Goal: Task Accomplishment & Management: Manage account settings

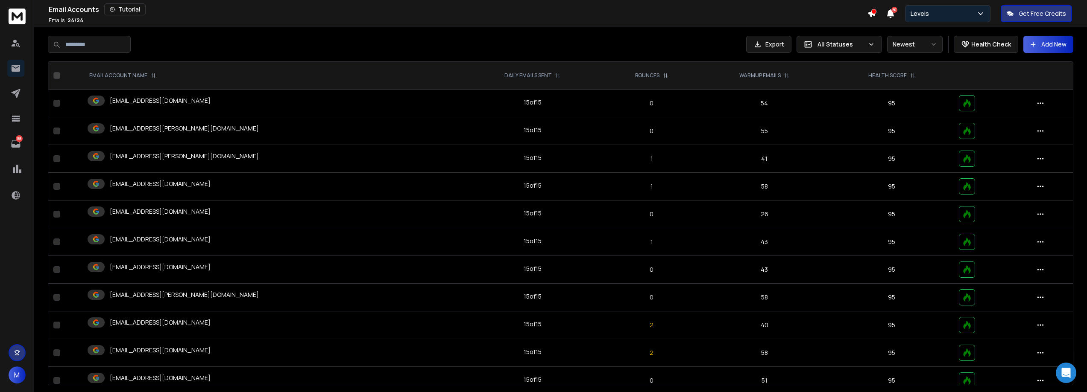
click at [949, 9] on button "Levels" at bounding box center [947, 13] width 85 height 17
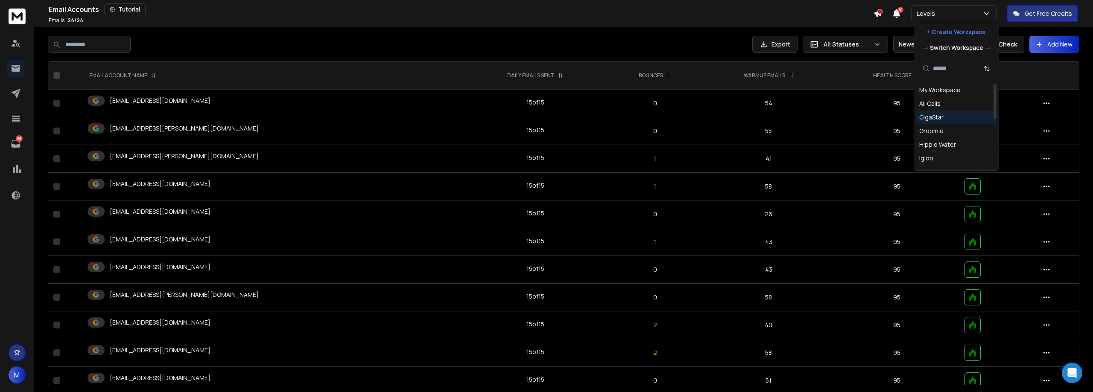
click at [949, 114] on div "GigaStar" at bounding box center [956, 118] width 81 height 14
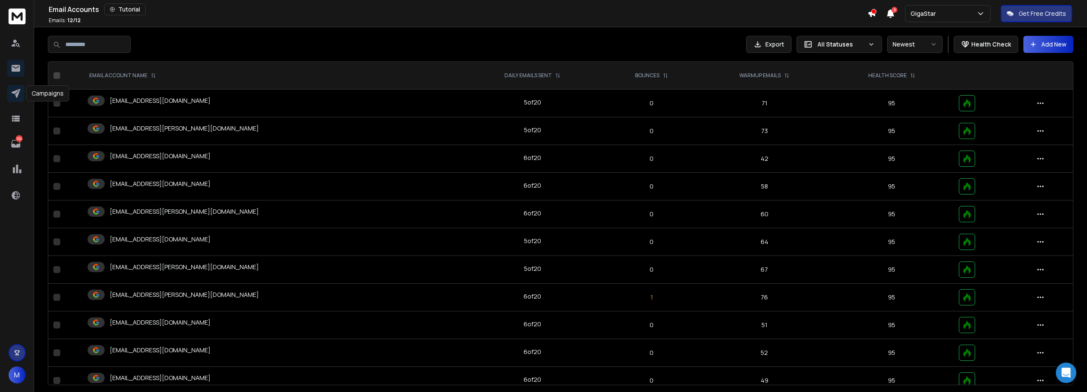
click at [22, 97] on link at bounding box center [15, 93] width 17 height 17
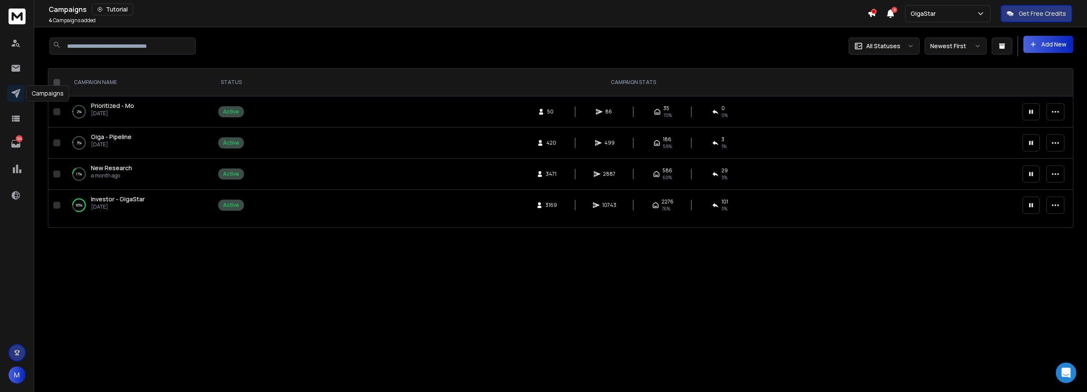
click at [137, 205] on p "[DATE]" at bounding box center [118, 207] width 54 height 7
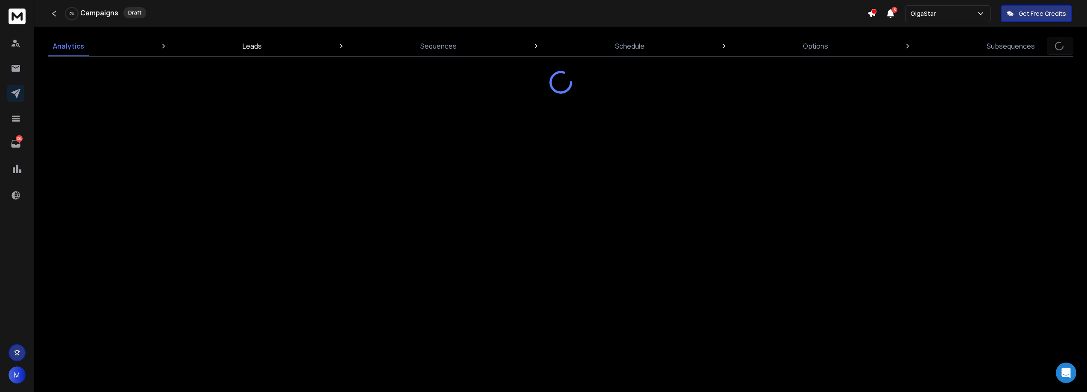
click at [246, 48] on p "Leads" at bounding box center [252, 46] width 19 height 10
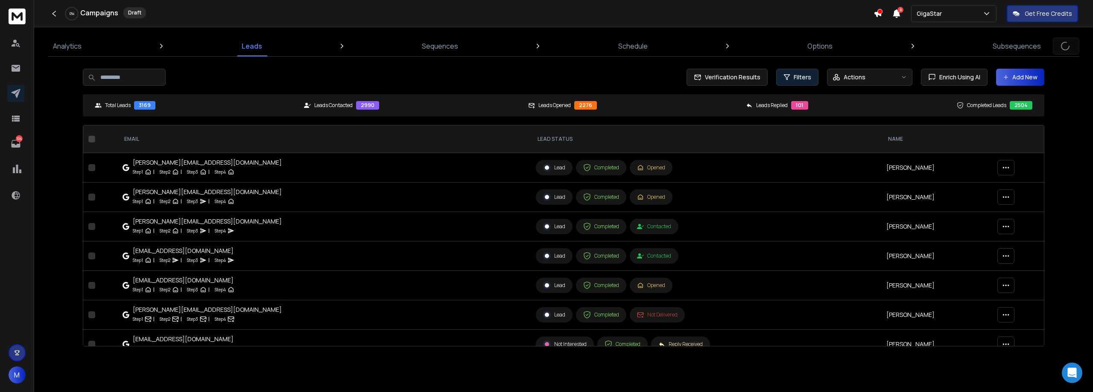
click at [811, 78] on span "Filters" at bounding box center [803, 77] width 18 height 9
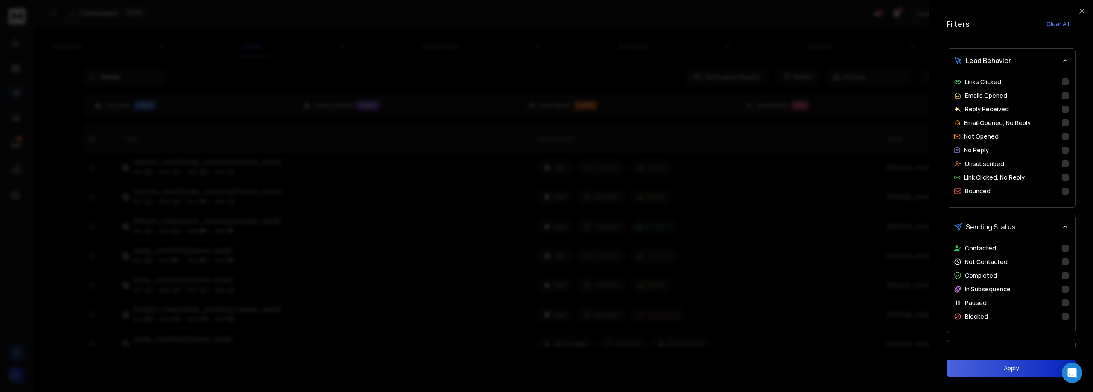
click at [988, 262] on p "Not Contacted" at bounding box center [986, 262] width 43 height 9
click at [1062, 262] on button "Not Contacted" at bounding box center [1065, 262] width 7 height 7
click at [1007, 376] on button "Apply" at bounding box center [1011, 368] width 129 height 17
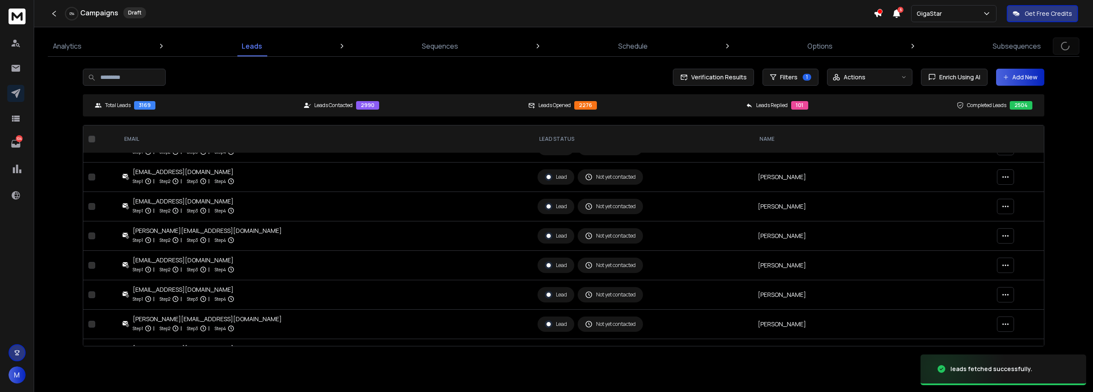
scroll to position [398, 0]
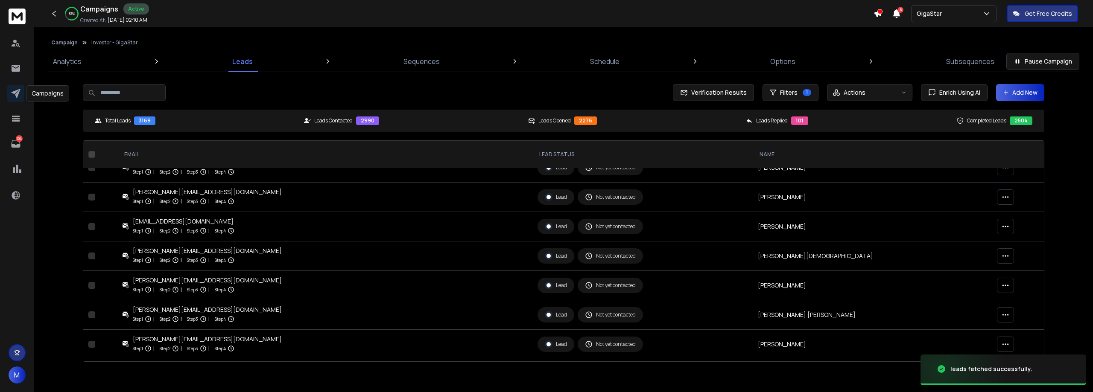
click at [12, 91] on icon at bounding box center [16, 93] width 10 height 10
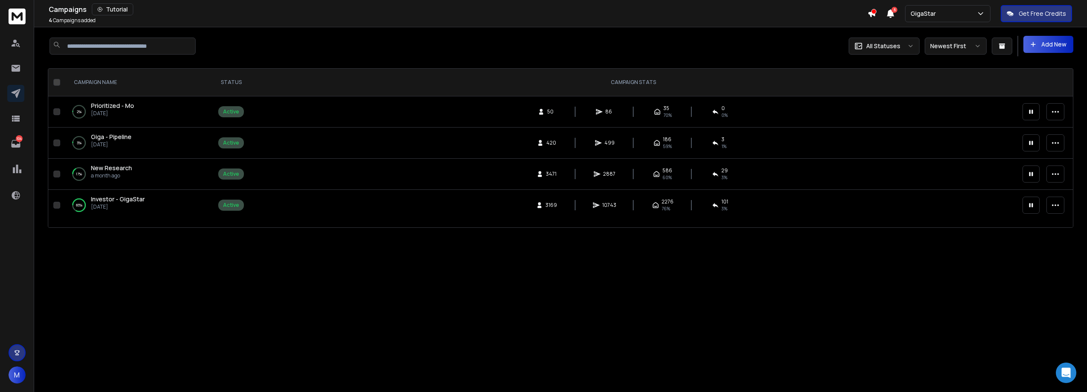
click at [151, 167] on div "17 % New Research a month ago" at bounding box center [138, 174] width 132 height 20
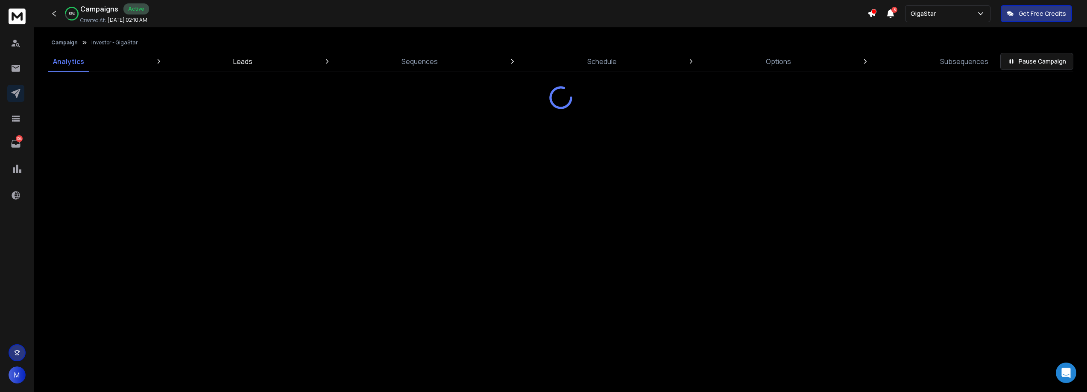
click at [249, 61] on p "Leads" at bounding box center [242, 61] width 19 height 10
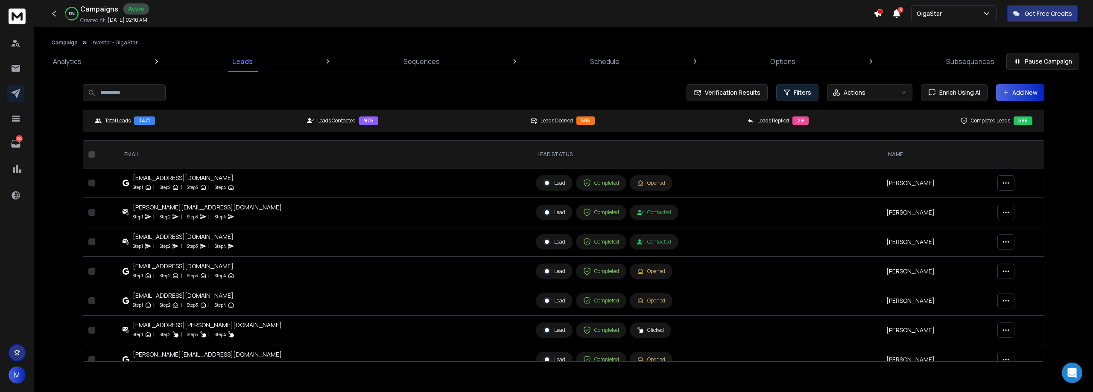
click at [800, 89] on span "Filters" at bounding box center [803, 92] width 18 height 9
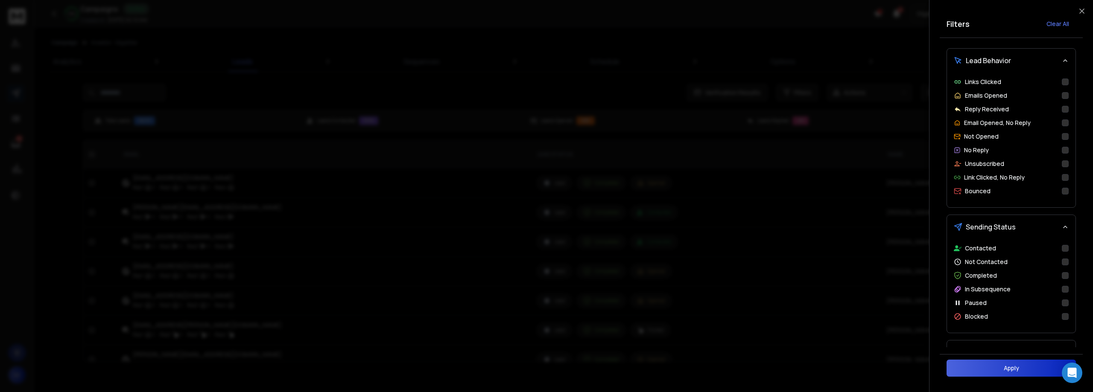
click at [992, 261] on p "Not Contacted" at bounding box center [986, 262] width 43 height 9
click at [1062, 261] on button "Not Contacted" at bounding box center [1065, 262] width 7 height 7
click at [1008, 381] on div "Apply" at bounding box center [1011, 368] width 143 height 28
click at [1004, 373] on button "Apply" at bounding box center [1011, 368] width 129 height 17
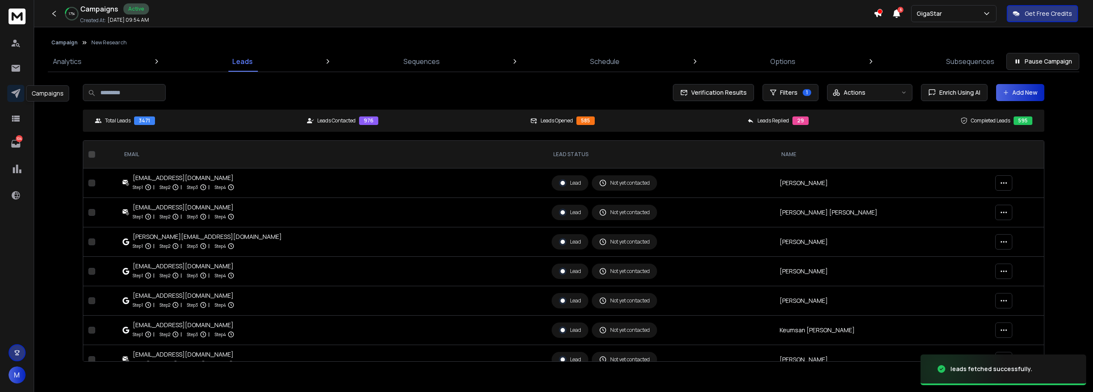
click at [18, 92] on icon at bounding box center [15, 93] width 9 height 9
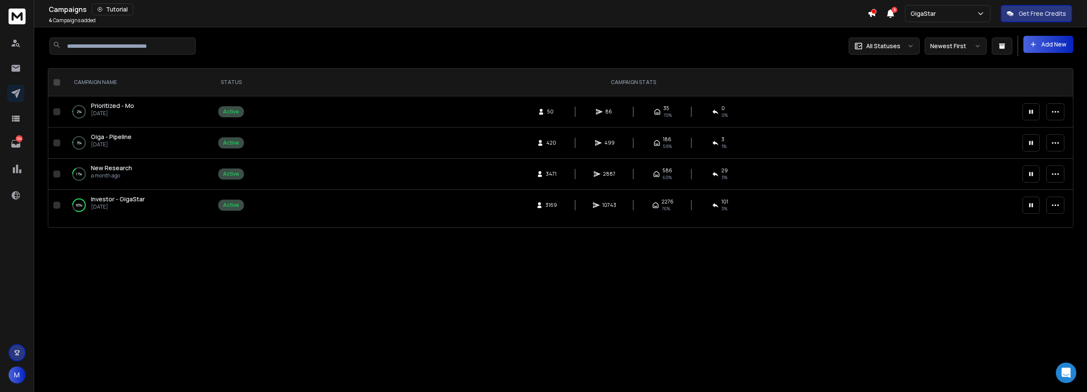
click at [158, 142] on div "3 % Giga - Pipeline 8 days ago" at bounding box center [138, 143] width 132 height 20
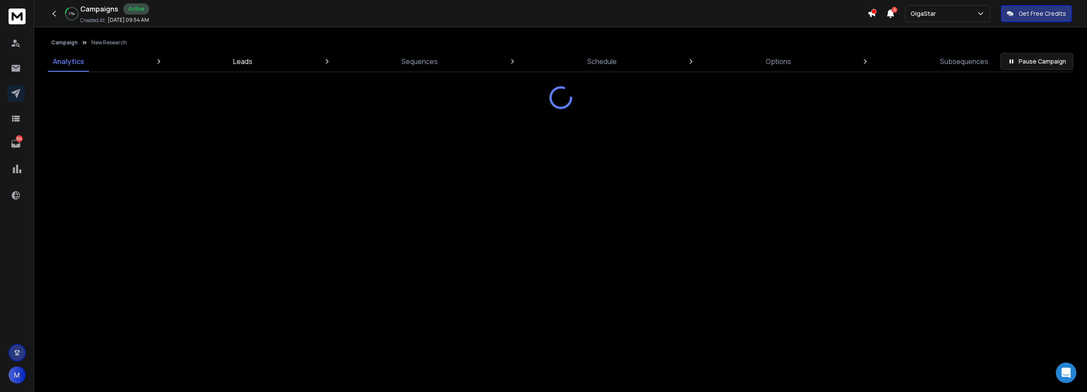
click at [244, 66] on p "Leads" at bounding box center [242, 61] width 19 height 10
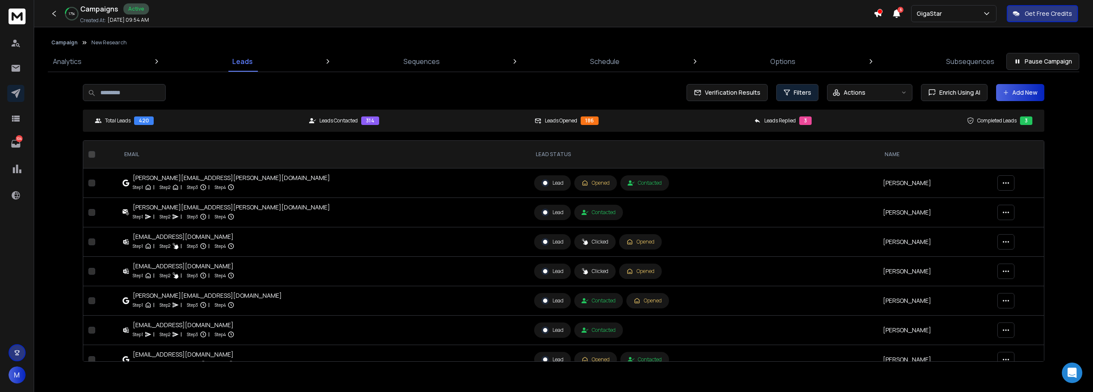
click at [797, 95] on span "Filters" at bounding box center [803, 92] width 18 height 9
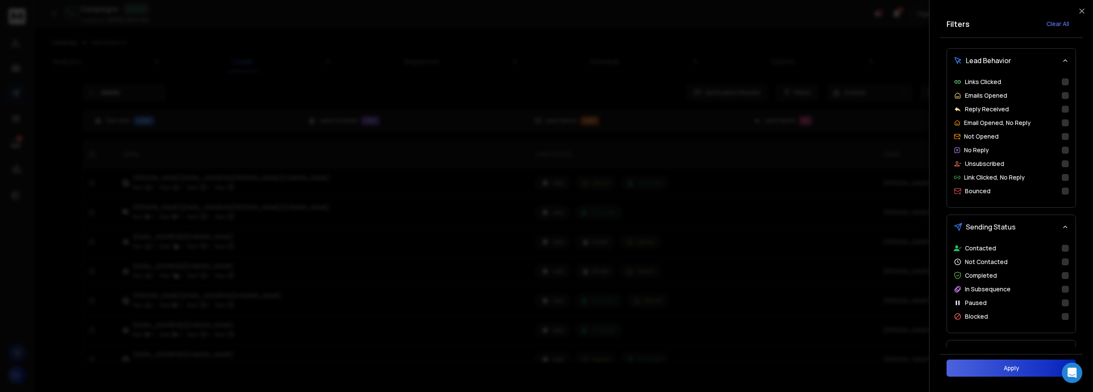
click at [971, 261] on p "Not Contacted" at bounding box center [986, 262] width 43 height 9
click at [1062, 261] on button "Not Contacted" at bounding box center [1065, 262] width 7 height 7
click at [1004, 370] on button "Apply" at bounding box center [1011, 368] width 129 height 17
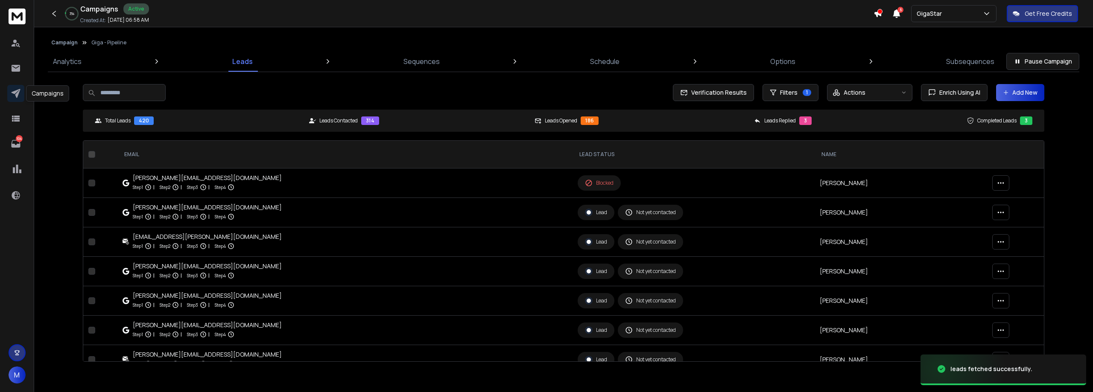
click at [20, 96] on icon at bounding box center [16, 93] width 10 height 10
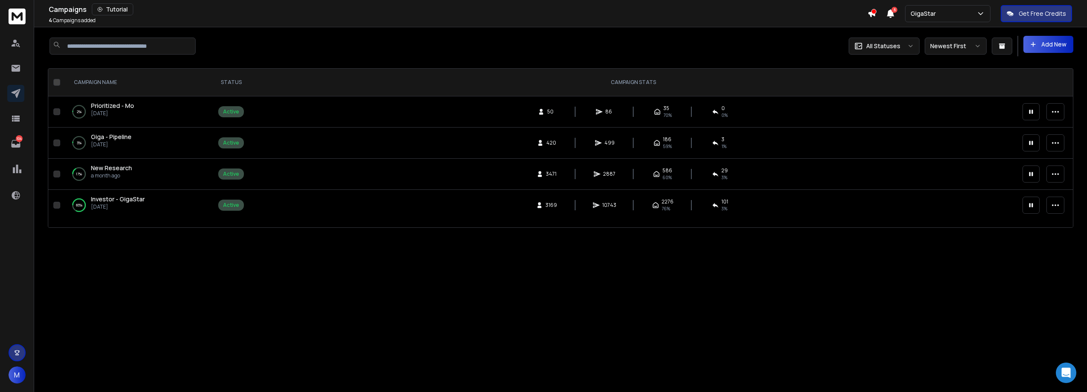
click at [156, 105] on div "2 % Prioritized - Mo 5 days ago" at bounding box center [138, 112] width 132 height 20
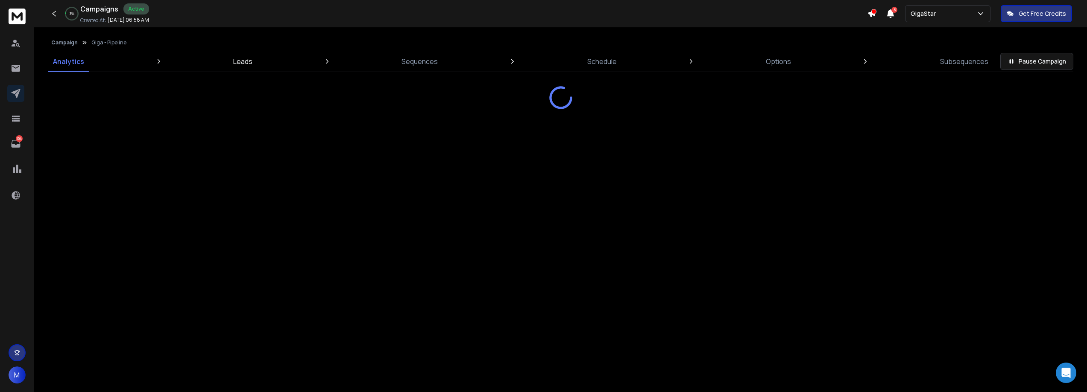
click at [243, 60] on p "Leads" at bounding box center [242, 61] width 19 height 10
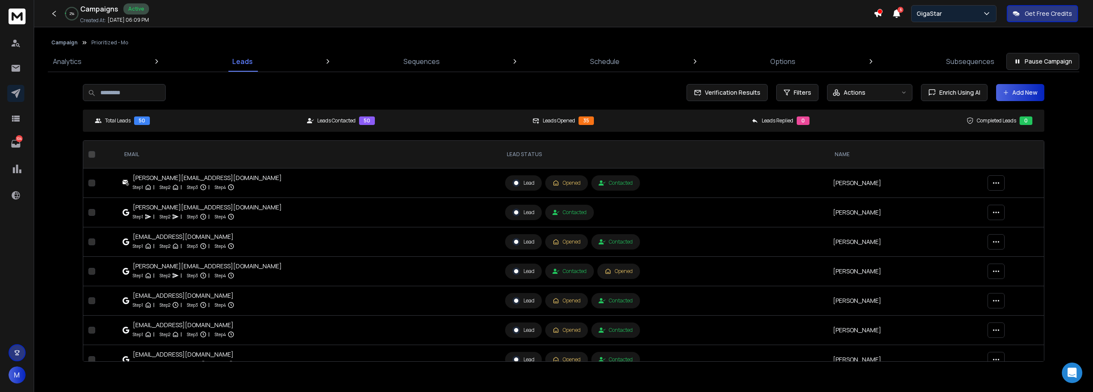
click at [946, 14] on p "GigaStar" at bounding box center [931, 13] width 29 height 9
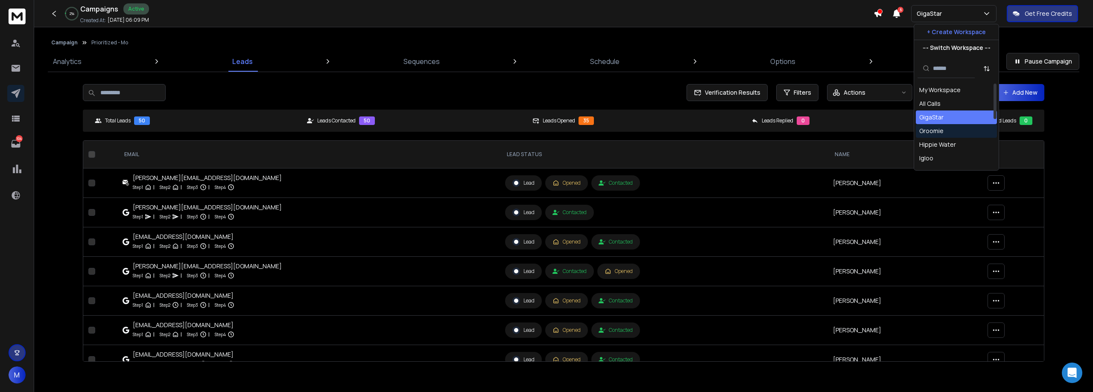
click at [964, 125] on div "Groomie" at bounding box center [956, 131] width 81 height 14
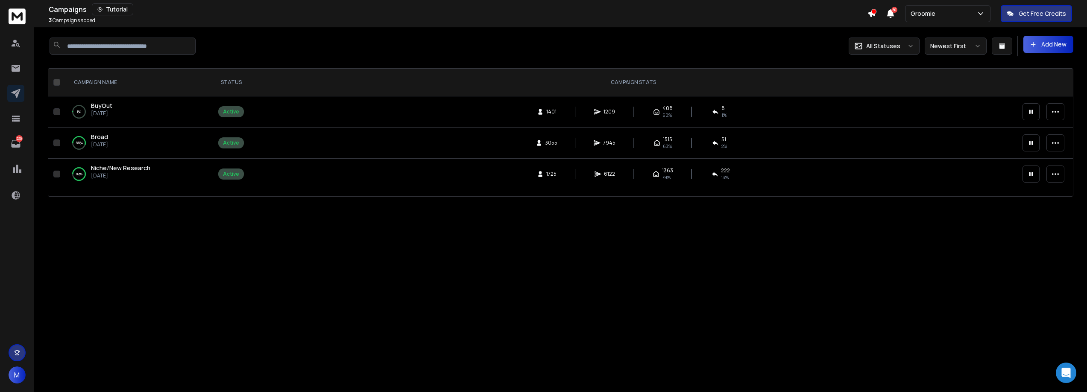
click at [122, 176] on p "2 months ago" at bounding box center [120, 176] width 59 height 7
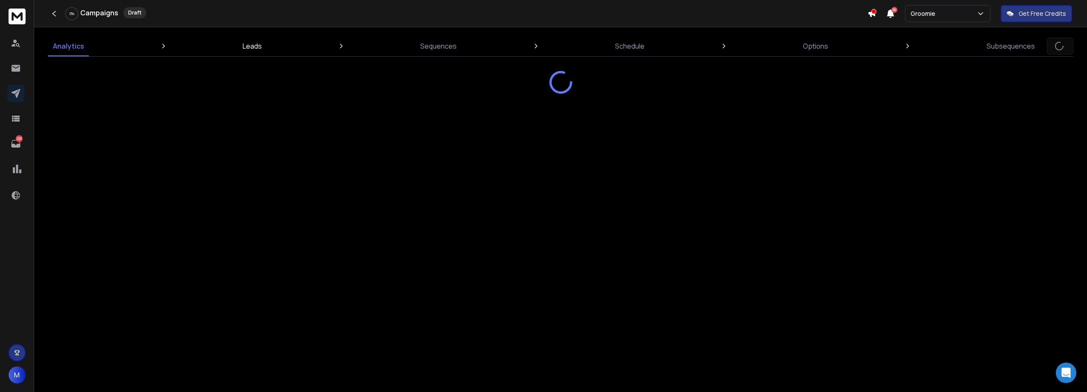
click at [254, 52] on link "Leads" at bounding box center [251, 46] width 29 height 20
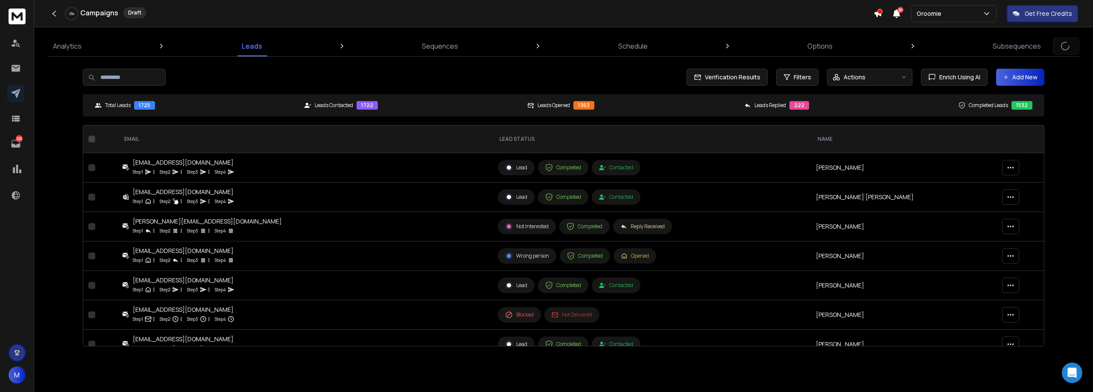
click at [25, 86] on div at bounding box center [17, 95] width 20 height 20
click at [22, 91] on link at bounding box center [15, 93] width 17 height 17
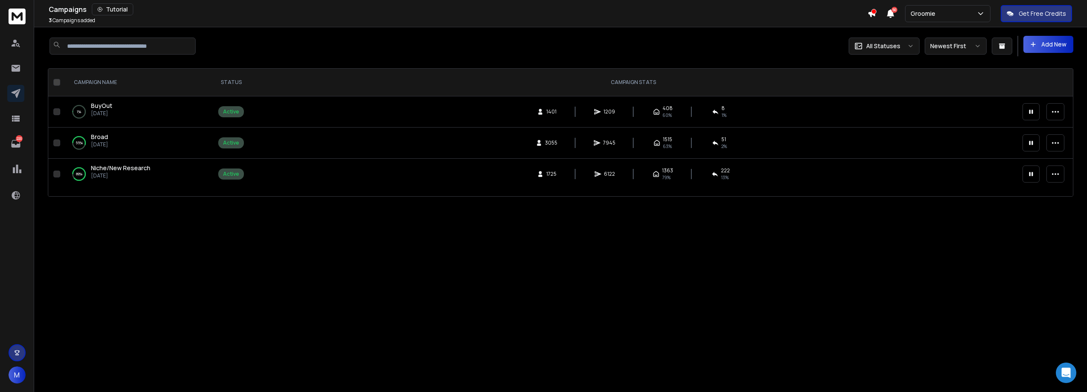
click at [108, 149] on div "Broad 2 months ago" at bounding box center [99, 143] width 17 height 20
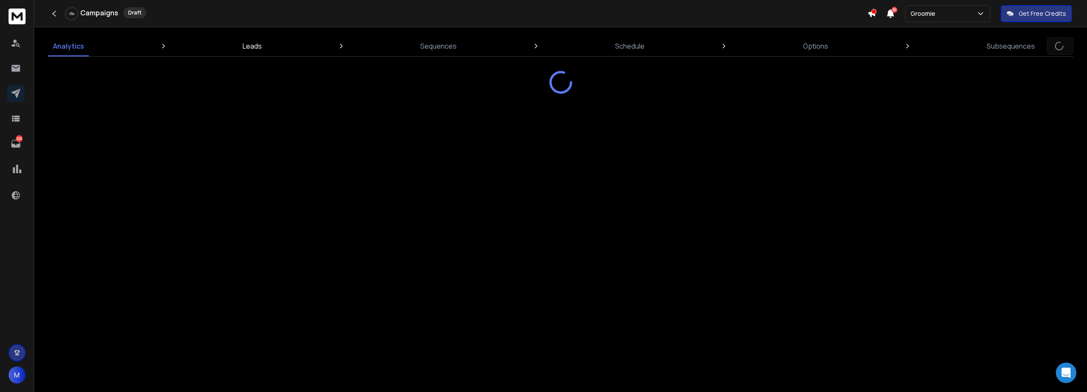
click at [256, 49] on p "Leads" at bounding box center [252, 46] width 19 height 10
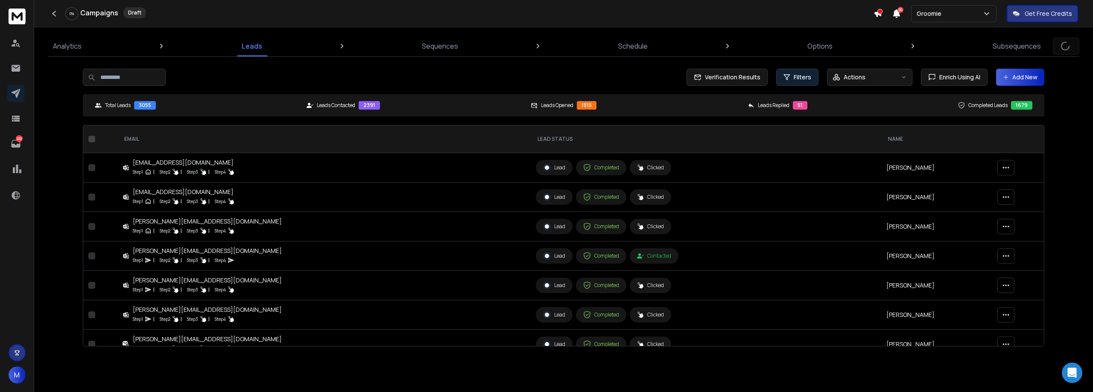
click at [799, 73] on span "Filters" at bounding box center [803, 77] width 18 height 9
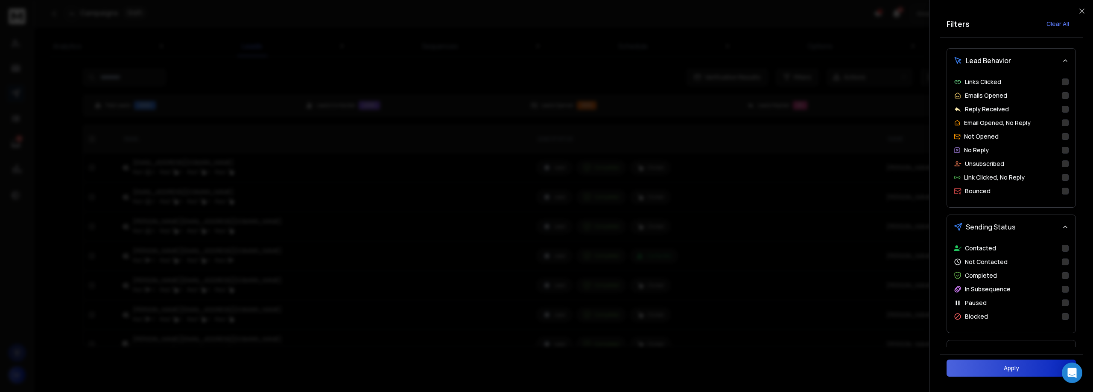
click at [993, 257] on div "Contacted Not Contacted Completed In Subsequence Paused Blocked" at bounding box center [1011, 288] width 129 height 89
click at [994, 262] on p "Not Contacted" at bounding box center [986, 262] width 43 height 9
click at [1062, 262] on button "Not Contacted" at bounding box center [1065, 262] width 7 height 7
click at [1000, 365] on button "Apply" at bounding box center [1011, 368] width 129 height 17
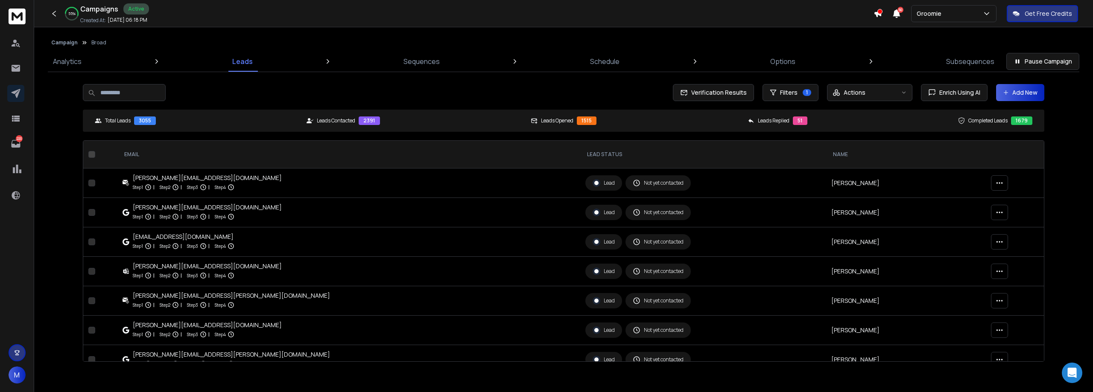
click at [19, 93] on icon at bounding box center [16, 93] width 10 height 10
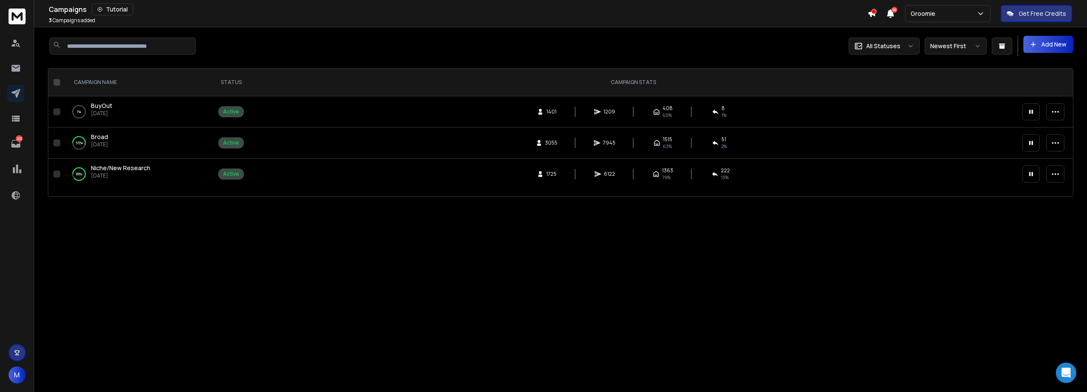
click at [134, 117] on div "1 % BuyOut 14 days ago" at bounding box center [138, 112] width 132 height 20
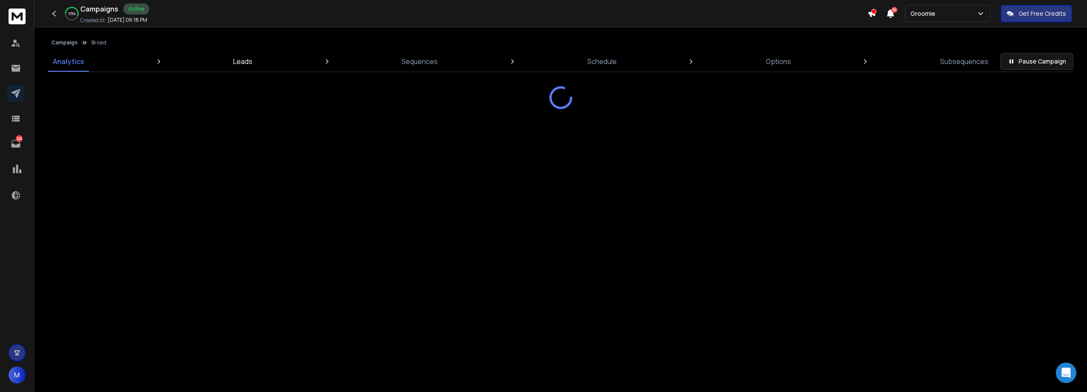
click at [246, 64] on p "Leads" at bounding box center [242, 61] width 19 height 10
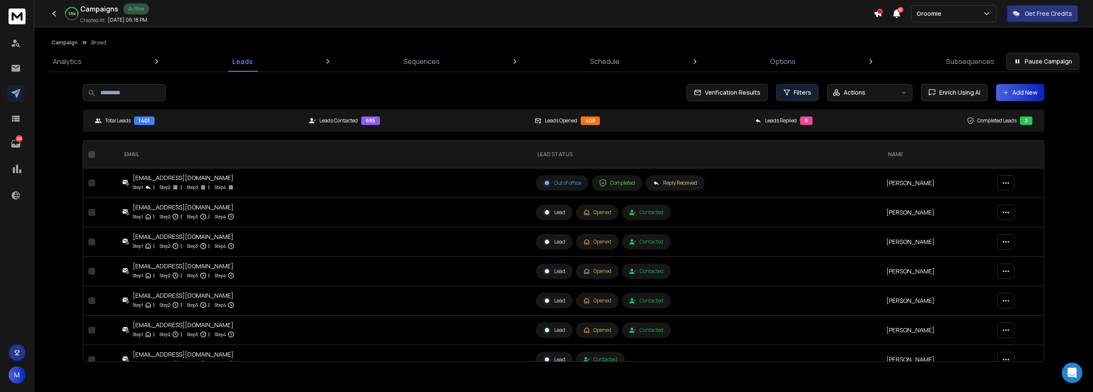
click at [810, 97] on button "Filters" at bounding box center [797, 92] width 42 height 17
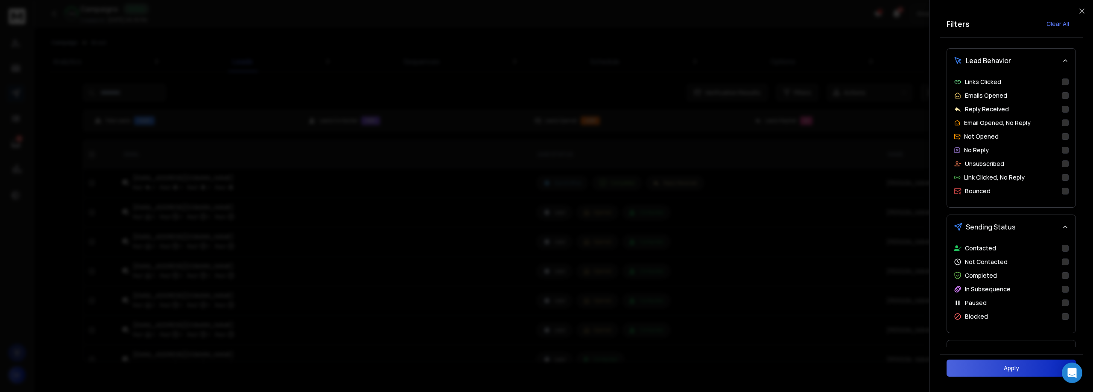
drag, startPoint x: 988, startPoint y: 263, endPoint x: 1013, endPoint y: 325, distance: 66.7
click at [988, 264] on p "Not Contacted" at bounding box center [986, 262] width 43 height 9
click at [1062, 264] on button "Not Contacted" at bounding box center [1065, 262] width 7 height 7
click at [1016, 369] on button "Apply" at bounding box center [1011, 368] width 129 height 17
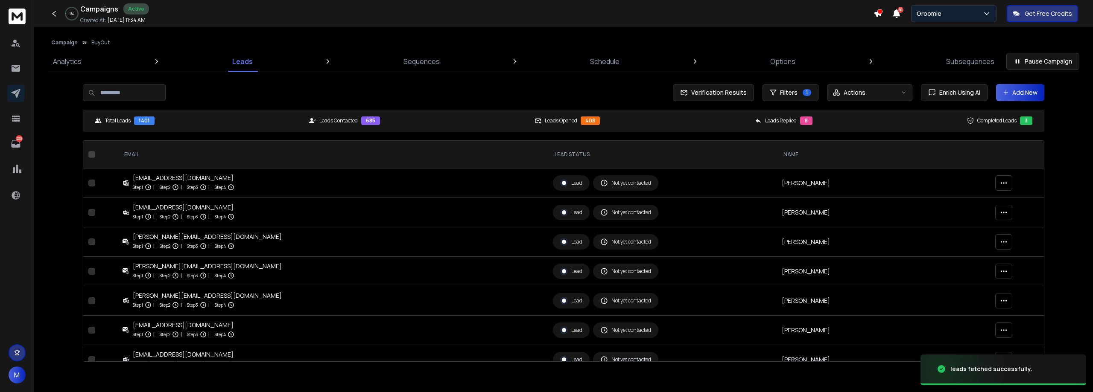
click at [948, 17] on div "Groomie" at bounding box center [954, 13] width 74 height 9
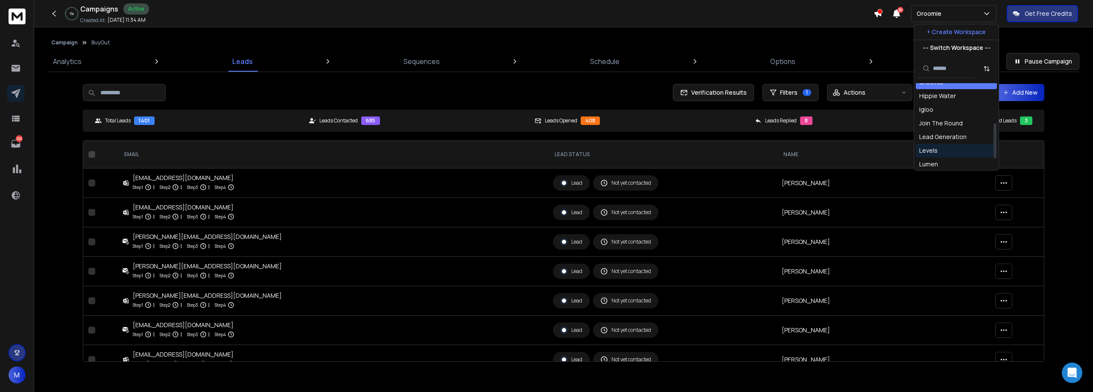
scroll to position [120, 0]
click at [969, 137] on div "Securitas" at bounding box center [956, 135] width 81 height 14
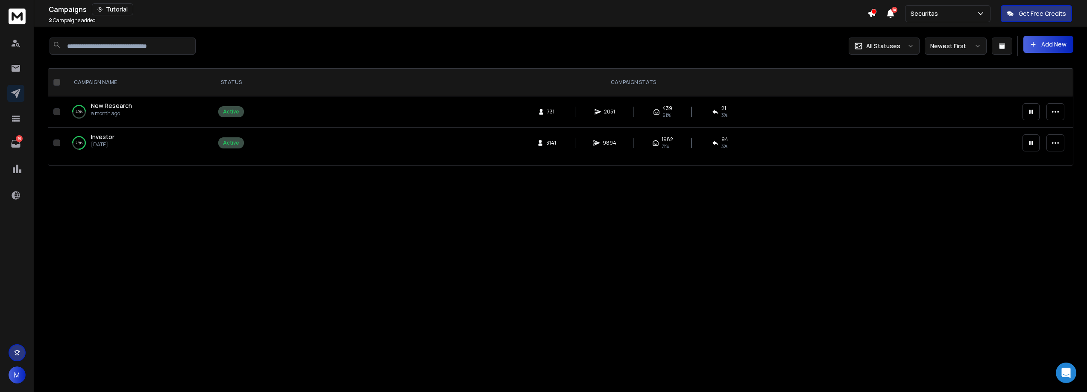
click at [159, 115] on div "49 % New Research a month ago" at bounding box center [138, 112] width 132 height 20
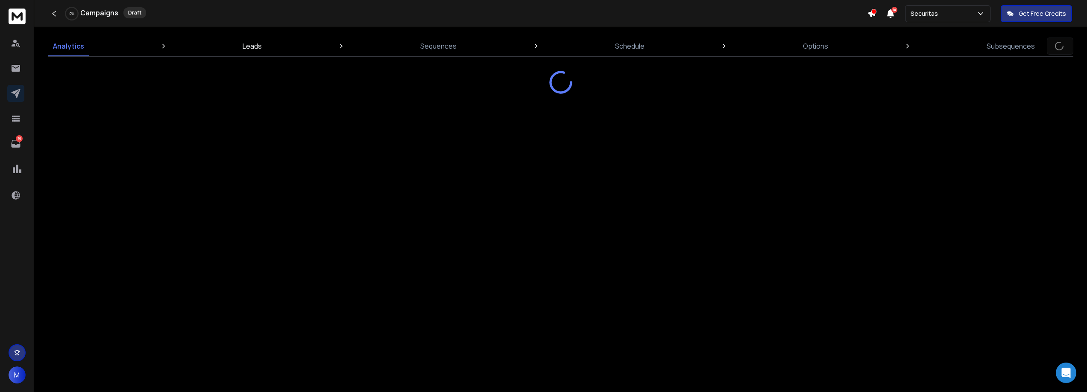
click at [243, 50] on p "Leads" at bounding box center [252, 46] width 19 height 10
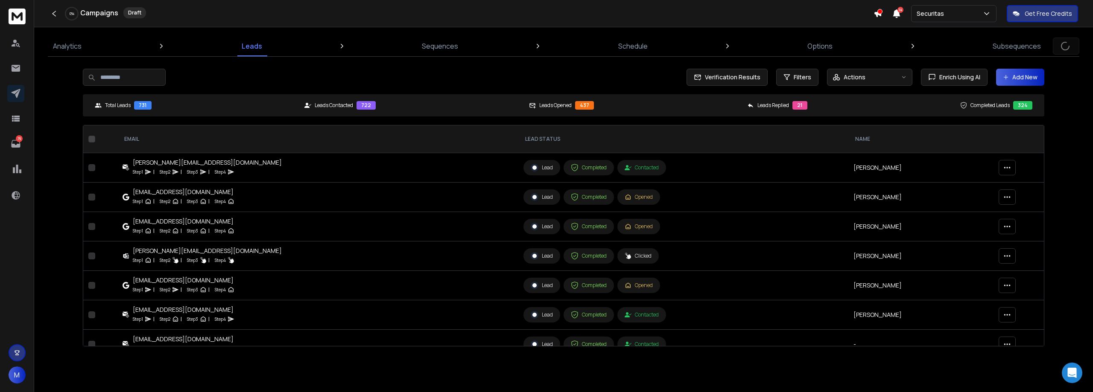
click at [1027, 77] on button "Add New" at bounding box center [1020, 77] width 48 height 17
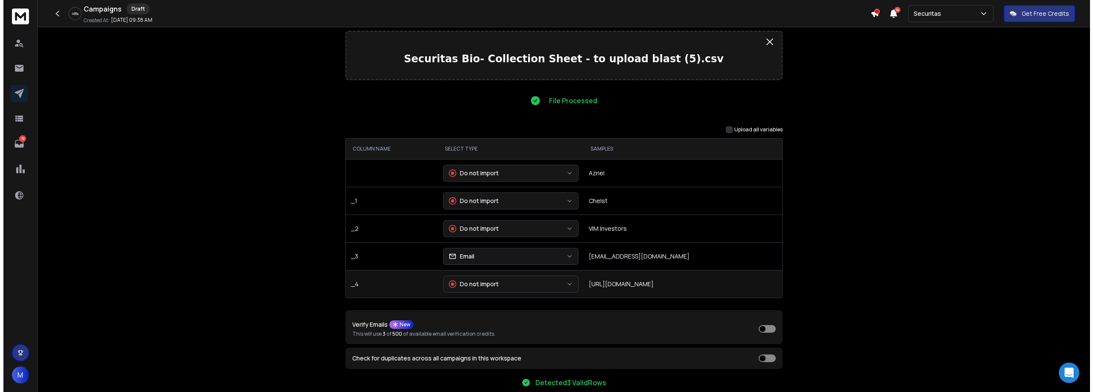
scroll to position [59, 0]
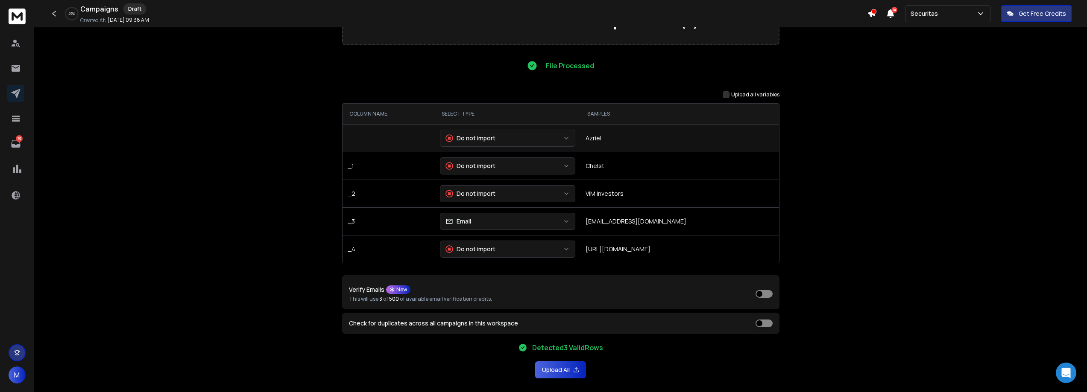
click at [502, 135] on button "Do not import" at bounding box center [507, 138] width 135 height 17
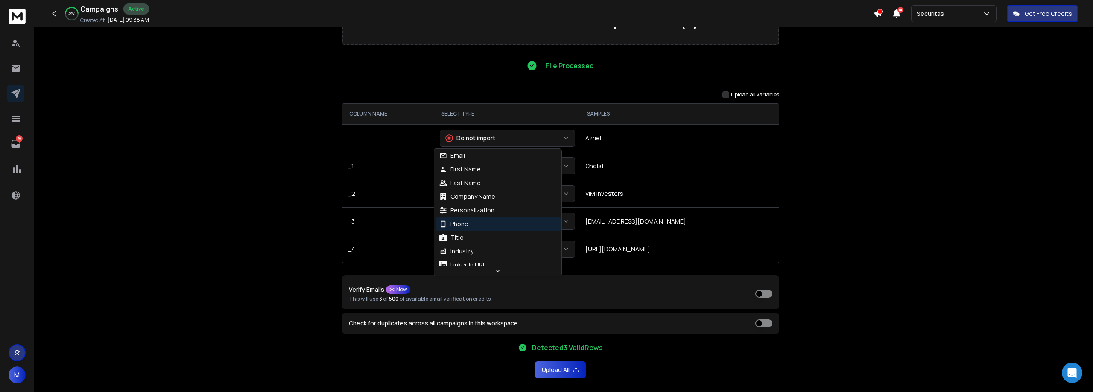
scroll to position [0, 0]
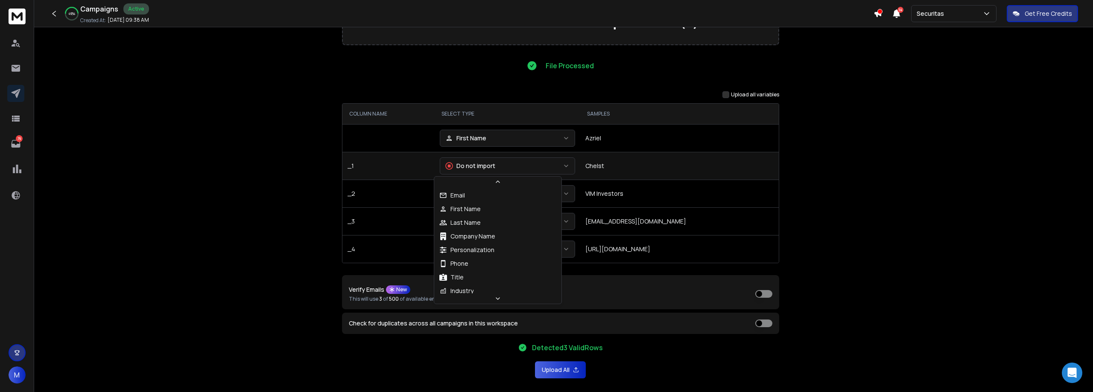
click at [515, 167] on button "Do not import" at bounding box center [507, 166] width 135 height 17
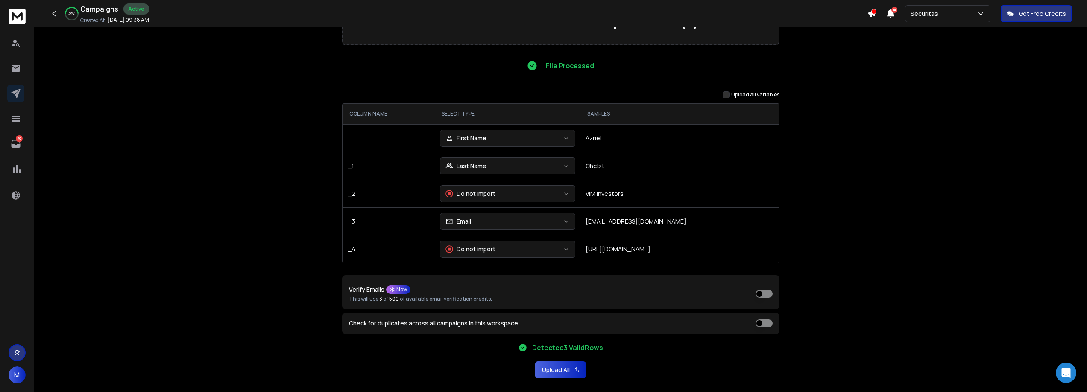
click at [262, 177] on div "Securitas Bio- Collection Sheet - to upload blast (5).csv File Processed Upload…" at bounding box center [543, 166] width 1087 height 451
click at [561, 371] on button "Upload All" at bounding box center [560, 370] width 51 height 17
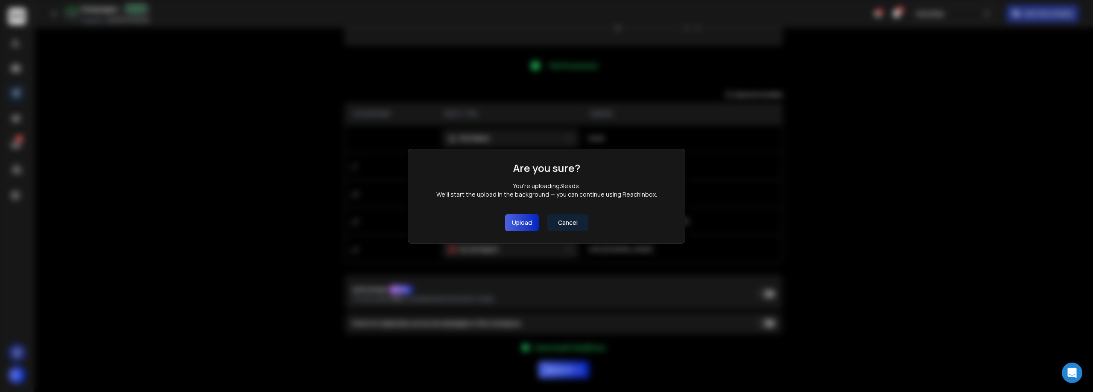
click at [525, 230] on button "Upload" at bounding box center [522, 222] width 34 height 17
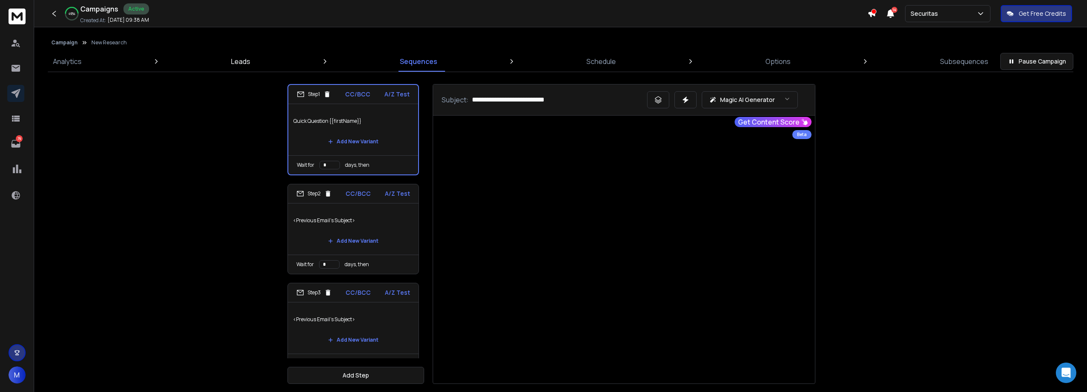
click at [228, 65] on link "Leads" at bounding box center [240, 61] width 29 height 20
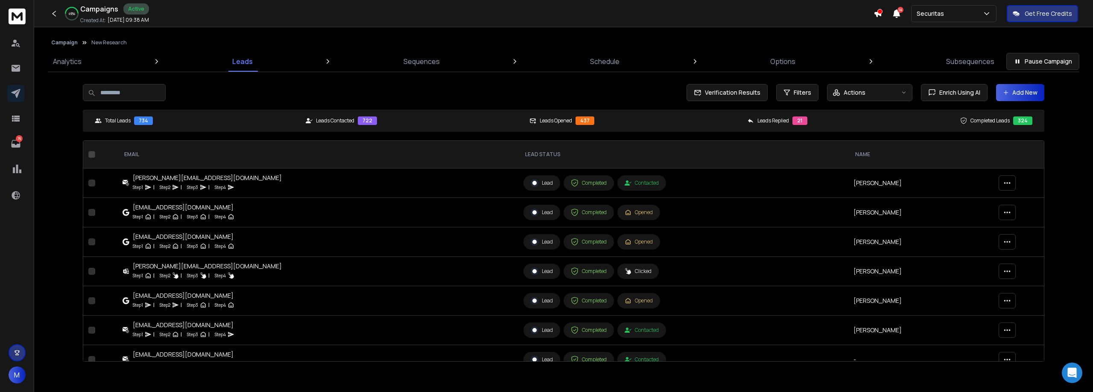
click at [128, 94] on input at bounding box center [124, 92] width 83 height 17
paste input "**********"
type input "**********"
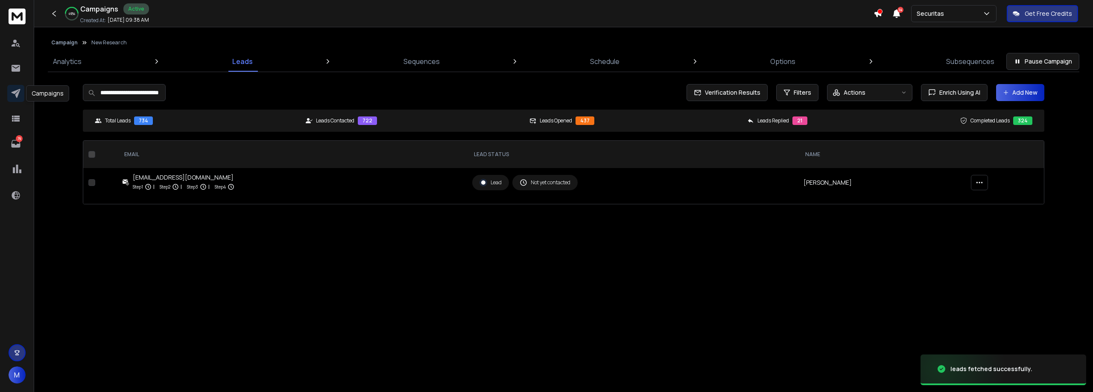
click at [22, 101] on link at bounding box center [15, 93] width 17 height 17
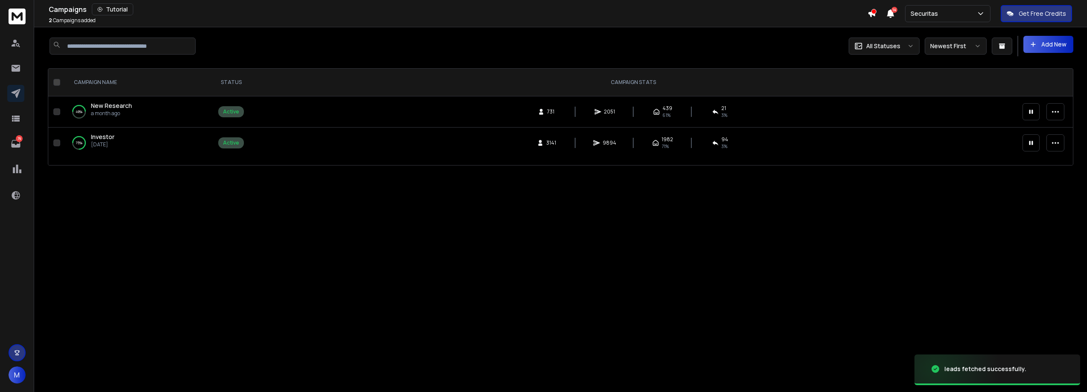
click at [109, 147] on p "3 months ago" at bounding box center [102, 144] width 23 height 7
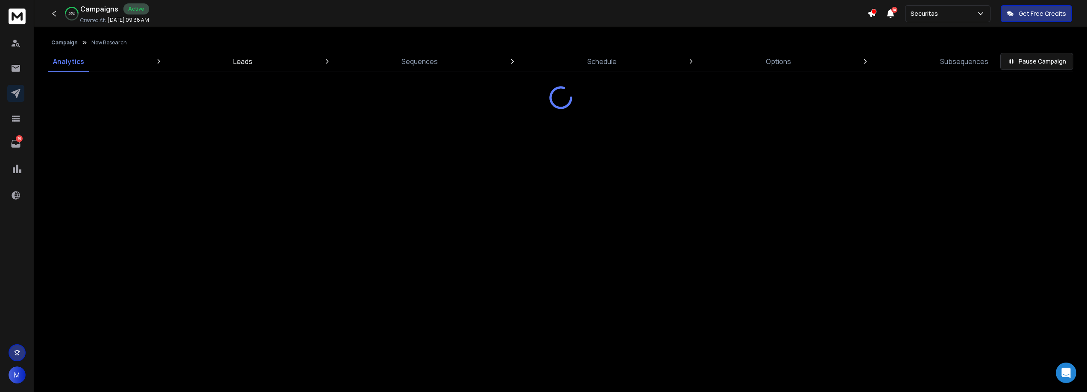
click at [248, 62] on p "Leads" at bounding box center [242, 61] width 19 height 10
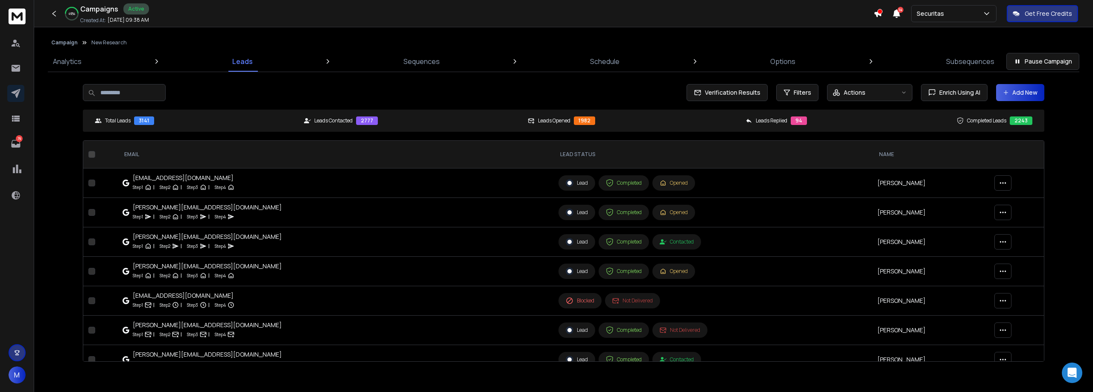
click at [120, 90] on input at bounding box center [124, 92] width 83 height 17
paste input "**********"
type input "**********"
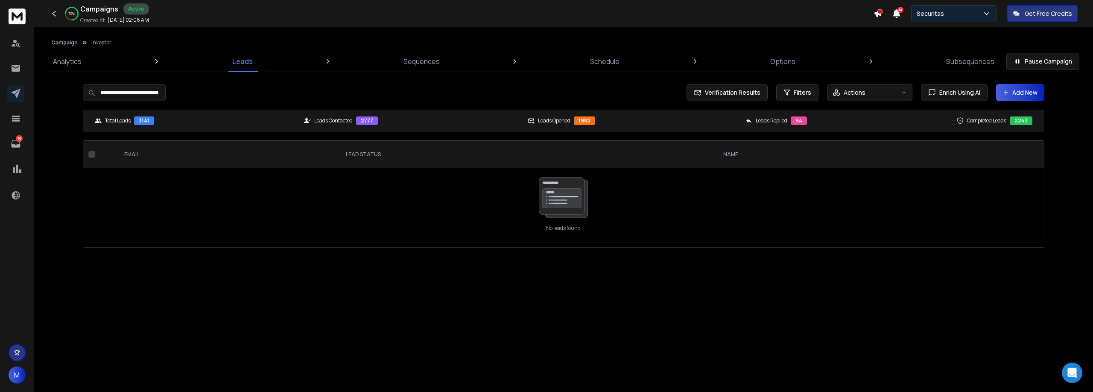
drag, startPoint x: 944, startPoint y: 3, endPoint x: 946, endPoint y: 11, distance: 8.3
click at [944, 3] on div "75 % Campaigns Active Created At: Jul 22, 2025, 02:06 AM 14 Securitas Get Free …" at bounding box center [546, 13] width 1093 height 27
click at [946, 11] on p "Securitas" at bounding box center [932, 13] width 31 height 9
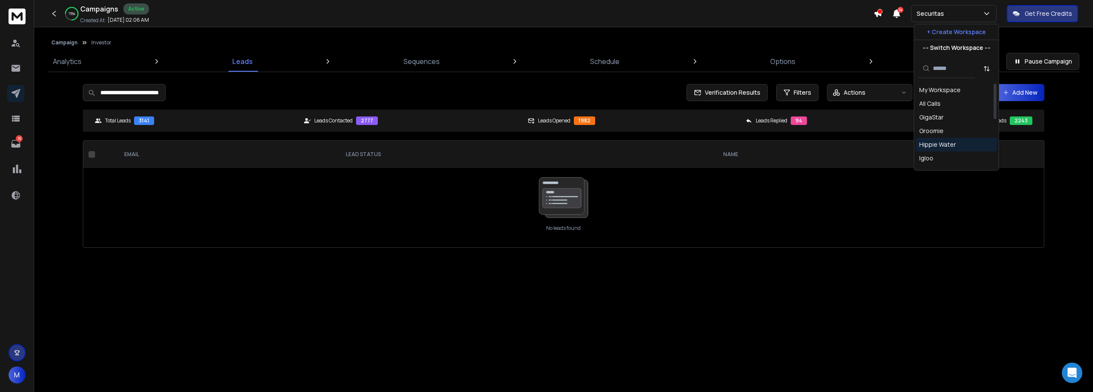
click at [961, 146] on div "Hippie Water" at bounding box center [956, 145] width 81 height 14
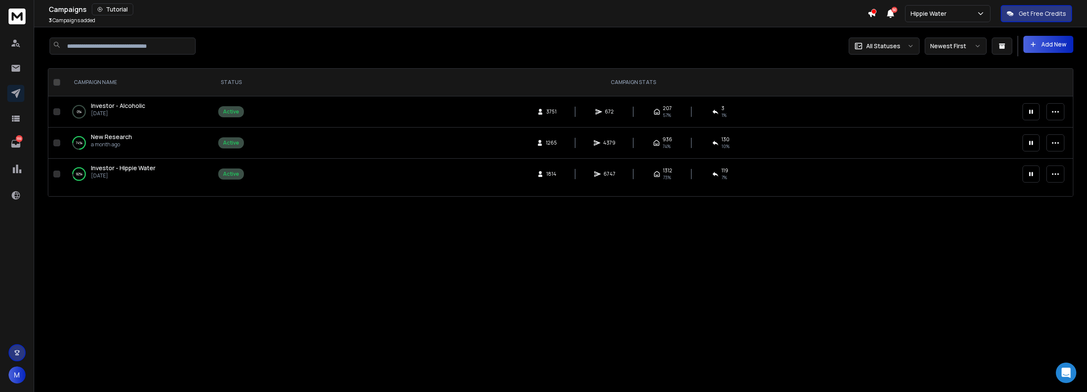
click at [452, 166] on td "1814 6747 1312 73 % 119 7 %" at bounding box center [633, 174] width 768 height 31
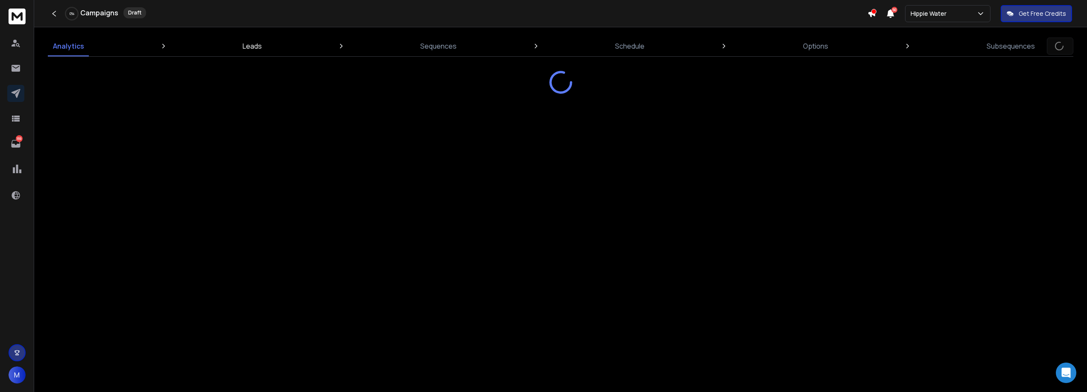
click at [257, 50] on p "Leads" at bounding box center [252, 46] width 19 height 10
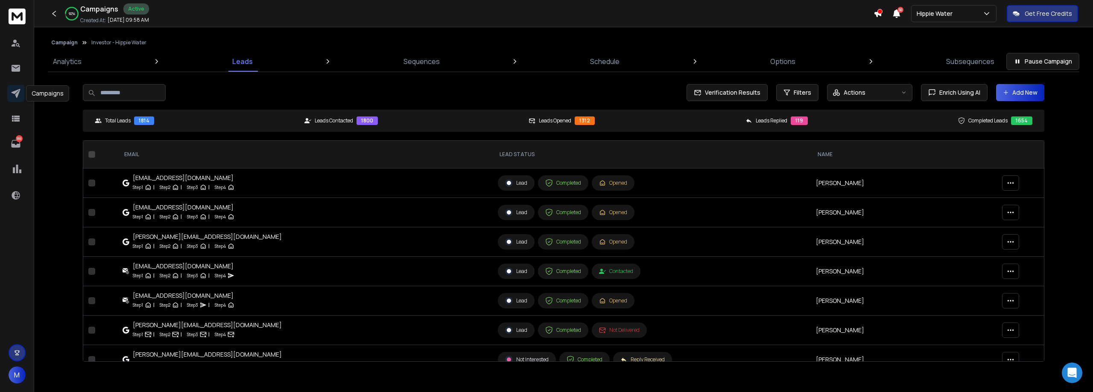
click at [20, 95] on icon at bounding box center [16, 93] width 10 height 10
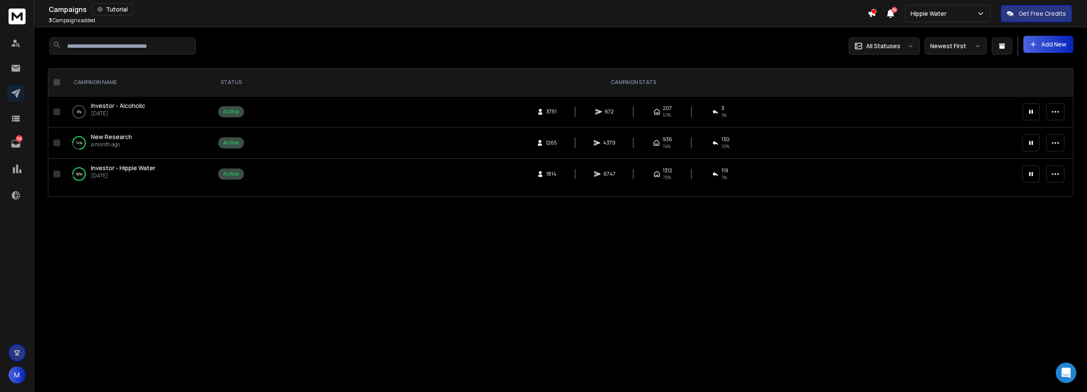
click at [167, 149] on div "74 % New Research a month ago" at bounding box center [138, 143] width 132 height 20
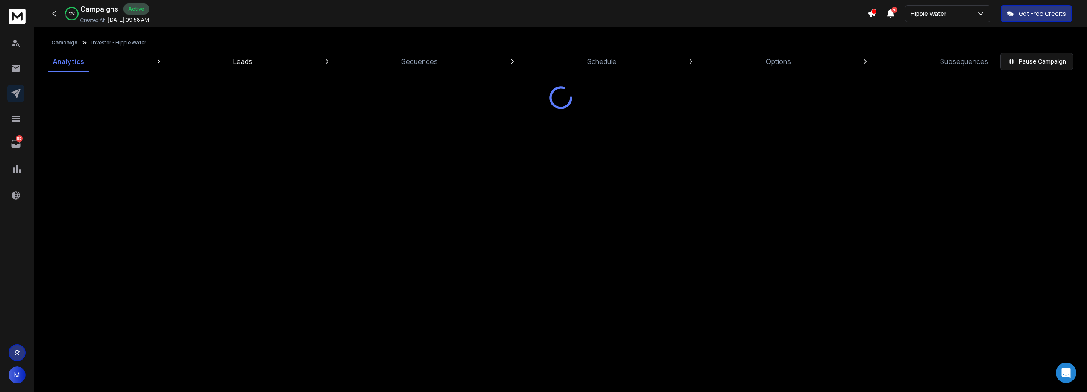
click at [250, 64] on p "Leads" at bounding box center [242, 61] width 19 height 10
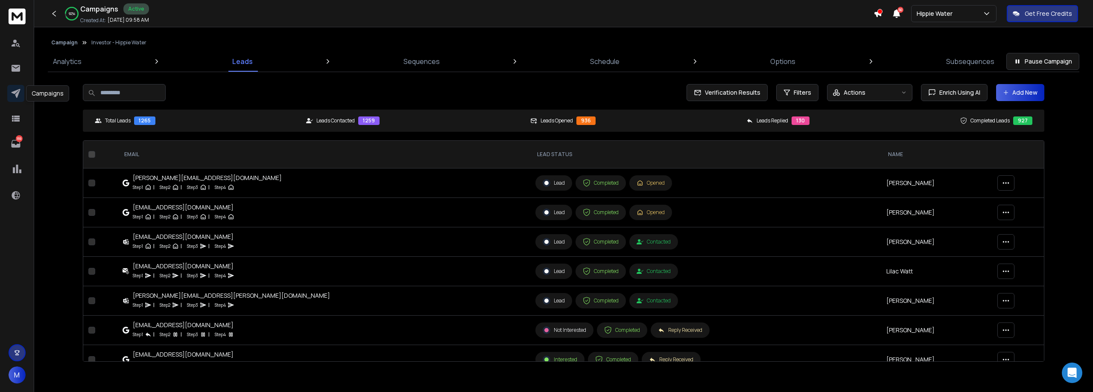
click at [15, 96] on icon at bounding box center [16, 93] width 10 height 10
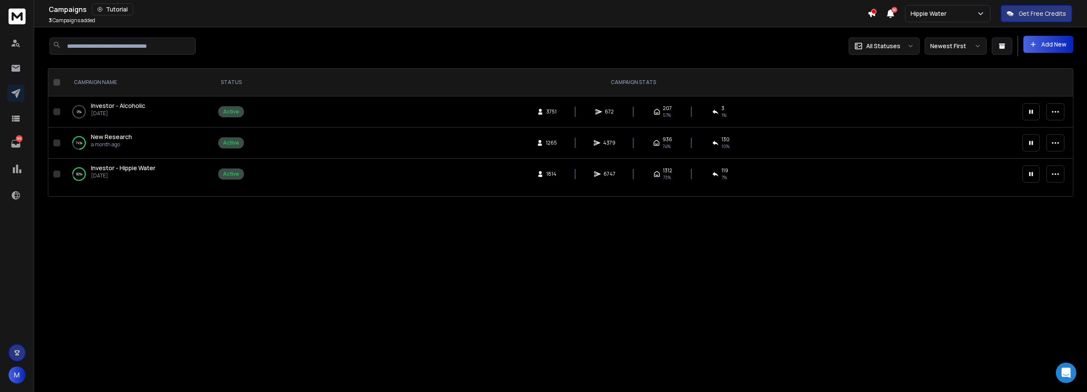
click at [118, 108] on span "Investor - Alcoholic" at bounding box center [118, 106] width 54 height 8
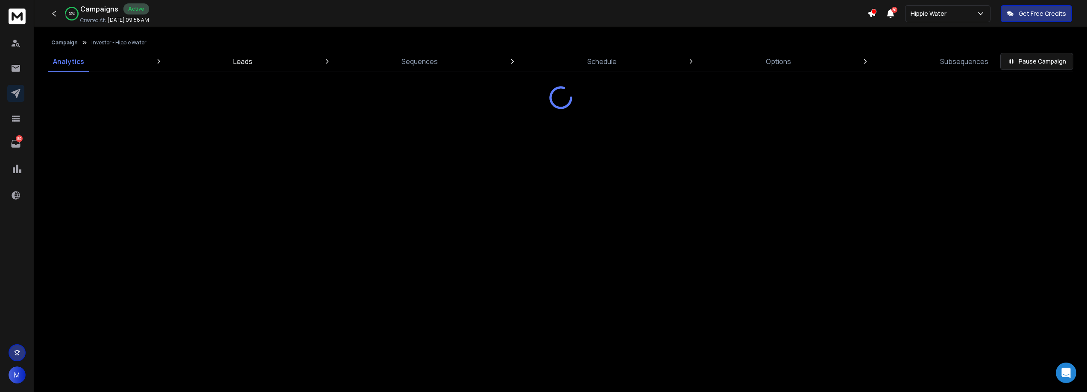
click at [237, 59] on p "Leads" at bounding box center [242, 61] width 19 height 10
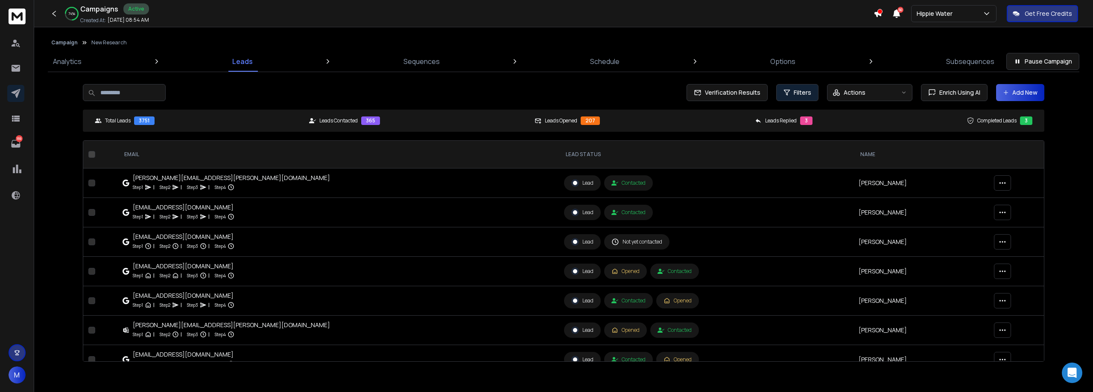
click at [799, 93] on span "Filters" at bounding box center [803, 92] width 18 height 9
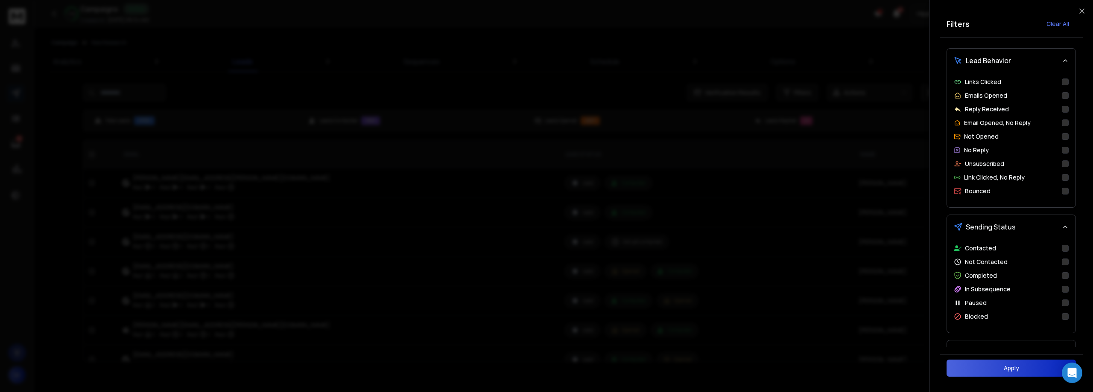
click at [987, 263] on p "Not Contacted" at bounding box center [986, 262] width 43 height 9
click at [1062, 263] on button "Not Contacted" at bounding box center [1065, 262] width 7 height 7
click at [993, 366] on button "Apply" at bounding box center [1011, 368] width 129 height 17
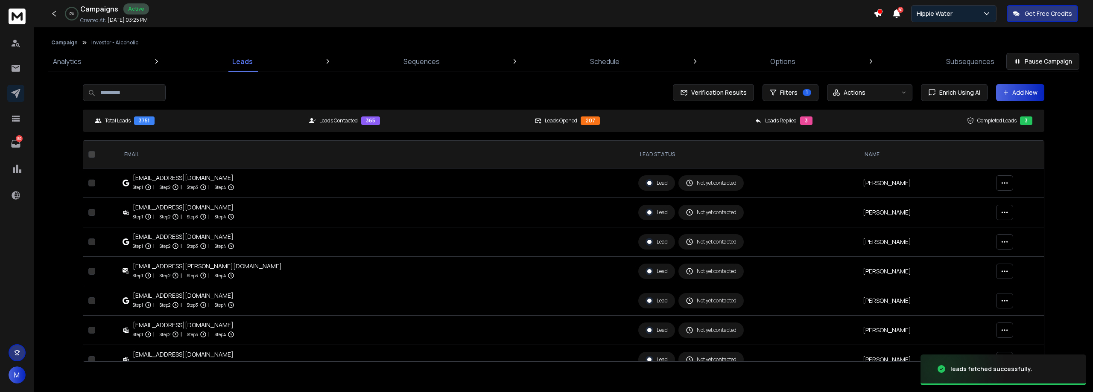
click at [960, 12] on div "Hippie Water" at bounding box center [954, 13] width 74 height 9
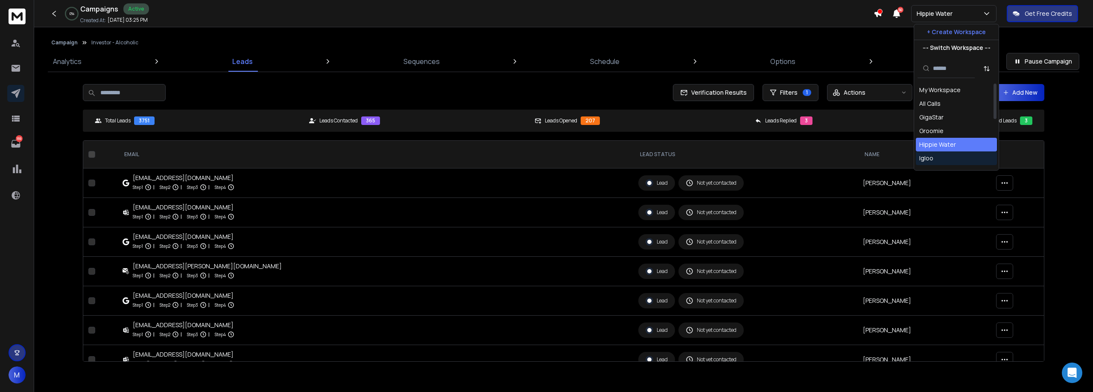
click at [960, 155] on div "Igloo" at bounding box center [956, 159] width 81 height 14
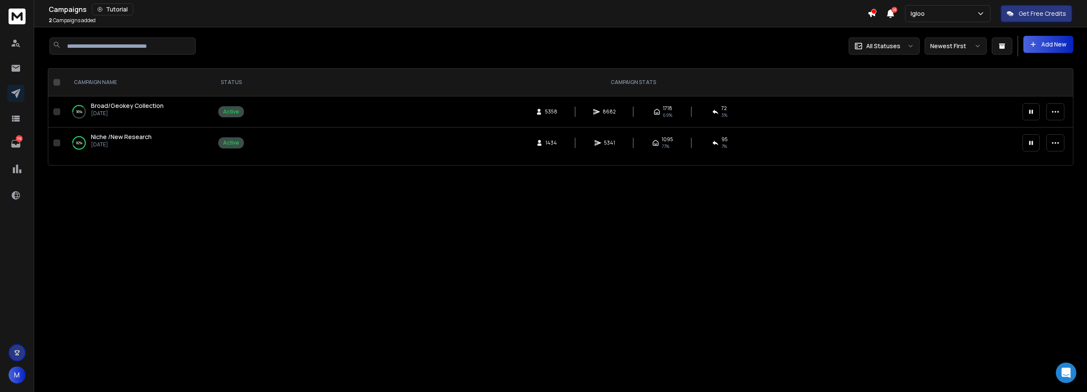
click at [141, 144] on p "[DATE]" at bounding box center [121, 144] width 61 height 7
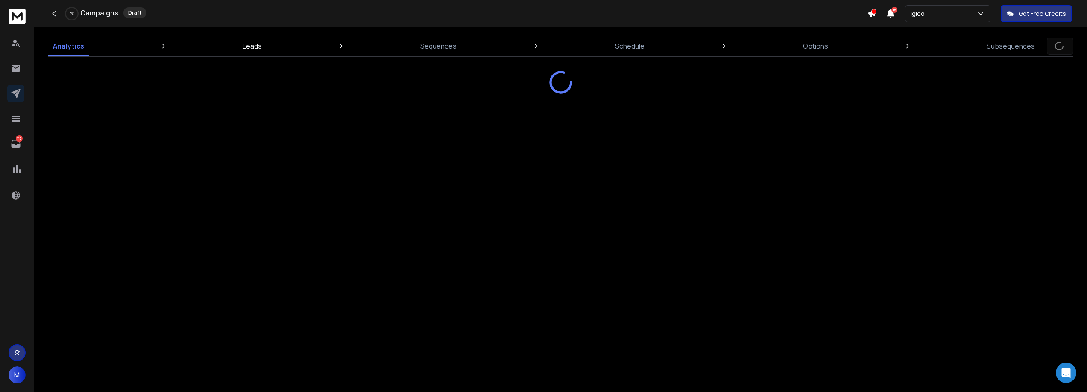
click at [261, 46] on p "Leads" at bounding box center [252, 46] width 19 height 10
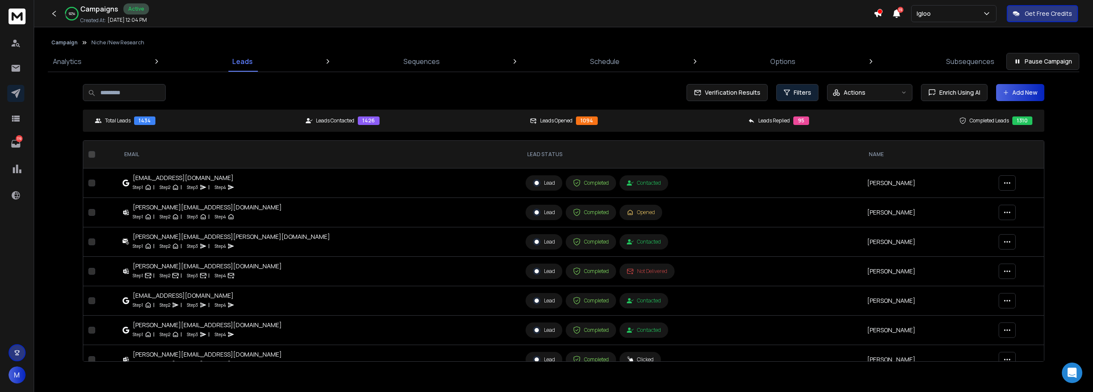
click at [794, 88] on button "Filters" at bounding box center [797, 92] width 42 height 17
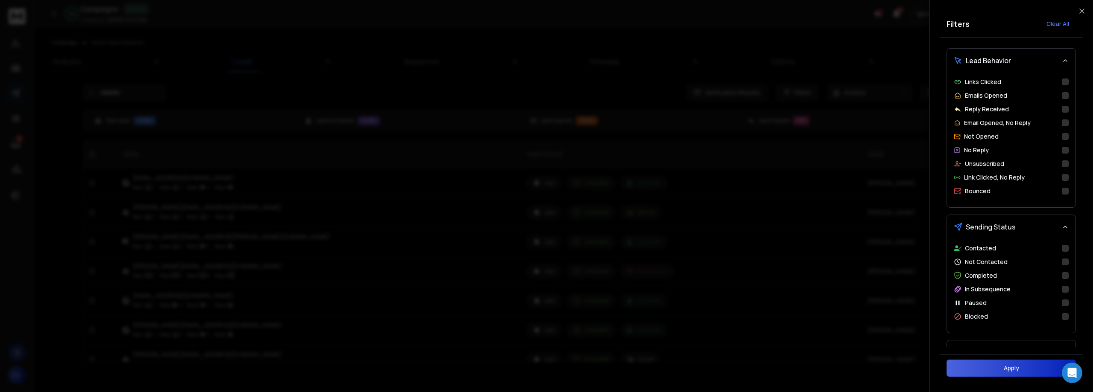
click at [991, 262] on p "Not Contacted" at bounding box center [986, 262] width 43 height 9
click at [1062, 262] on button "Not Contacted" at bounding box center [1065, 262] width 7 height 7
click at [1003, 366] on button "Apply" at bounding box center [1011, 368] width 129 height 17
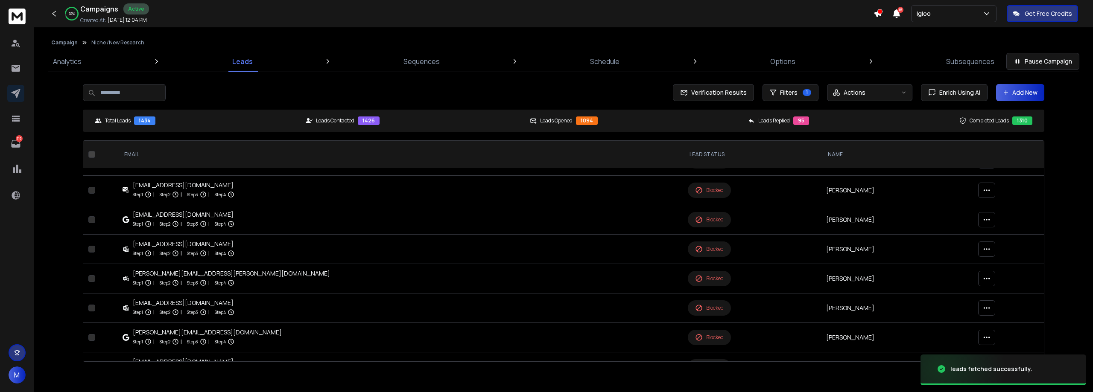
scroll to position [49, 0]
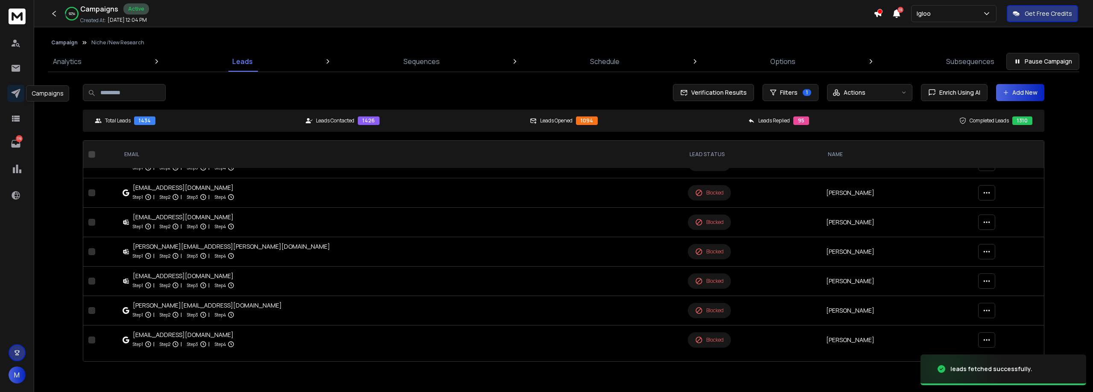
click at [16, 92] on icon at bounding box center [15, 93] width 9 height 9
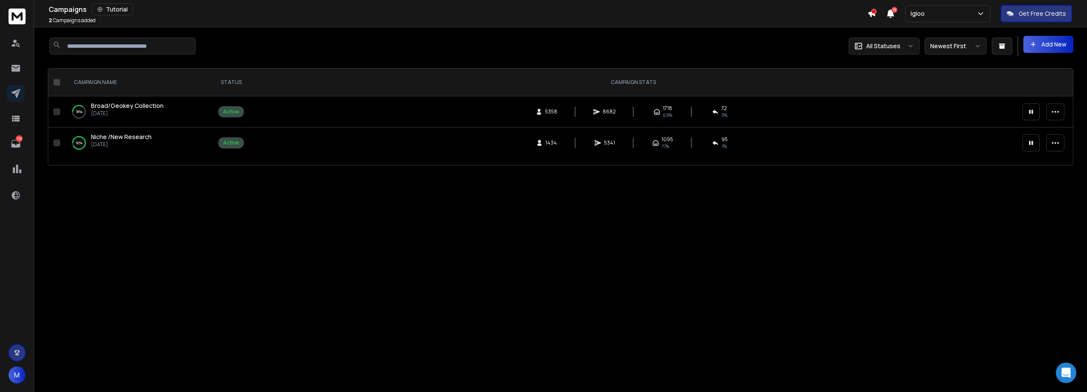
click at [141, 114] on p "3 months ago" at bounding box center [127, 113] width 73 height 7
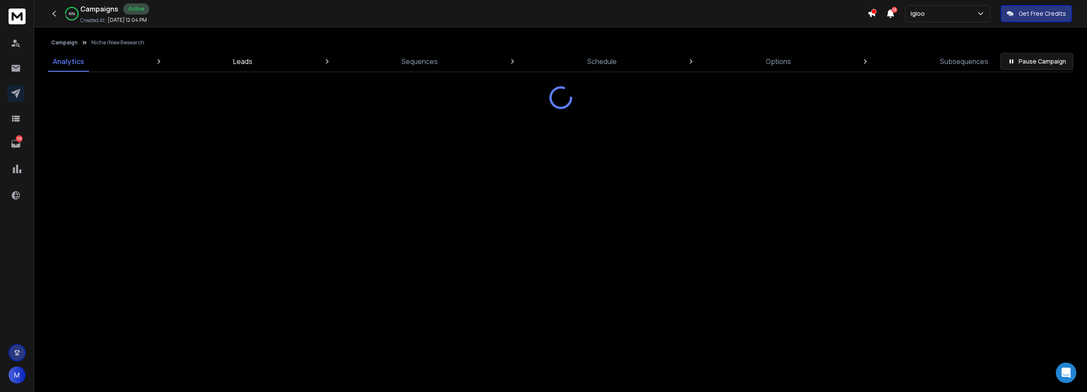
click at [252, 65] on p "Leads" at bounding box center [242, 61] width 19 height 10
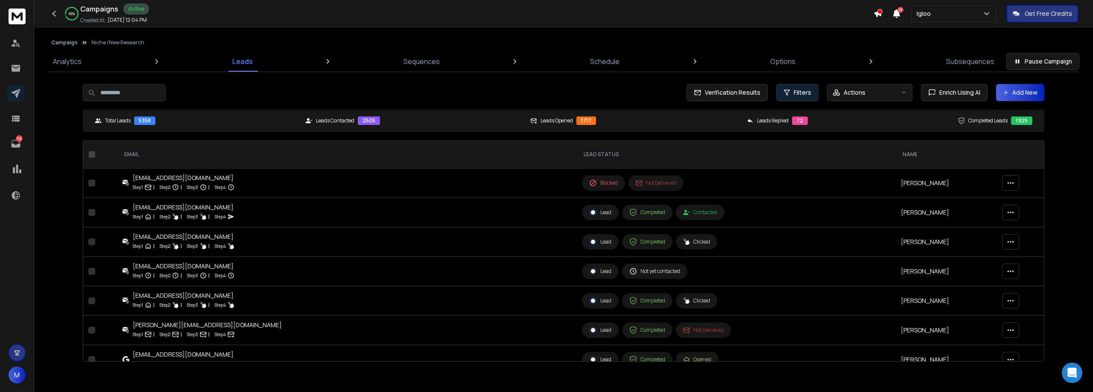
click at [805, 96] on span "Filters" at bounding box center [803, 92] width 18 height 9
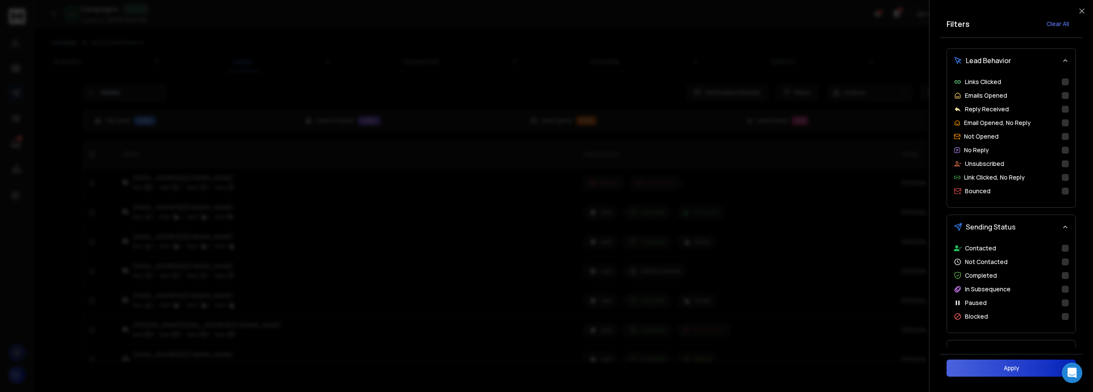
click at [1001, 262] on p "Not Contacted" at bounding box center [986, 262] width 43 height 9
click at [1062, 262] on button "Not Contacted" at bounding box center [1065, 262] width 7 height 7
click at [989, 375] on button "Apply" at bounding box center [1011, 368] width 129 height 17
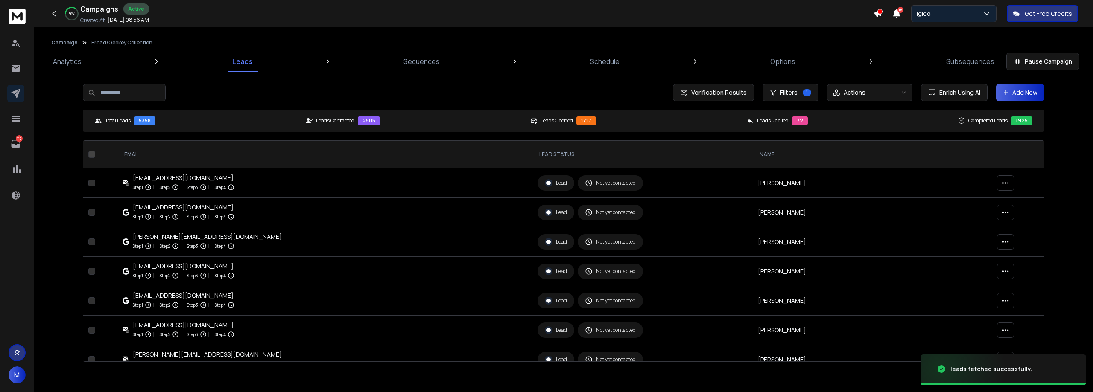
click at [945, 19] on button "Igloo" at bounding box center [953, 13] width 85 height 17
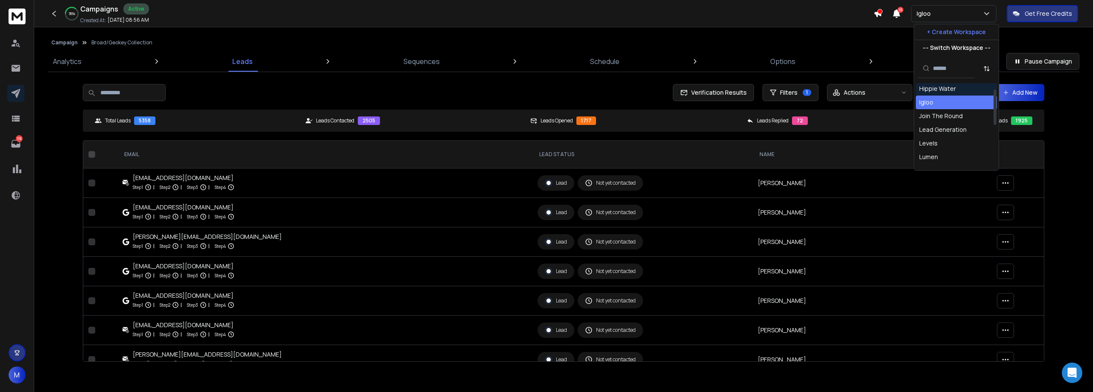
scroll to position [57, 0]
click at [964, 136] on div "Levels" at bounding box center [956, 143] width 81 height 14
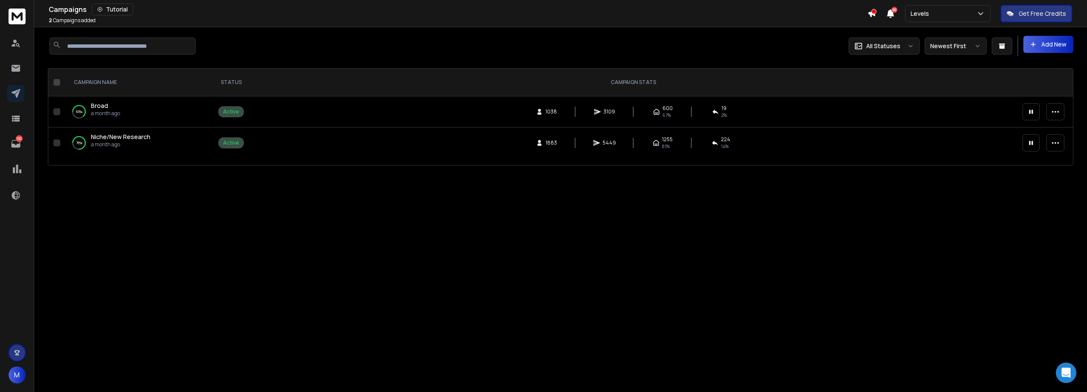
click at [125, 139] on span "Niche/New Research" at bounding box center [120, 137] width 59 height 8
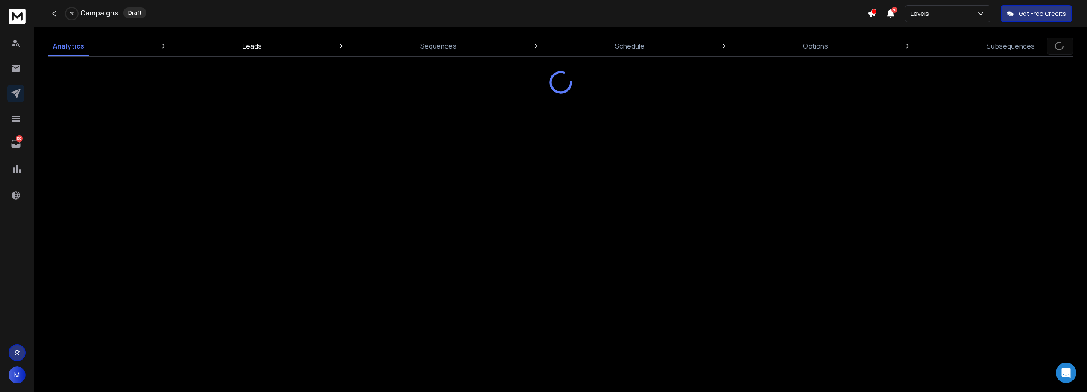
click at [243, 52] on link "Leads" at bounding box center [251, 46] width 29 height 20
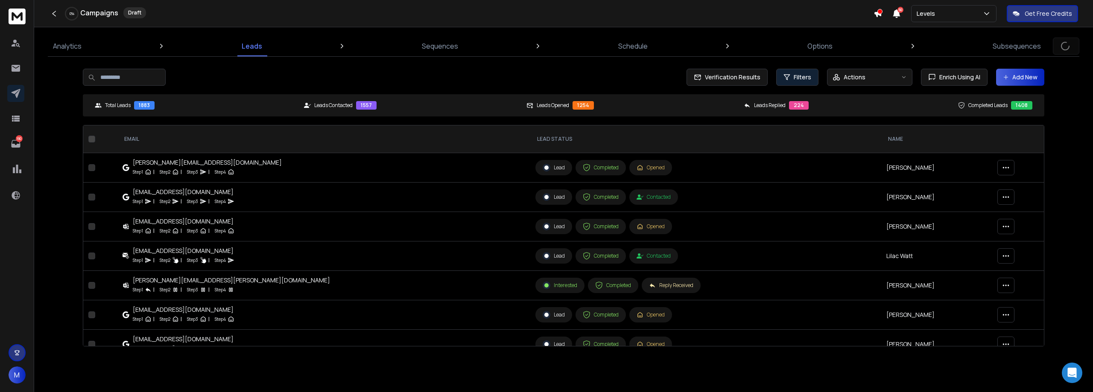
click at [813, 84] on button "Filters" at bounding box center [797, 77] width 42 height 17
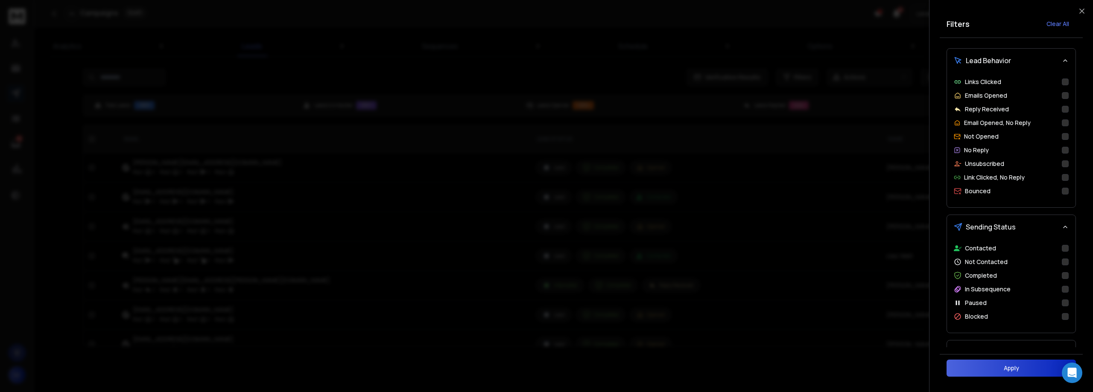
click at [991, 263] on p "Not Contacted" at bounding box center [986, 262] width 43 height 9
click at [1062, 263] on button "Not Contacted" at bounding box center [1065, 262] width 7 height 7
click at [998, 364] on button "Apply" at bounding box center [1011, 368] width 129 height 17
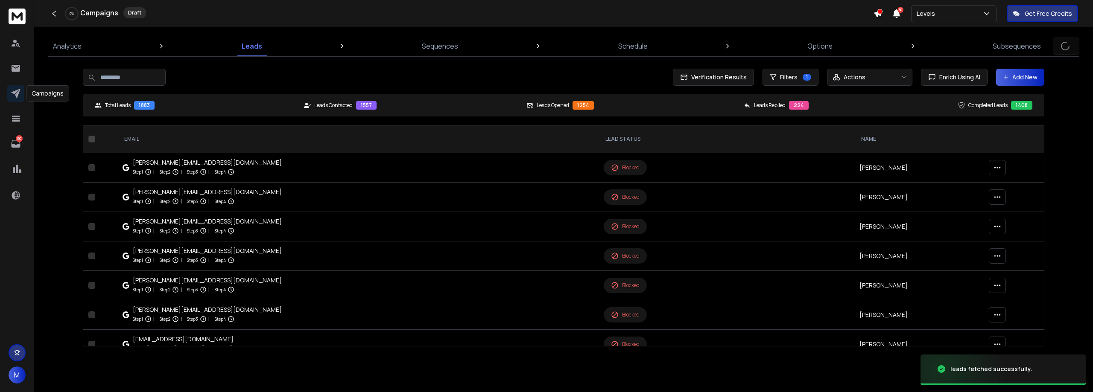
click at [15, 99] on link at bounding box center [15, 93] width 17 height 17
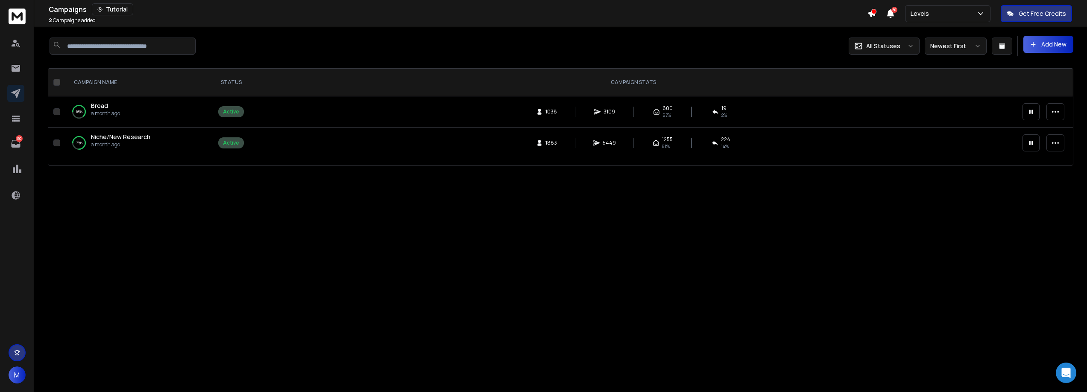
click at [116, 116] on p "a month ago" at bounding box center [105, 113] width 29 height 7
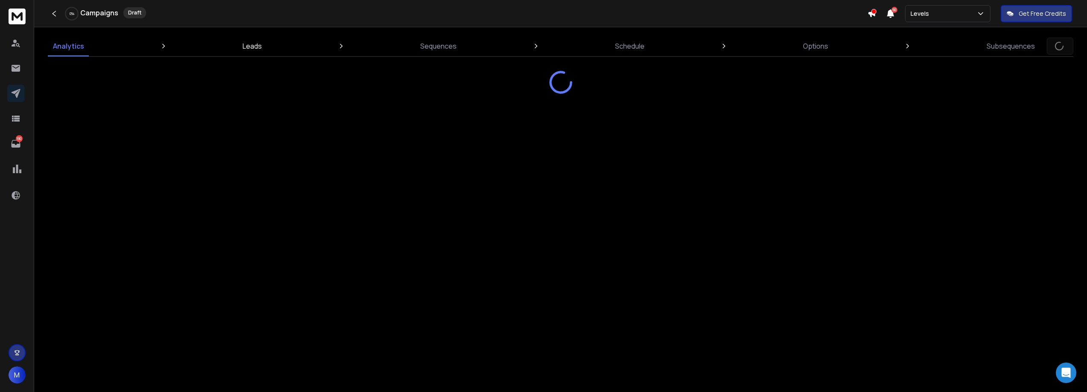
click at [249, 51] on p "Leads" at bounding box center [252, 46] width 19 height 10
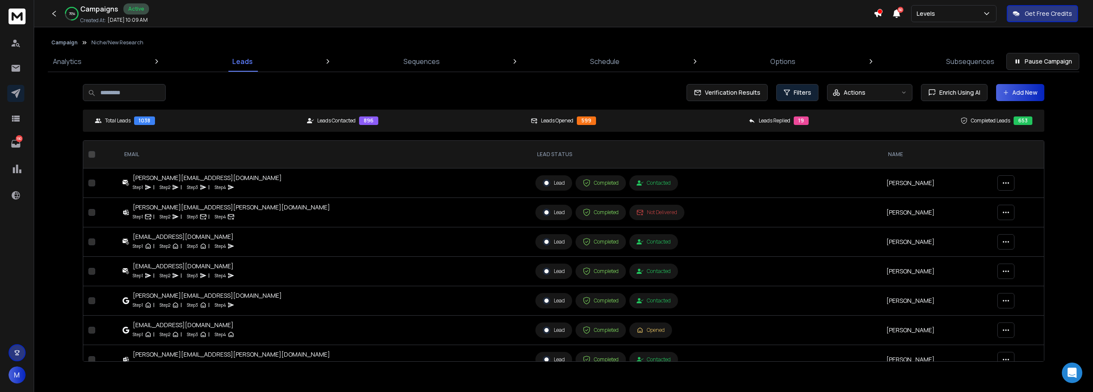
click at [808, 94] on span "Filters" at bounding box center [803, 92] width 18 height 9
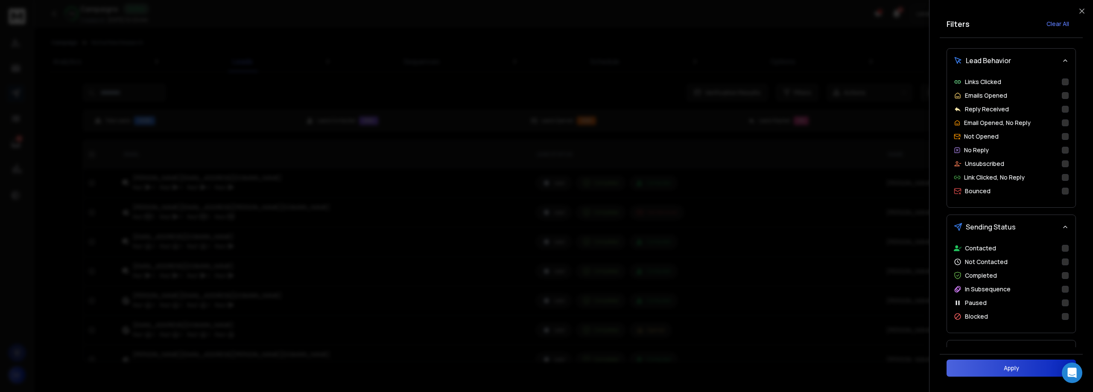
click at [987, 262] on p "Not Contacted" at bounding box center [986, 262] width 43 height 9
click at [1062, 262] on button "Not Contacted" at bounding box center [1065, 262] width 7 height 7
click at [994, 373] on button "Apply" at bounding box center [1011, 368] width 129 height 17
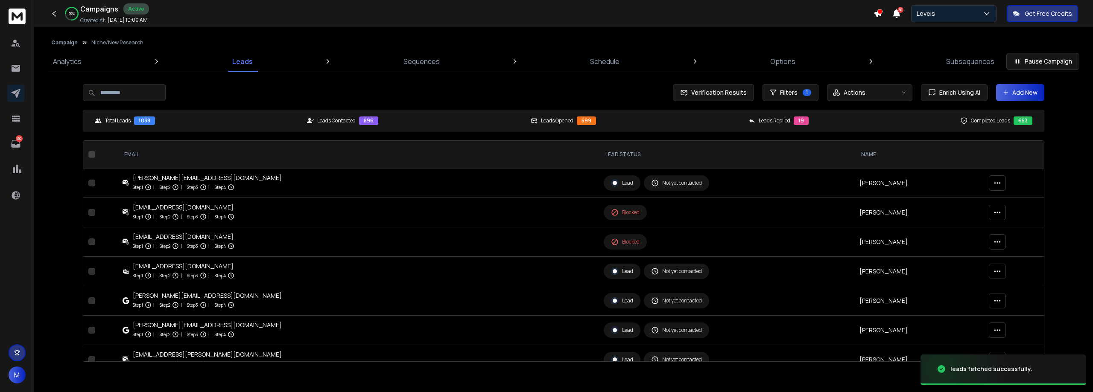
click at [946, 22] on div "76 % Campaigns Active Created At: [DATE] 10:09 AM 50 Levels Get Free Credits" at bounding box center [546, 13] width 1093 height 27
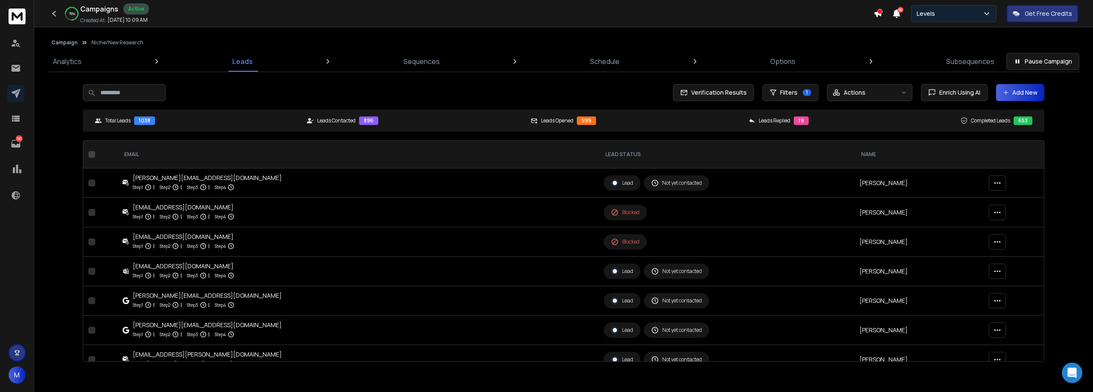
click at [947, 19] on button "Levels" at bounding box center [953, 13] width 85 height 17
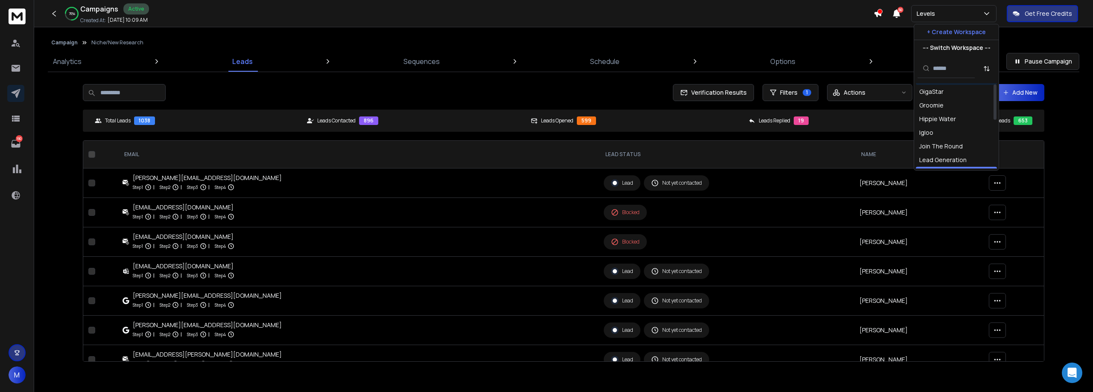
scroll to position [114, 0]
click at [946, 104] on div "Lumen" at bounding box center [956, 99] width 81 height 14
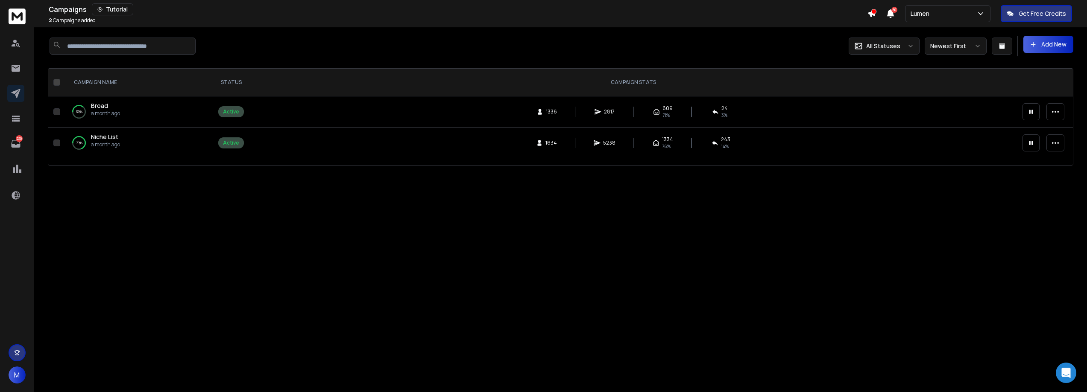
drag, startPoint x: 128, startPoint y: 145, endPoint x: 132, endPoint y: 136, distance: 10.1
click at [128, 145] on div "70 % Niche List a month ago" at bounding box center [138, 143] width 132 height 20
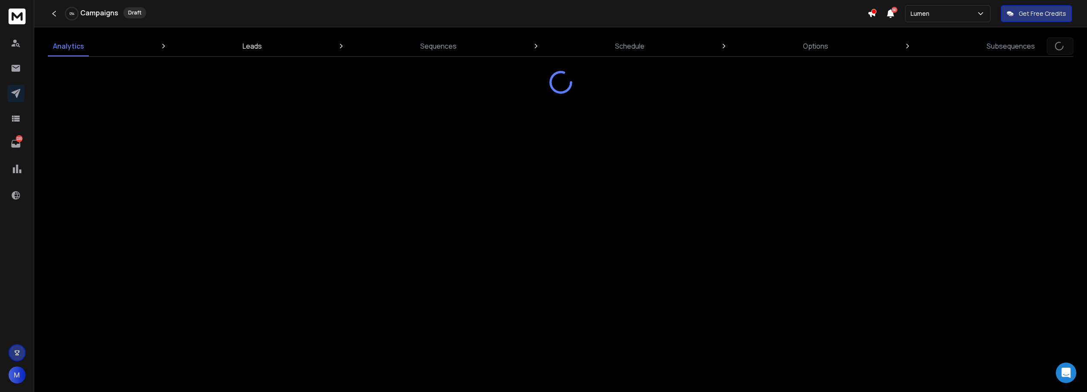
click at [261, 51] on link "Leads" at bounding box center [251, 46] width 29 height 20
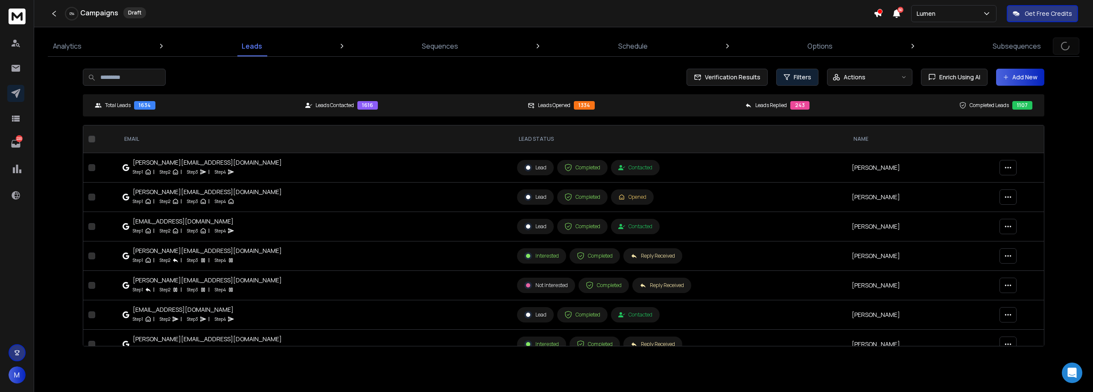
click at [805, 82] on button "Filters" at bounding box center [797, 77] width 42 height 17
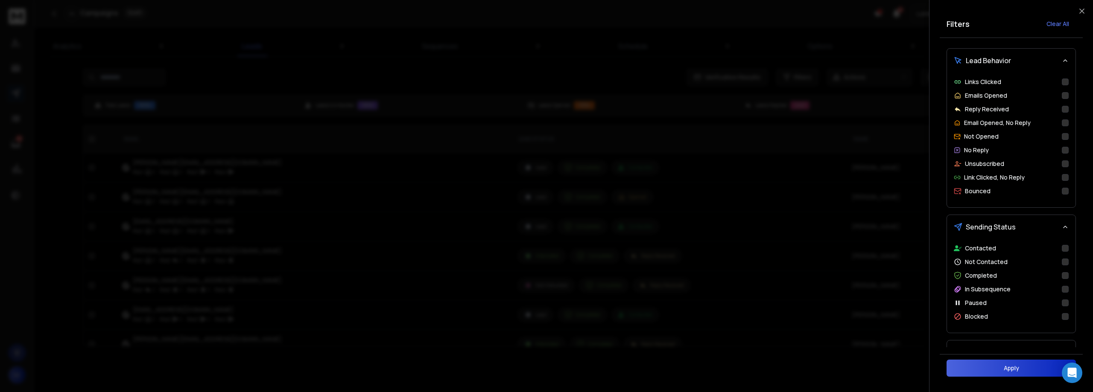
click at [982, 262] on p "Not Contacted" at bounding box center [986, 262] width 43 height 9
click at [1062, 262] on button "Not Contacted" at bounding box center [1065, 262] width 7 height 7
click at [1003, 363] on button "Apply" at bounding box center [1011, 368] width 129 height 17
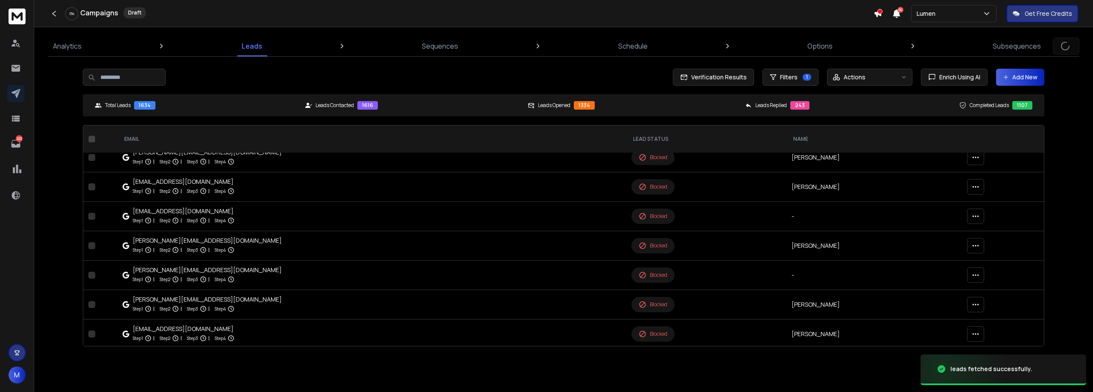
scroll to position [344, 0]
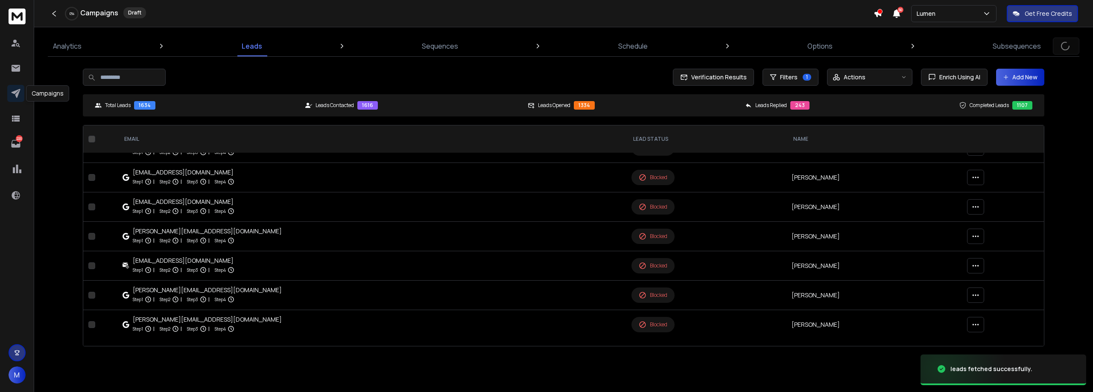
click at [17, 92] on icon at bounding box center [16, 93] width 10 height 10
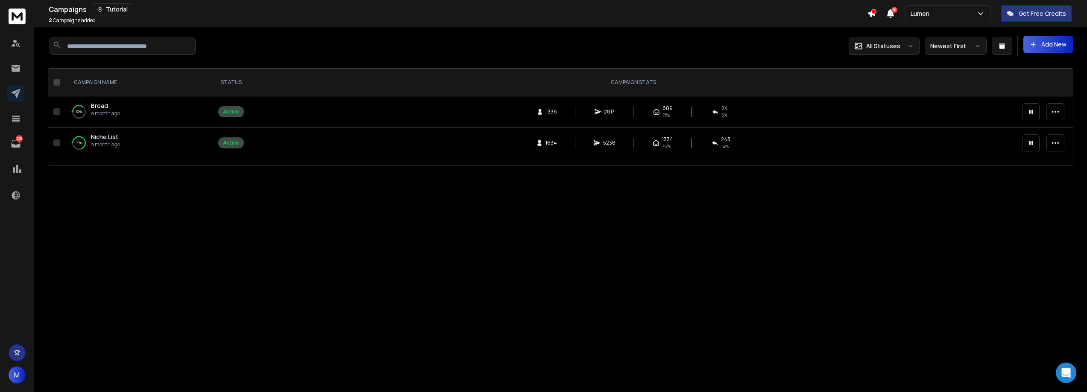
click at [156, 111] on div "36 % Broad a month ago" at bounding box center [138, 112] width 132 height 20
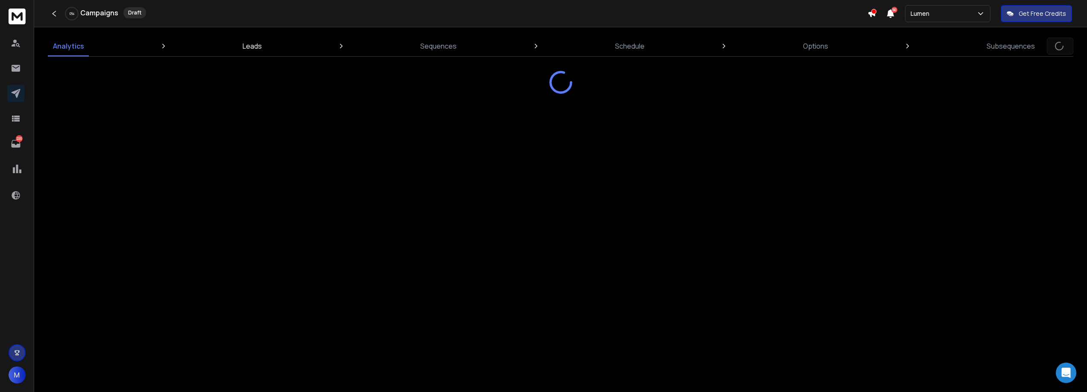
click at [258, 47] on p "Leads" at bounding box center [252, 46] width 19 height 10
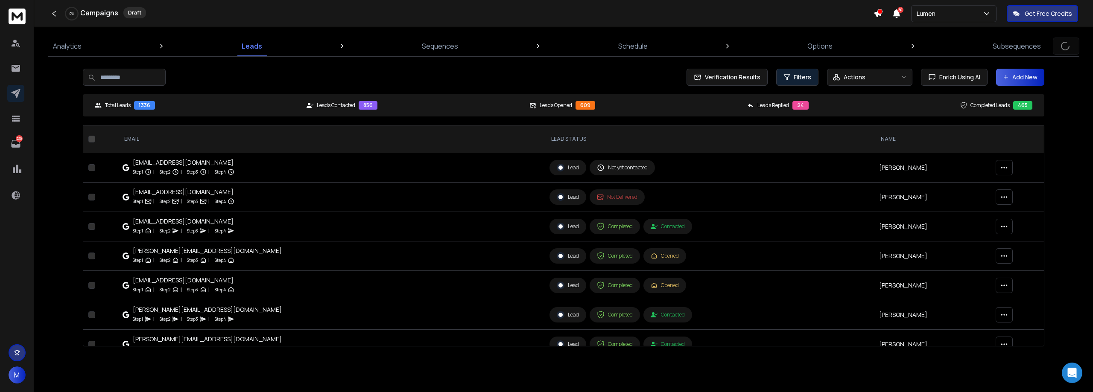
click at [796, 83] on button "Filters" at bounding box center [797, 77] width 42 height 17
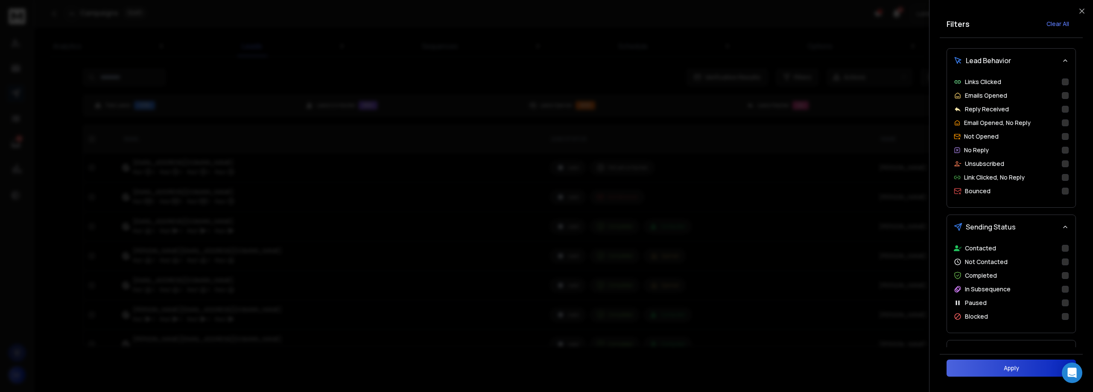
click at [981, 261] on p "Not Contacted" at bounding box center [986, 262] width 43 height 9
click at [1062, 261] on button "Not Contacted" at bounding box center [1065, 262] width 7 height 7
click at [991, 360] on button "Apply" at bounding box center [1011, 368] width 129 height 17
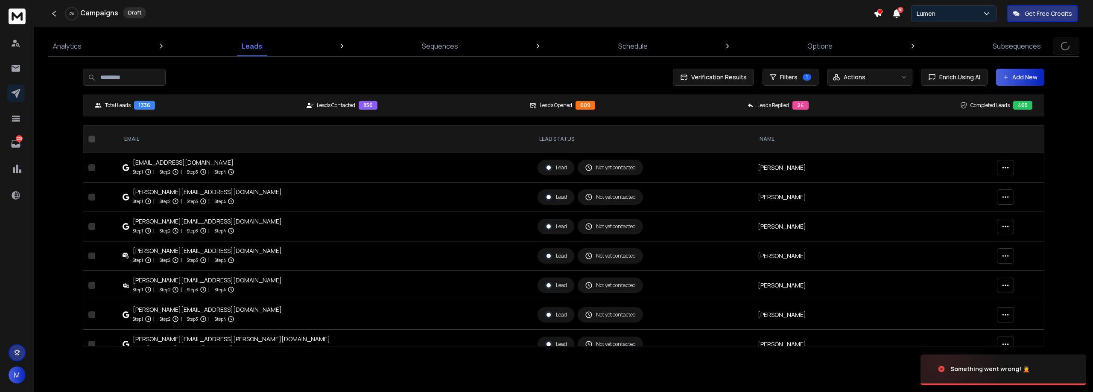
click at [966, 12] on div "Lumen" at bounding box center [954, 13] width 74 height 9
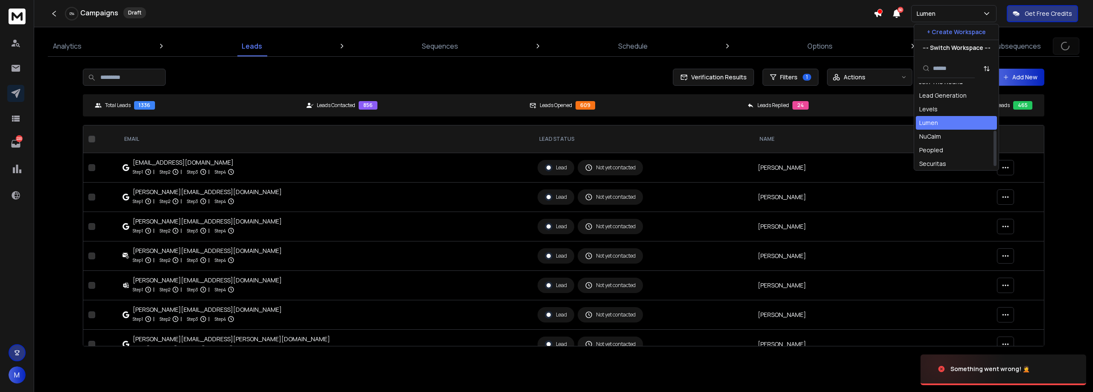
scroll to position [114, 0]
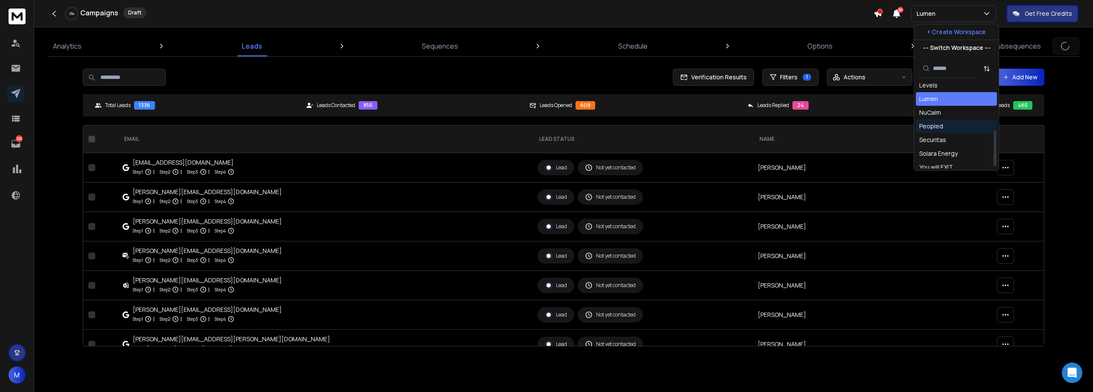
click at [947, 128] on div "Peopled" at bounding box center [956, 127] width 81 height 14
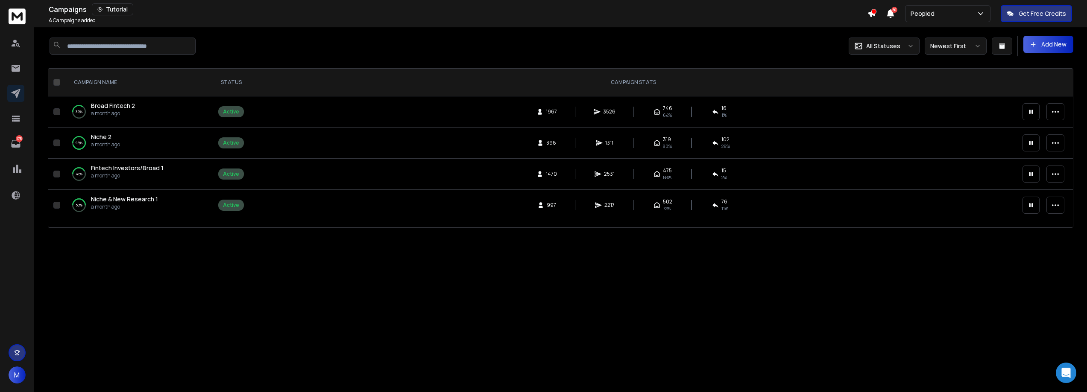
click at [118, 168] on span "Fintech Investors/Broad 1" at bounding box center [127, 168] width 73 height 8
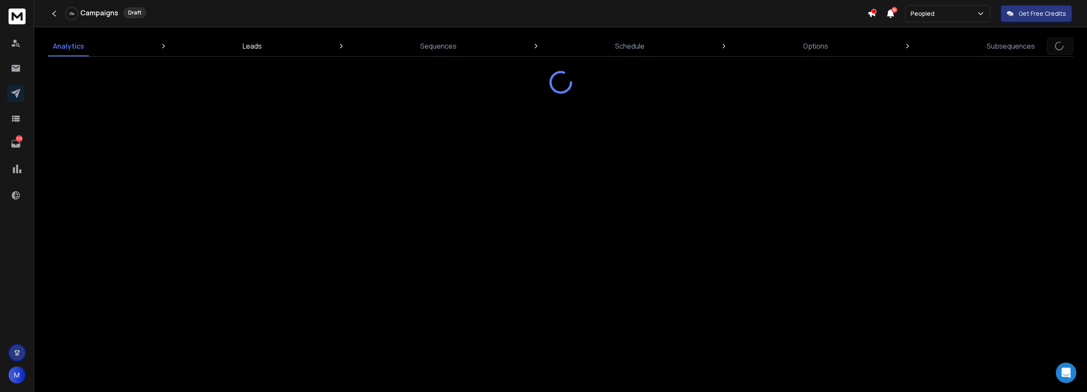
click at [265, 47] on link "Leads" at bounding box center [251, 46] width 29 height 20
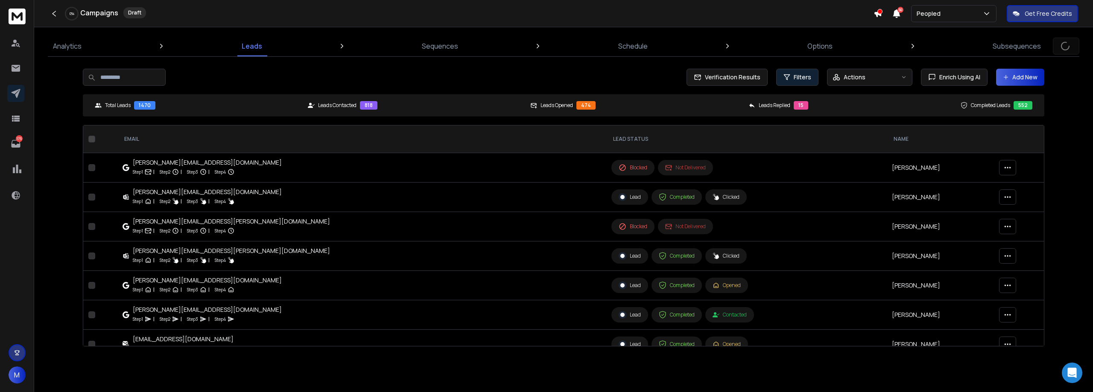
click at [793, 82] on button "Filters" at bounding box center [797, 77] width 42 height 17
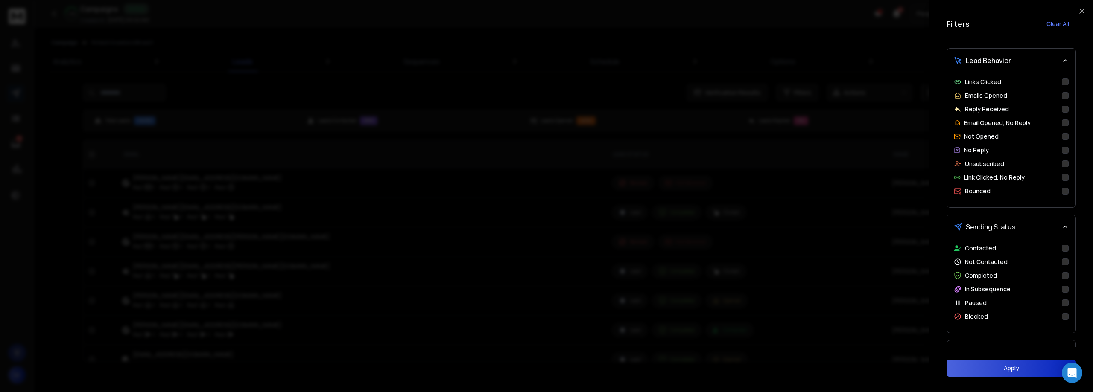
click at [972, 261] on p "Not Contacted" at bounding box center [986, 262] width 43 height 9
click at [1062, 261] on button "Not Contacted" at bounding box center [1065, 262] width 7 height 7
click at [1006, 366] on button "Apply" at bounding box center [1011, 368] width 129 height 17
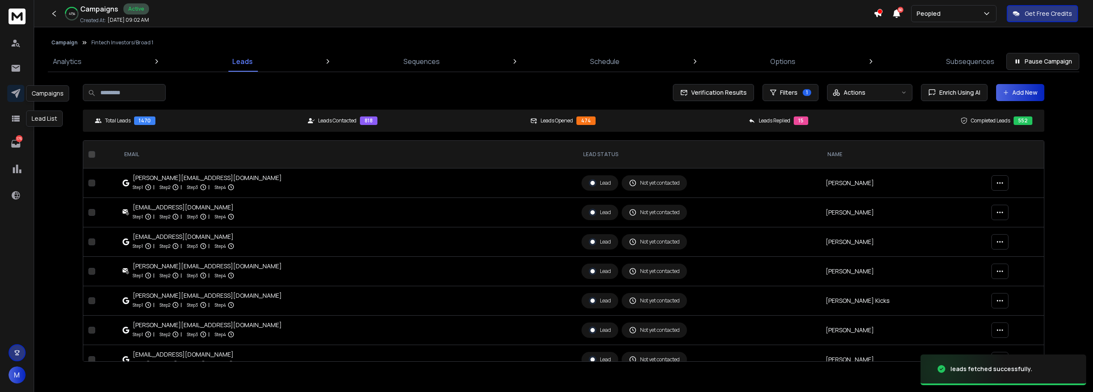
click at [20, 97] on icon at bounding box center [16, 93] width 10 height 10
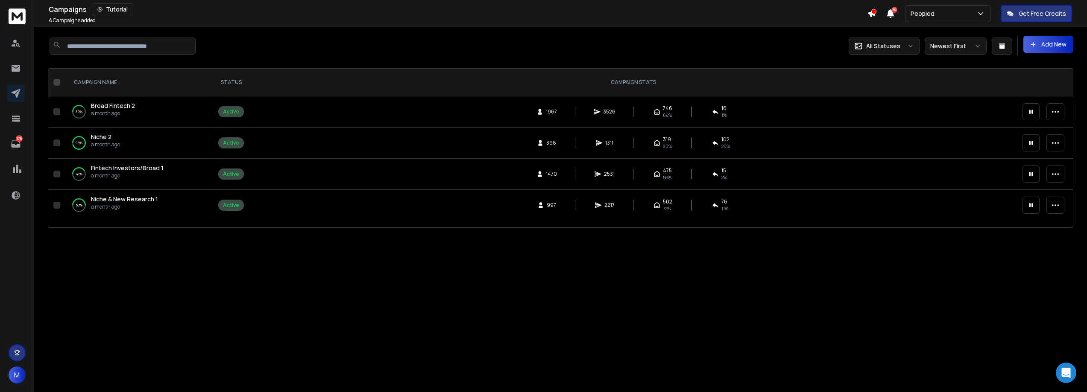
click at [145, 202] on span "Niche & New Research 1" at bounding box center [124, 199] width 67 height 8
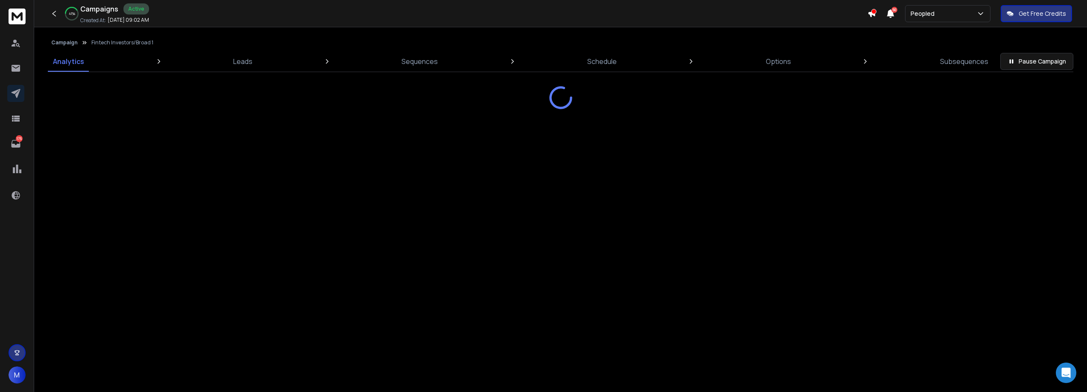
click at [258, 73] on div "Campaign Fintech Investors/Broad 1 Analytics Leads Sequences Schedule Options S…" at bounding box center [560, 258] width 1025 height 444
click at [244, 67] on link "Leads" at bounding box center [242, 61] width 29 height 20
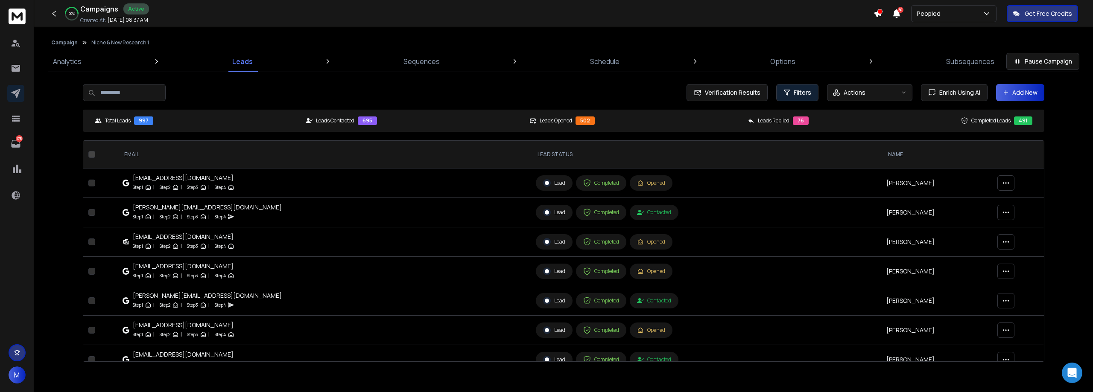
click at [801, 95] on span "Filters" at bounding box center [803, 92] width 18 height 9
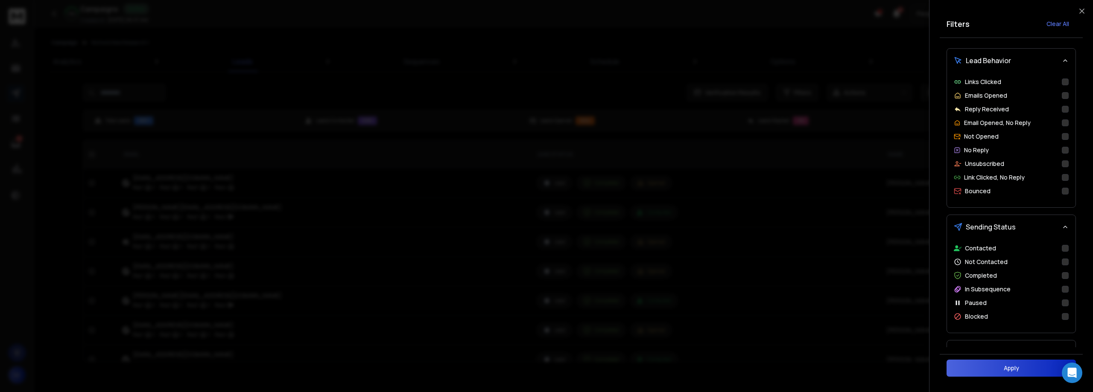
click at [982, 265] on p "Not Contacted" at bounding box center [986, 262] width 43 height 9
click at [1062, 265] on button "Not Contacted" at bounding box center [1065, 262] width 7 height 7
click at [999, 369] on button "Apply" at bounding box center [1011, 368] width 129 height 17
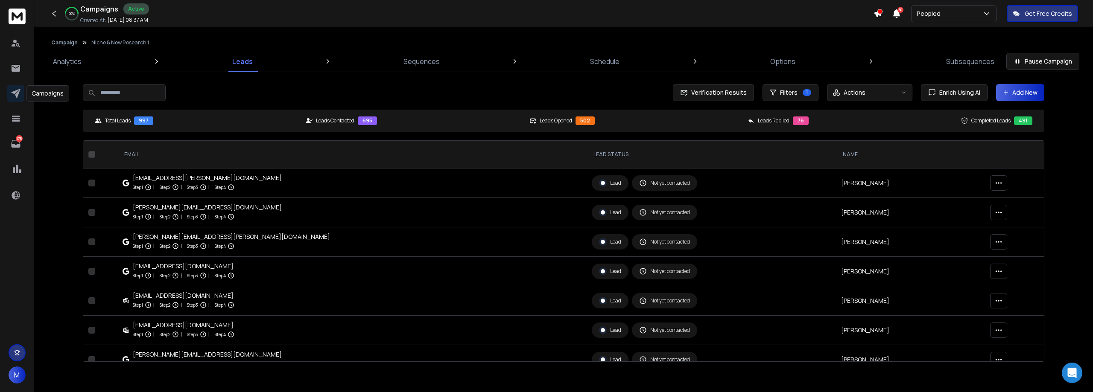
click at [13, 101] on link at bounding box center [15, 93] width 17 height 17
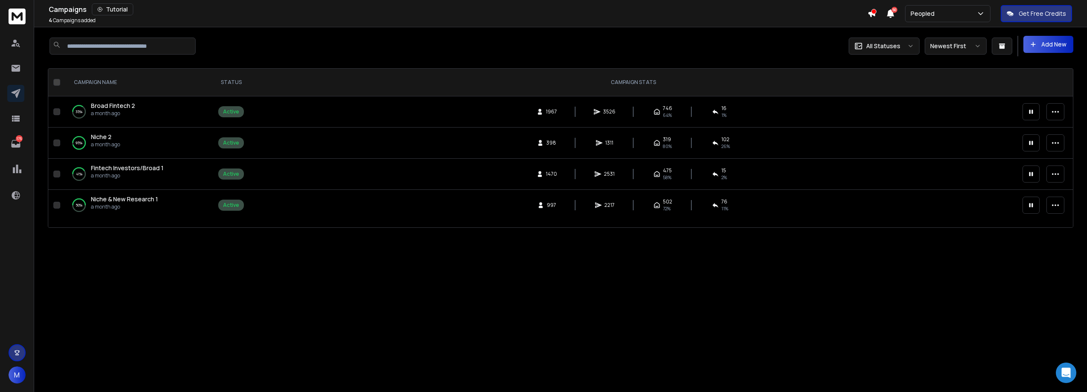
click at [151, 145] on div "95 % Niche 2 a month ago" at bounding box center [138, 143] width 132 height 20
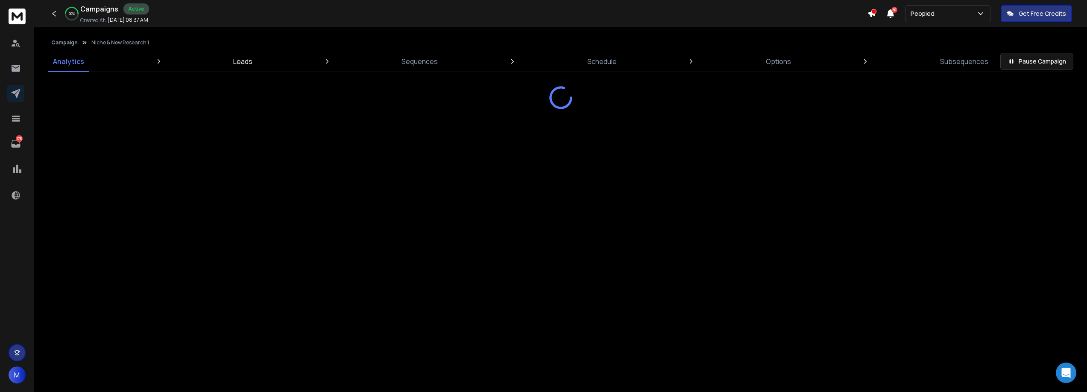
click at [235, 62] on p "Leads" at bounding box center [242, 61] width 19 height 10
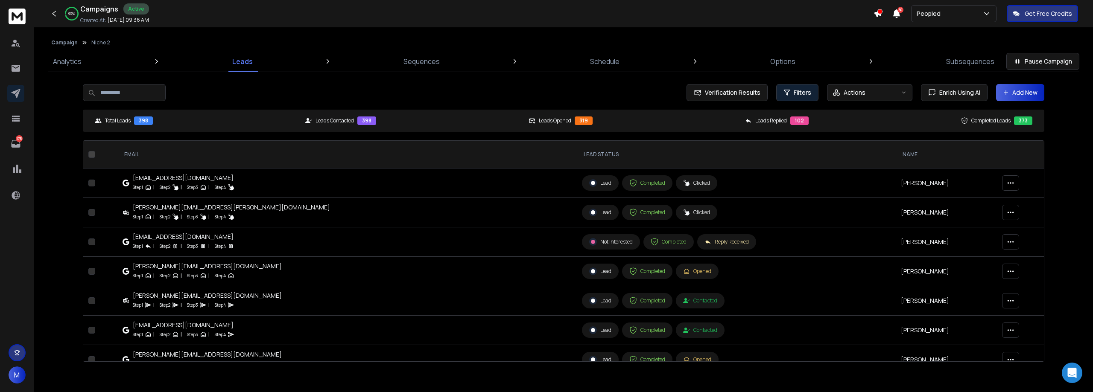
click at [792, 96] on button "Filters" at bounding box center [797, 92] width 42 height 17
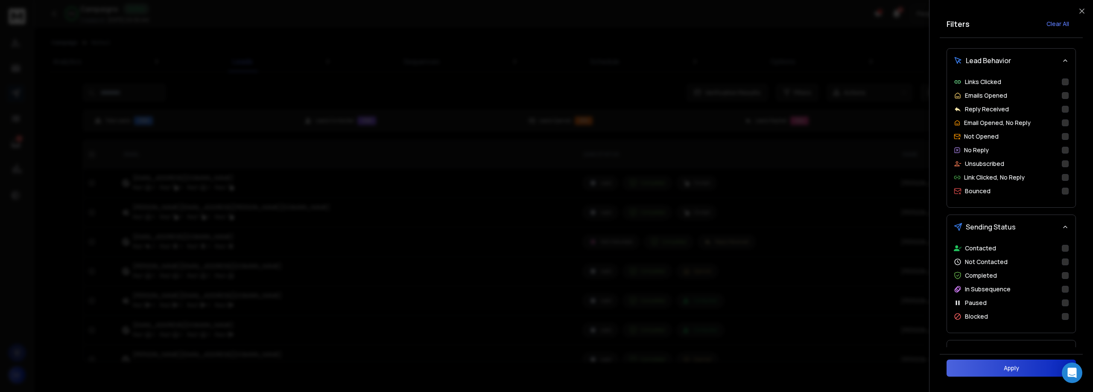
click at [980, 264] on p "Not Contacted" at bounding box center [986, 262] width 43 height 9
click at [1062, 264] on button "Not Contacted" at bounding box center [1065, 262] width 7 height 7
click at [981, 369] on button "Apply" at bounding box center [1011, 368] width 129 height 17
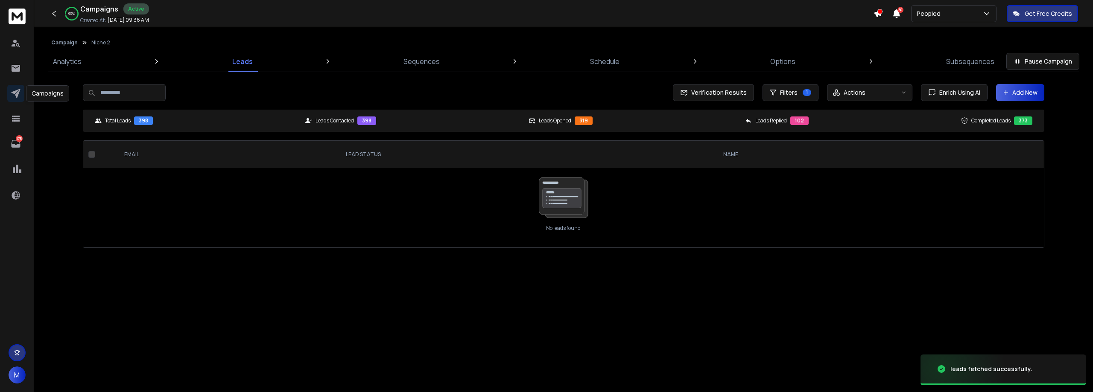
click at [20, 85] on link at bounding box center [15, 93] width 17 height 17
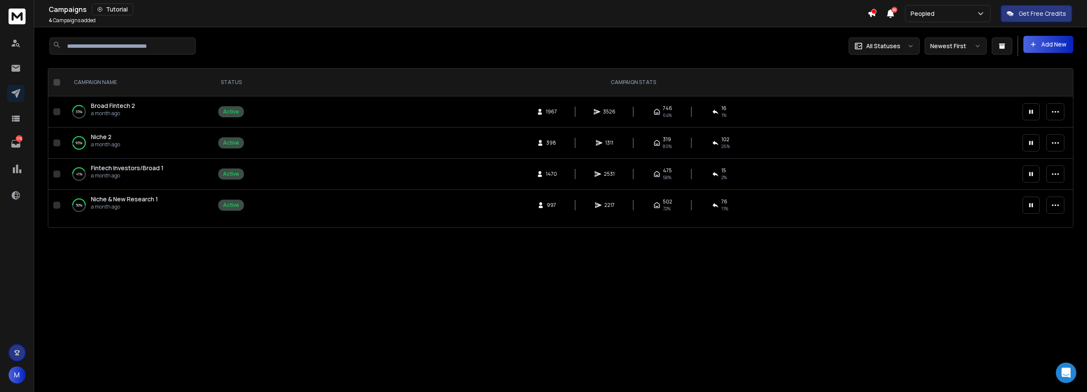
click at [99, 104] on span "Broad Fintech 2" at bounding box center [113, 106] width 44 height 8
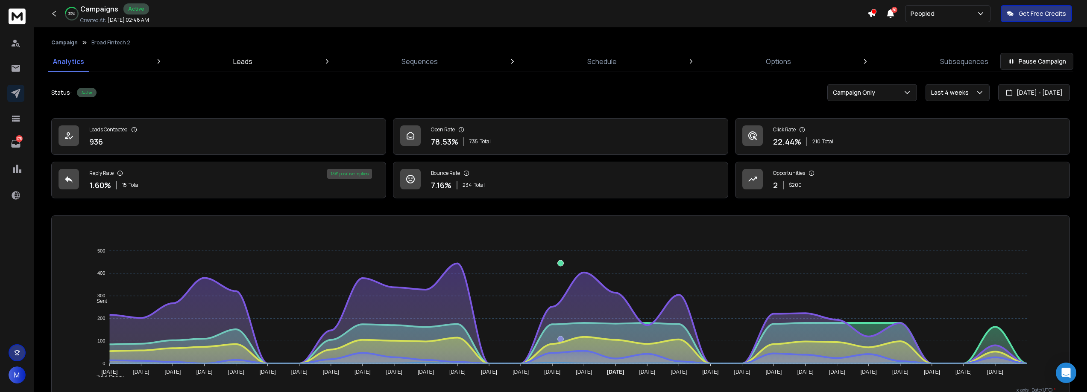
click at [235, 62] on p "Leads" at bounding box center [242, 61] width 19 height 10
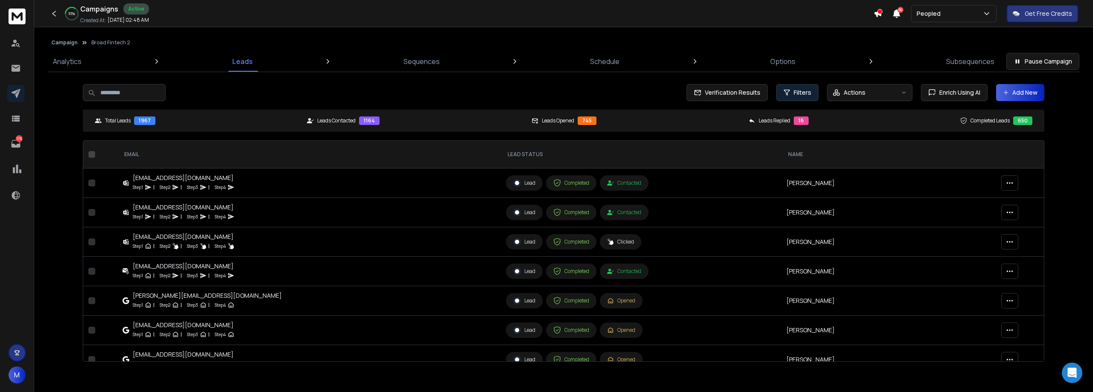
click at [803, 93] on span "Filters" at bounding box center [803, 92] width 18 height 9
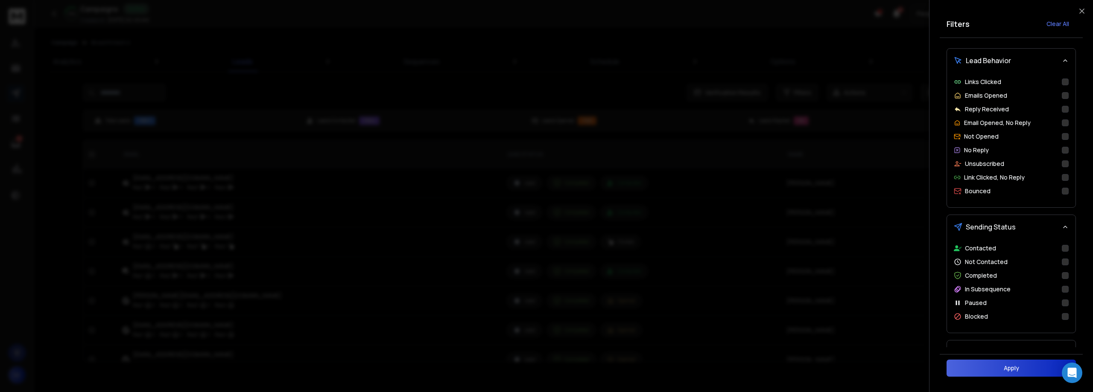
click at [991, 263] on p "Not Contacted" at bounding box center [986, 262] width 43 height 9
click at [1062, 263] on button "Not Contacted" at bounding box center [1065, 262] width 7 height 7
click at [1004, 369] on button "Apply" at bounding box center [1011, 368] width 129 height 17
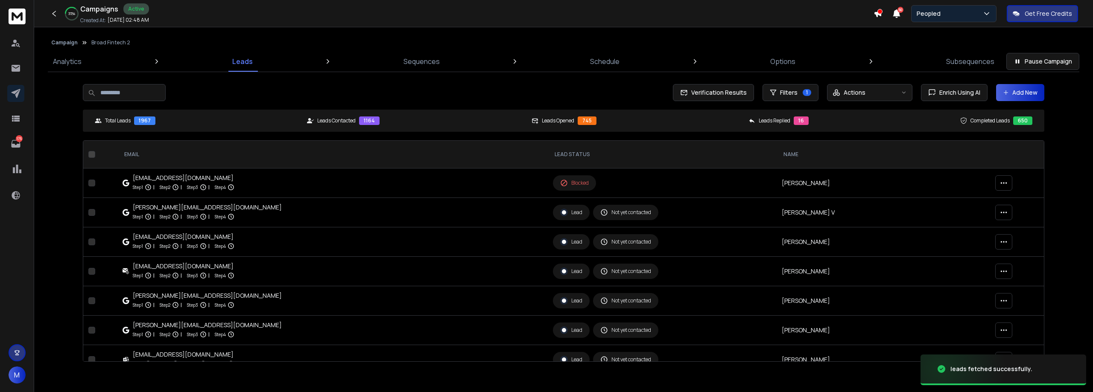
click at [981, 21] on button "Peopled" at bounding box center [953, 13] width 85 height 17
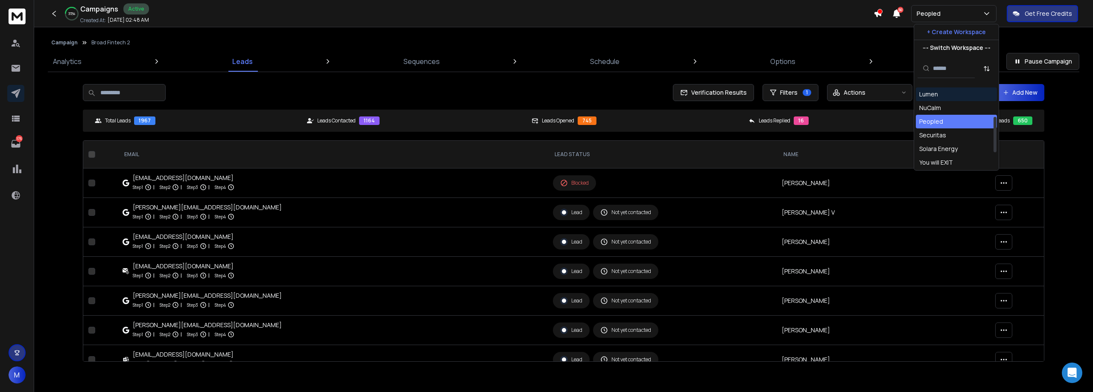
scroll to position [120, 0]
click at [963, 135] on div "Securitas" at bounding box center [956, 135] width 81 height 14
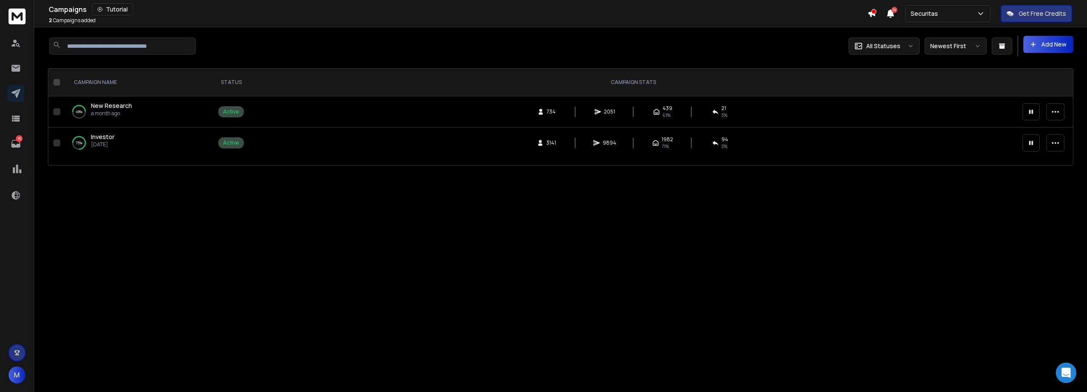
drag, startPoint x: 140, startPoint y: 141, endPoint x: 151, endPoint y: 111, distance: 31.9
click at [139, 141] on div "75 % Investor [DATE]" at bounding box center [138, 143] width 132 height 20
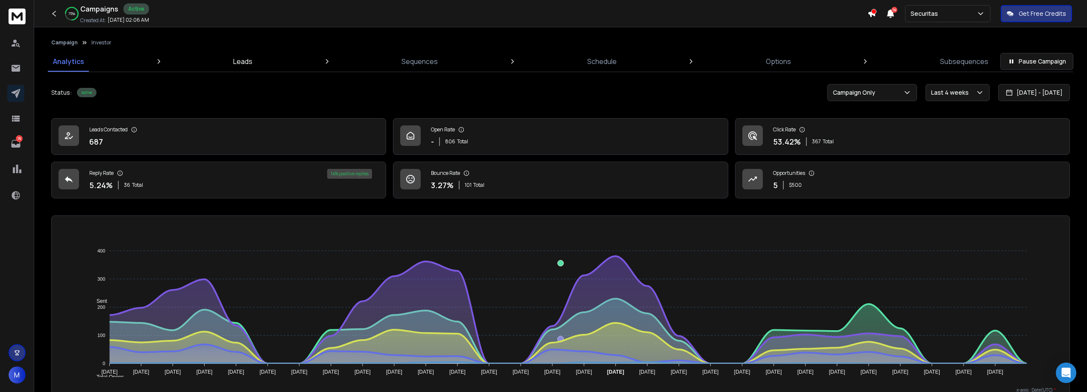
click at [245, 56] on link "Leads" at bounding box center [242, 61] width 29 height 20
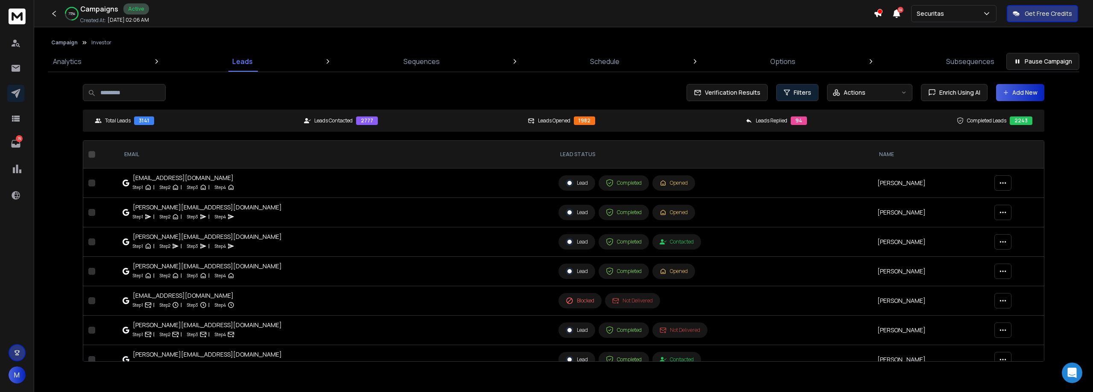
click at [787, 100] on button "Filters" at bounding box center [797, 92] width 42 height 17
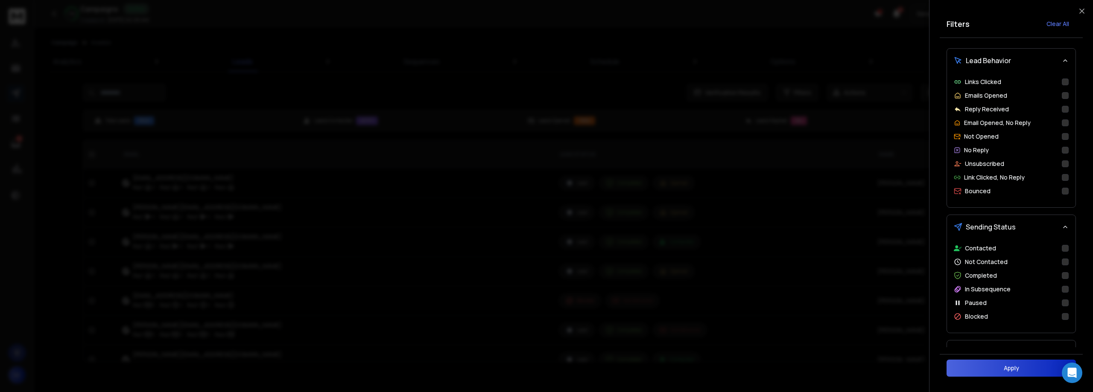
drag, startPoint x: 970, startPoint y: 261, endPoint x: 981, endPoint y: 289, distance: 30.1
click at [970, 261] on p "Not Contacted" at bounding box center [986, 262] width 43 height 9
click at [1062, 261] on button "Not Contacted" at bounding box center [1065, 262] width 7 height 7
click at [1007, 368] on button "Apply" at bounding box center [1011, 368] width 129 height 17
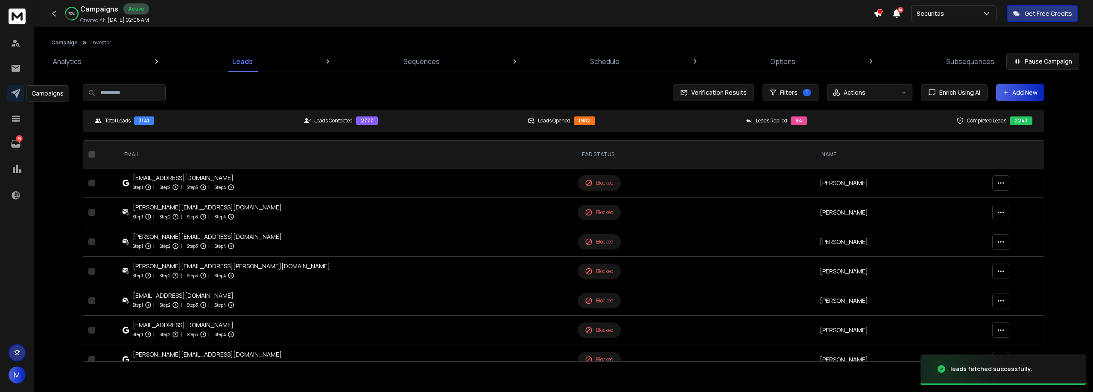
click at [18, 97] on icon at bounding box center [16, 93] width 10 height 10
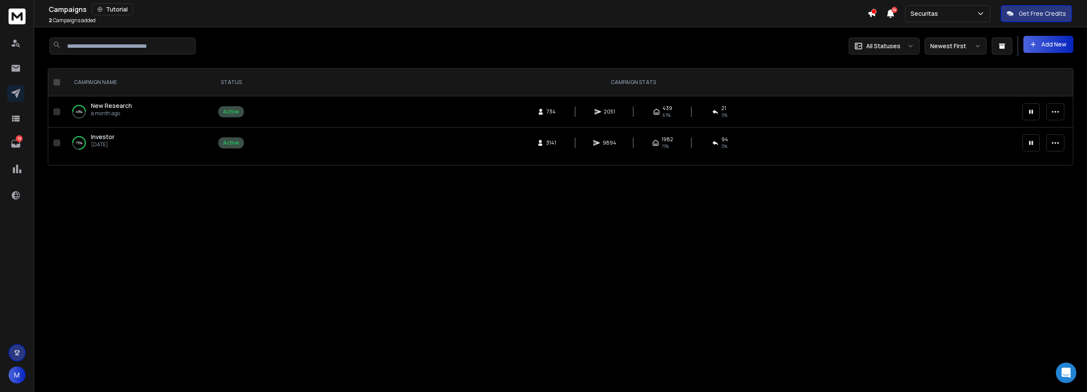
click at [146, 113] on div "49 % New Research a month ago" at bounding box center [138, 112] width 132 height 20
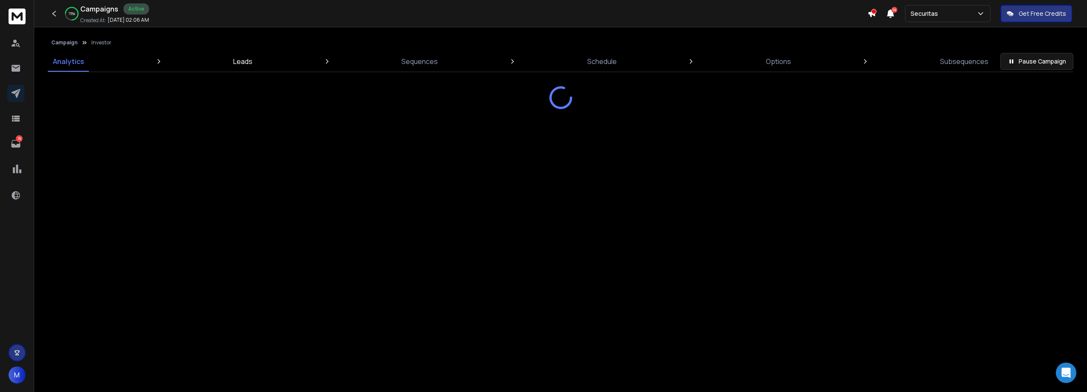
click at [238, 62] on p "Leads" at bounding box center [242, 61] width 19 height 10
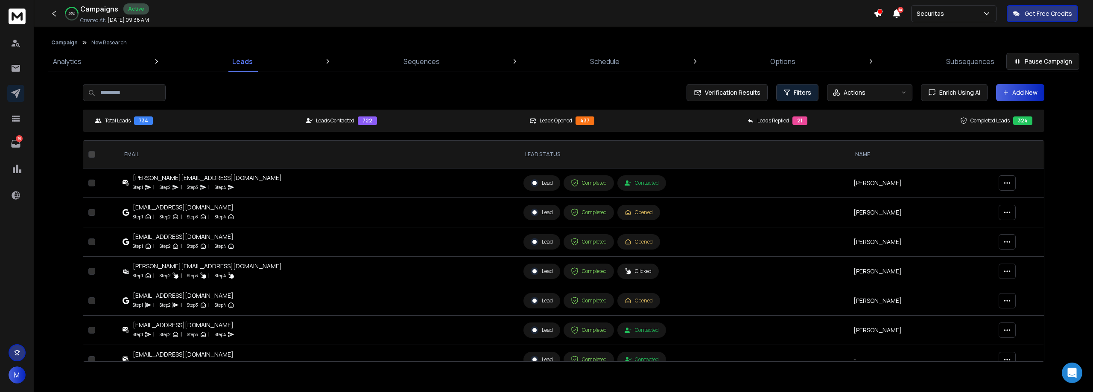
click at [793, 91] on button "Filters" at bounding box center [797, 92] width 42 height 17
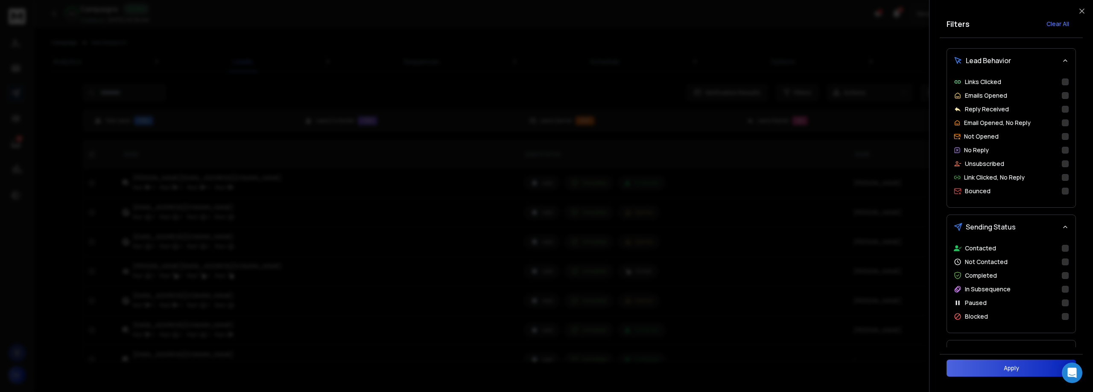
click at [990, 263] on p "Not Contacted" at bounding box center [986, 262] width 43 height 9
click at [1062, 263] on button "Not Contacted" at bounding box center [1065, 262] width 7 height 7
click at [1004, 366] on button "Apply" at bounding box center [1011, 368] width 129 height 17
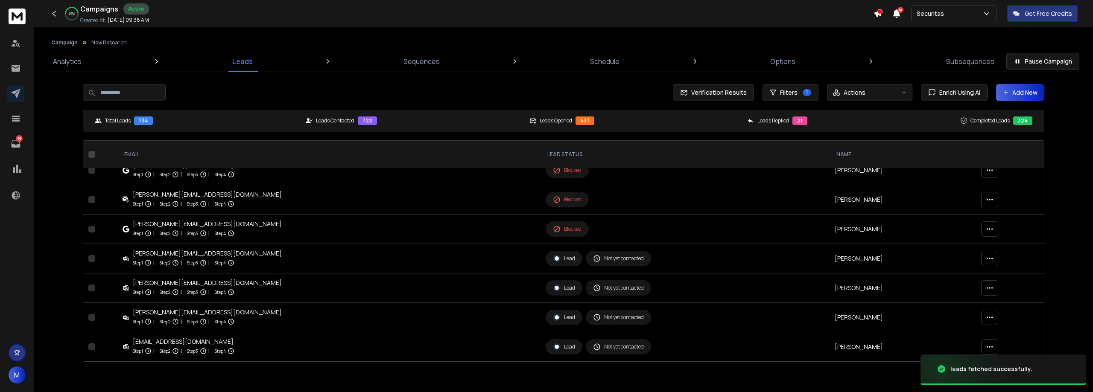
scroll to position [167, 0]
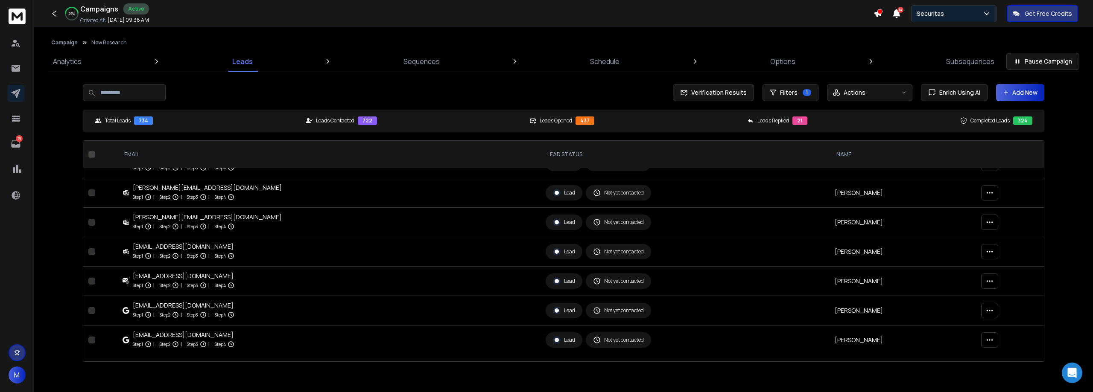
drag, startPoint x: 948, startPoint y: 13, endPoint x: 943, endPoint y: 23, distance: 10.9
click at [947, 13] on p "Securitas" at bounding box center [932, 13] width 31 height 9
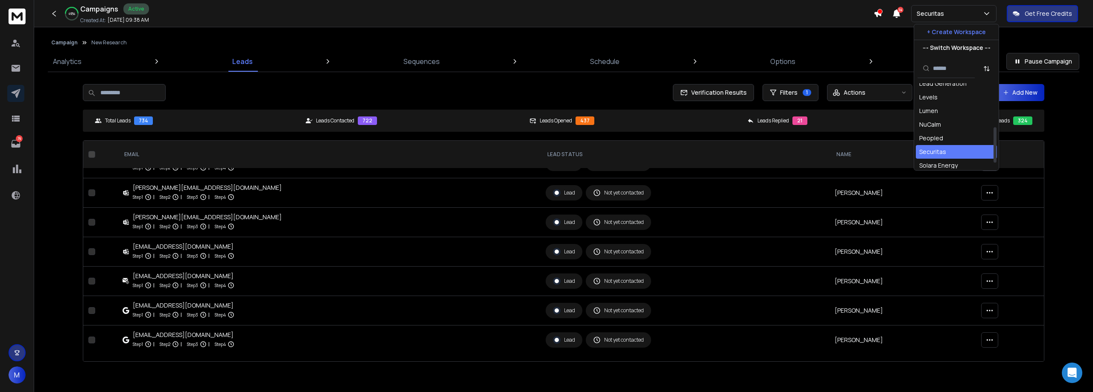
scroll to position [114, 0]
click at [946, 125] on div "Peopled" at bounding box center [956, 127] width 81 height 14
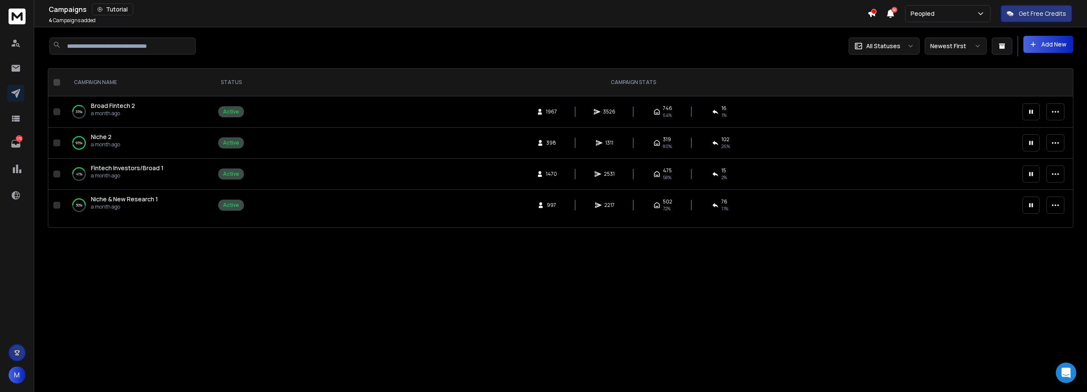
click at [138, 136] on div "95 % Niche 2 a month ago" at bounding box center [138, 143] width 132 height 20
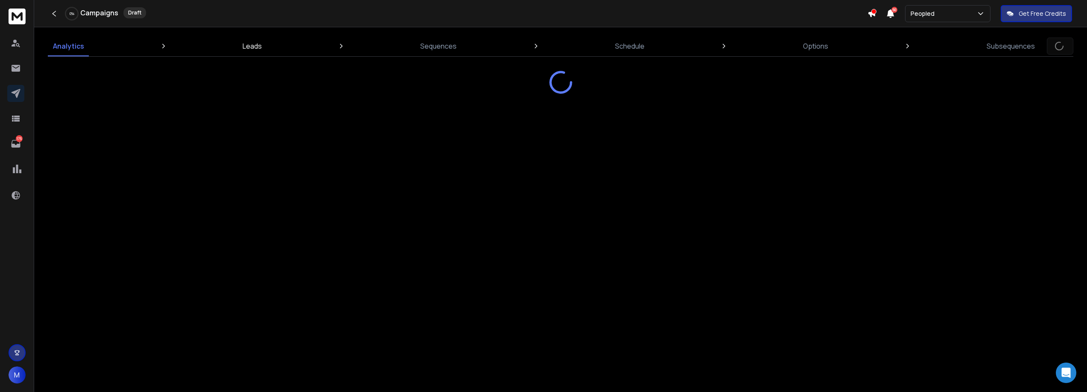
click at [237, 48] on link "Leads" at bounding box center [251, 46] width 29 height 20
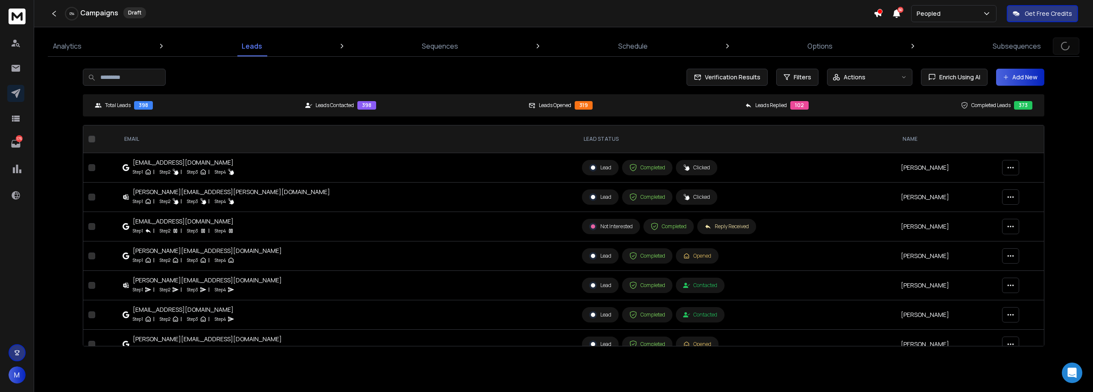
click at [127, 80] on input at bounding box center [124, 77] width 83 height 17
paste input "**********"
type input "**********"
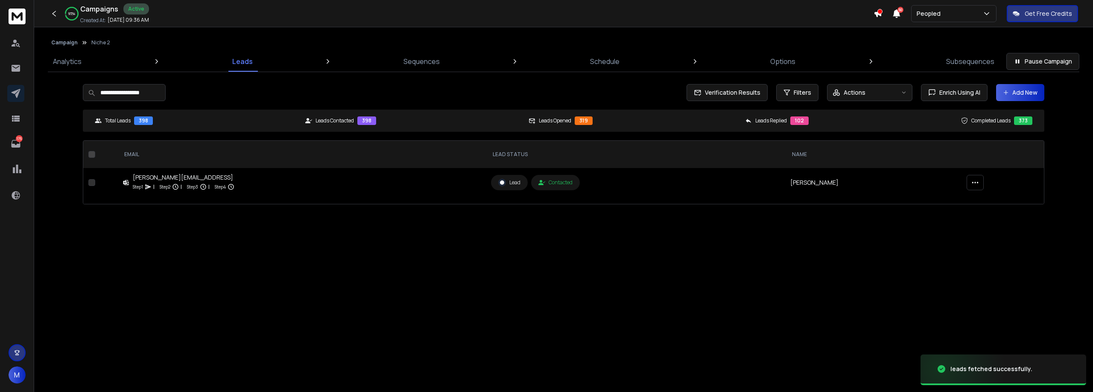
click at [204, 175] on div "[PERSON_NAME][EMAIL_ADDRESS]" at bounding box center [184, 177] width 102 height 9
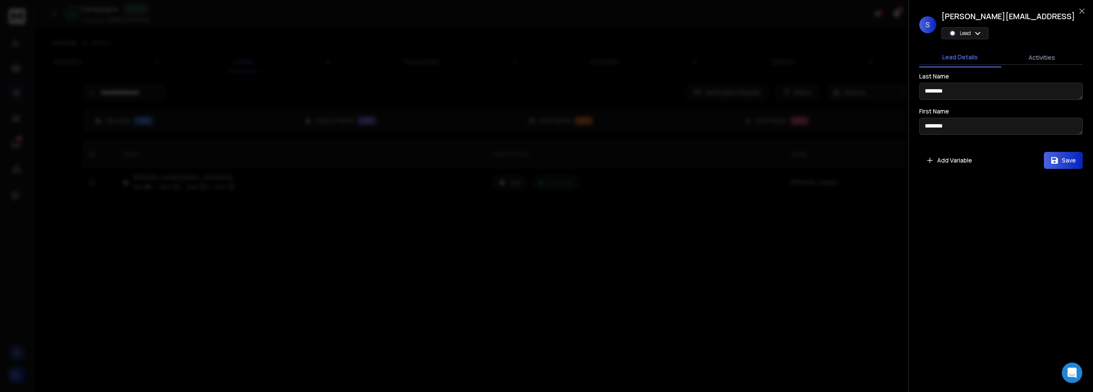
click at [1043, 57] on button "Activities" at bounding box center [1043, 57] width 82 height 19
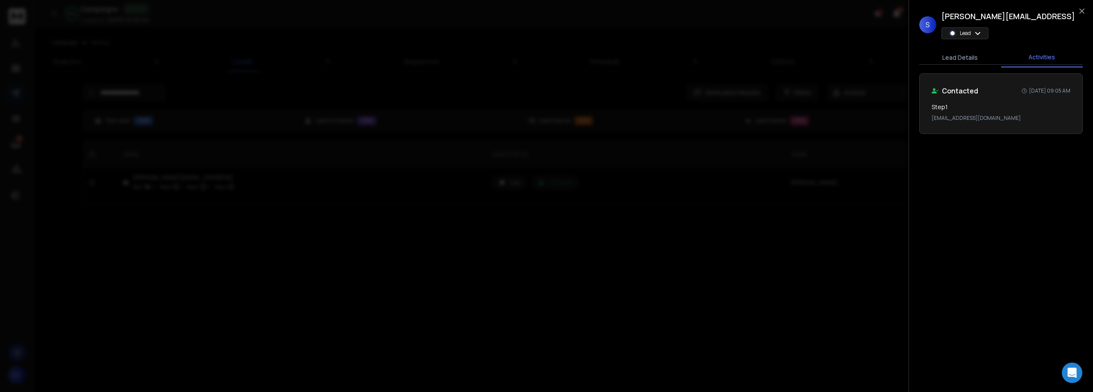
drag, startPoint x: 259, startPoint y: 242, endPoint x: 268, endPoint y: 220, distance: 24.3
click at [261, 238] on div at bounding box center [546, 196] width 1093 height 392
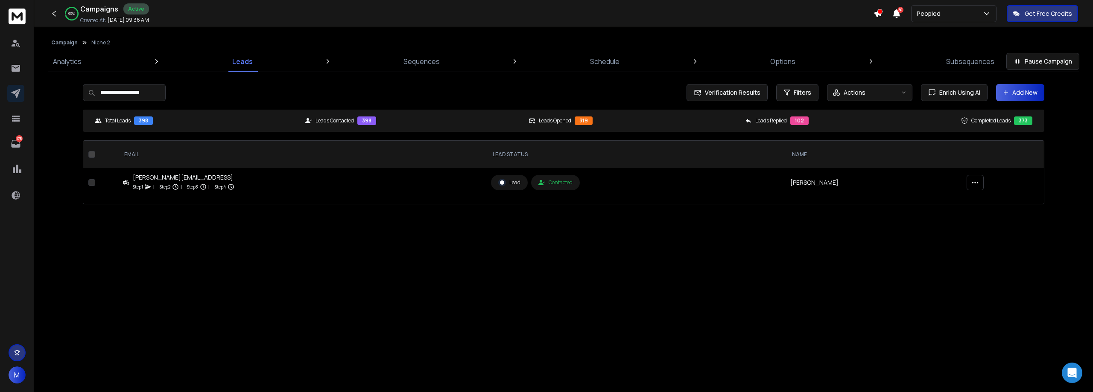
click at [133, 91] on input "**********" at bounding box center [124, 92] width 83 height 17
paste input
type input "**********"
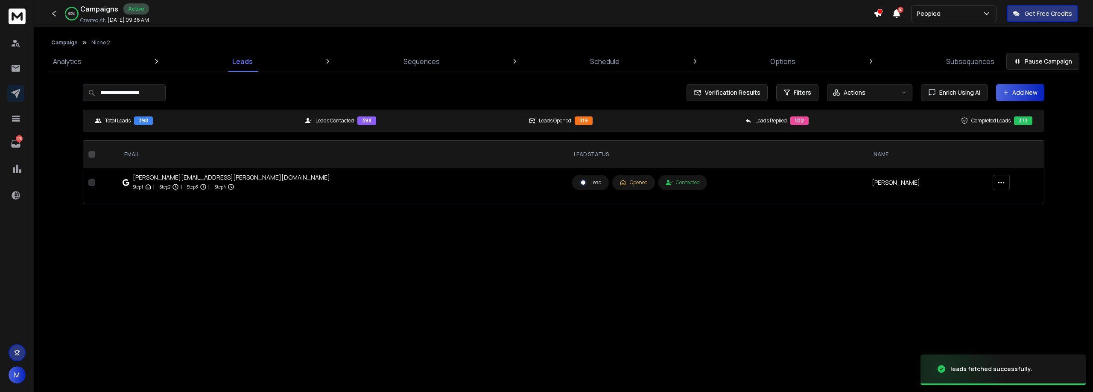
click at [165, 175] on div "sonny.sethi@zip.co" at bounding box center [231, 177] width 197 height 9
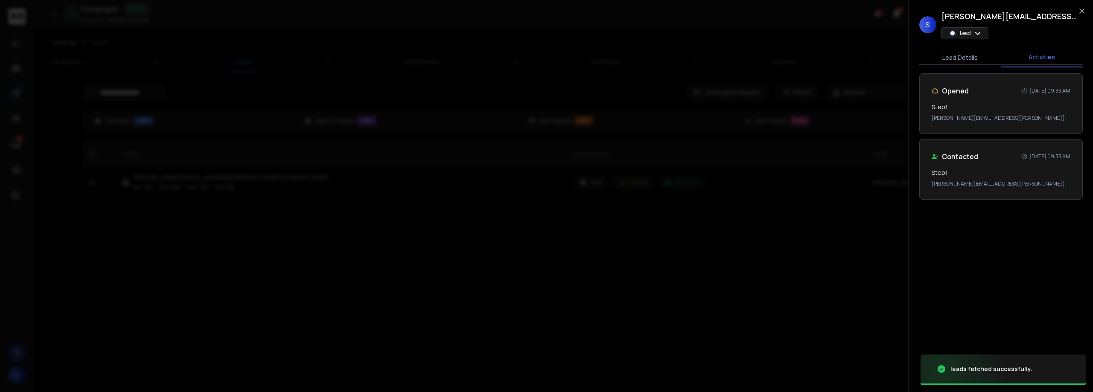
click at [1040, 59] on button "Activities" at bounding box center [1043, 58] width 82 height 20
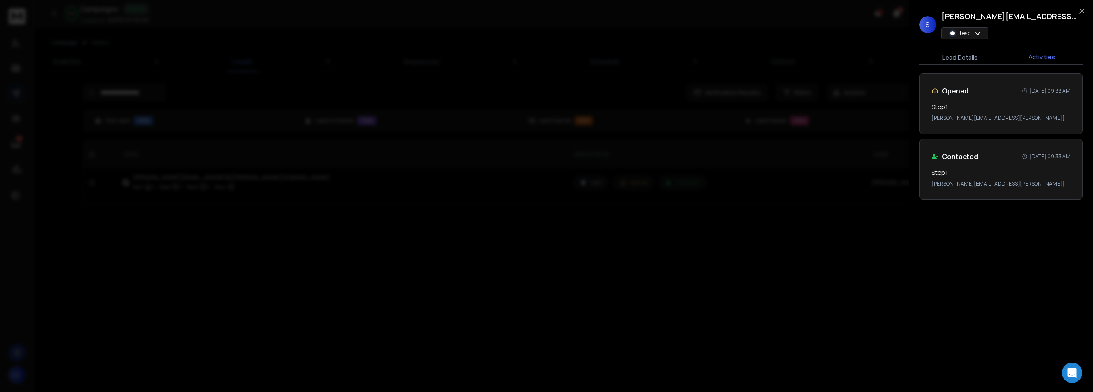
click at [997, 117] on p "anthony.bunnell@peopledperks.com" at bounding box center [1001, 118] width 139 height 7
click at [970, 98] on div "Opened Oct 13, 2025, 09:33 AM" at bounding box center [1001, 93] width 139 height 14
click at [985, 153] on div "Contacted Oct 13, 2025, 09:33 AM" at bounding box center [1001, 159] width 139 height 14
click at [246, 251] on div at bounding box center [546, 196] width 1093 height 392
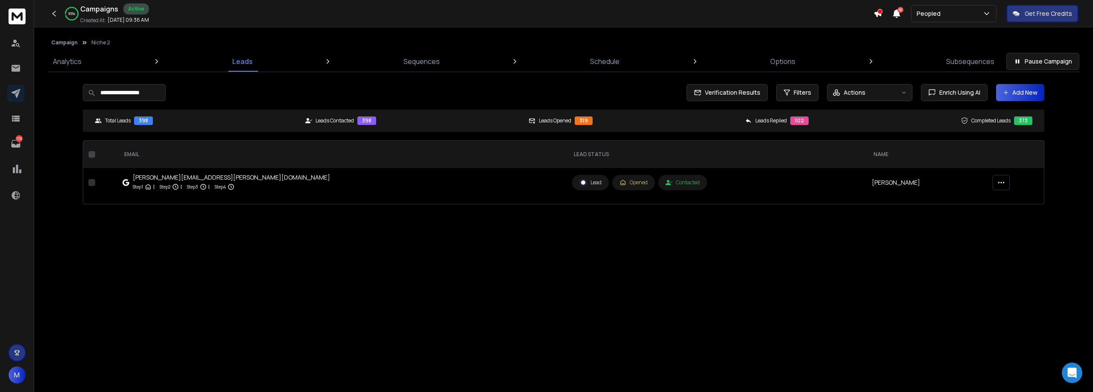
click at [104, 92] on input "**********" at bounding box center [124, 92] width 83 height 17
paste input
type input "**********"
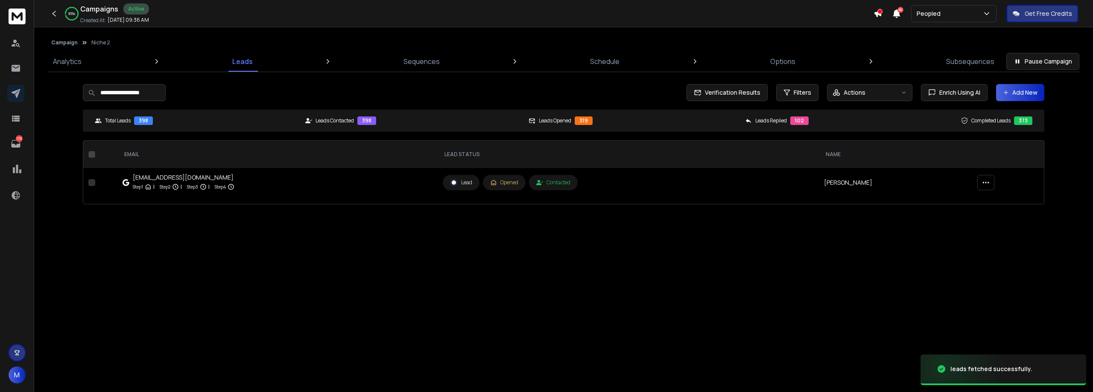
click at [202, 170] on td "raf@scale.partners Step 1 | Step 2 | Step 3 | Step 4" at bounding box center [277, 182] width 321 height 29
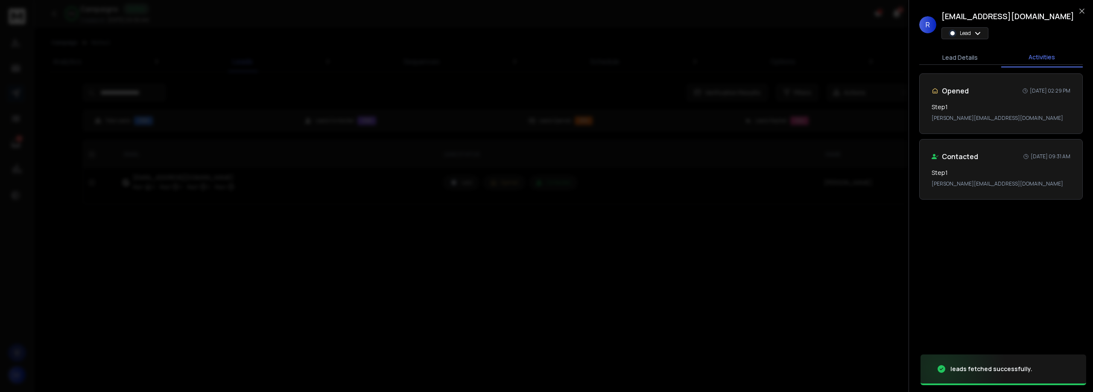
click at [1061, 58] on button "Activities" at bounding box center [1043, 58] width 82 height 20
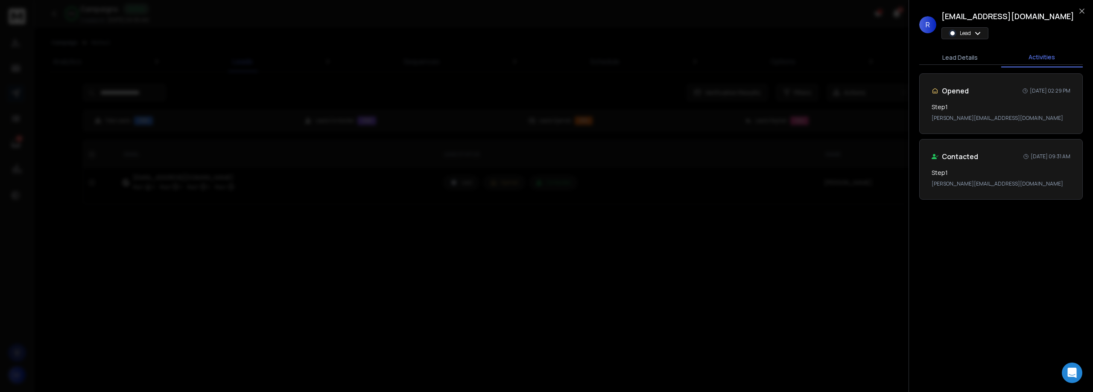
click at [222, 192] on div at bounding box center [546, 196] width 1093 height 392
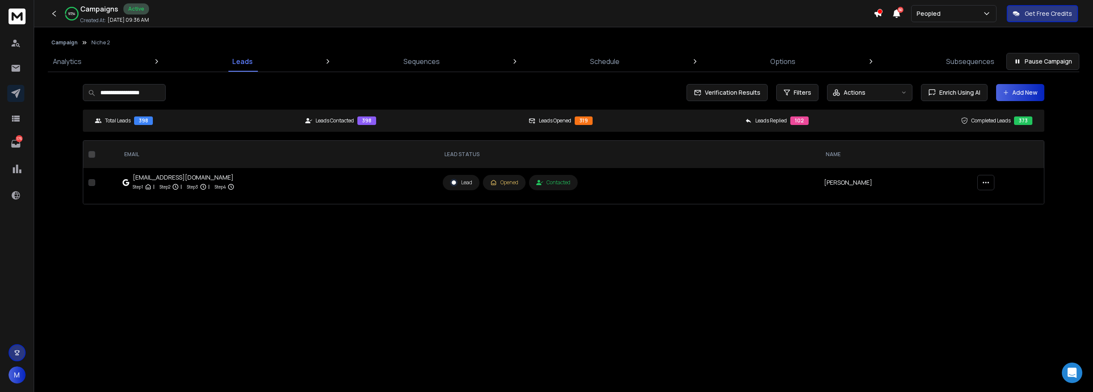
click at [155, 88] on input "**********" at bounding box center [124, 92] width 83 height 17
paste input
type input "**********"
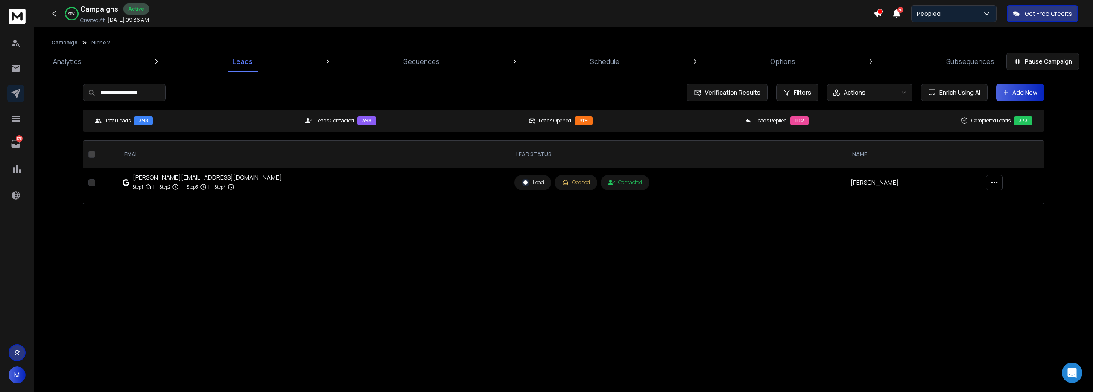
click at [974, 11] on div "Peopled" at bounding box center [954, 13] width 74 height 9
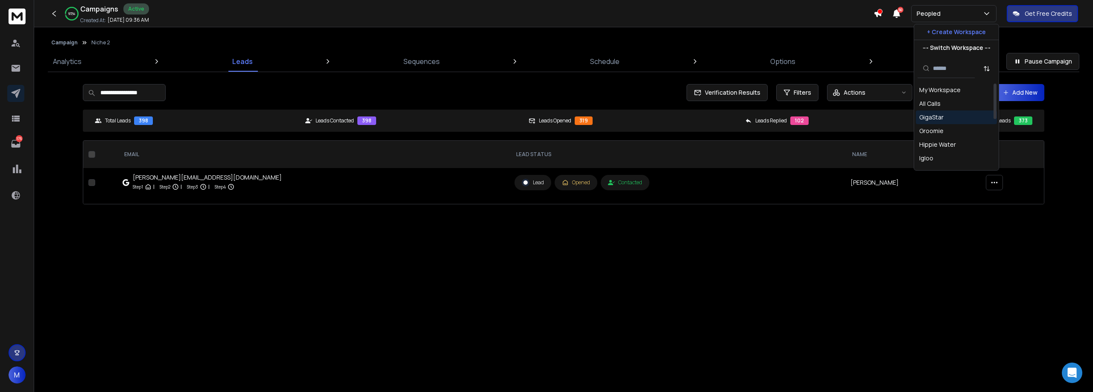
click at [966, 120] on div "GigaStar" at bounding box center [956, 118] width 81 height 14
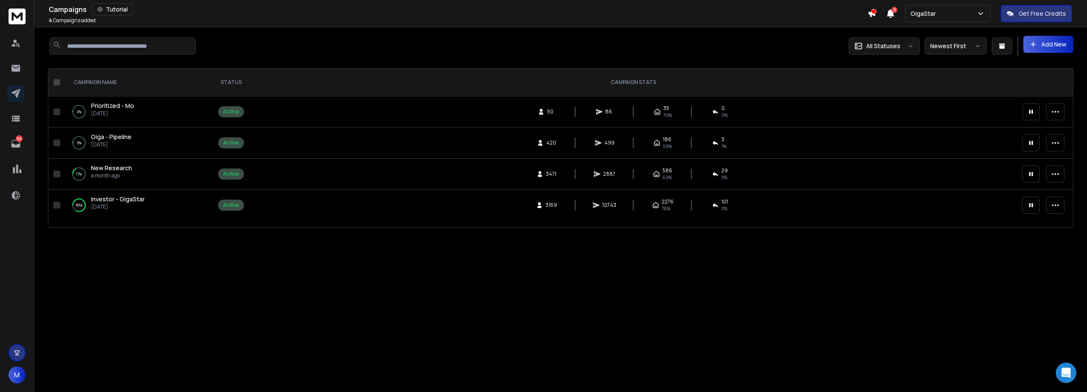
click at [119, 207] on p "[DATE]" at bounding box center [118, 207] width 54 height 7
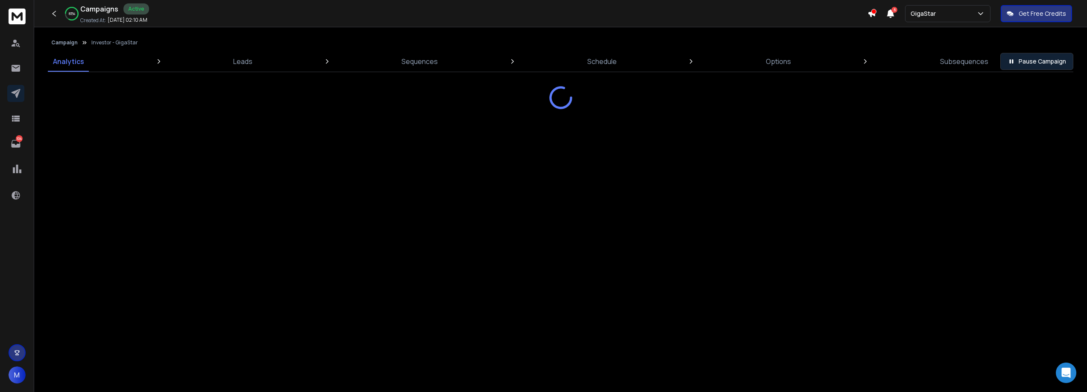
click at [1027, 67] on button "Pause Campaign" at bounding box center [1036, 61] width 73 height 17
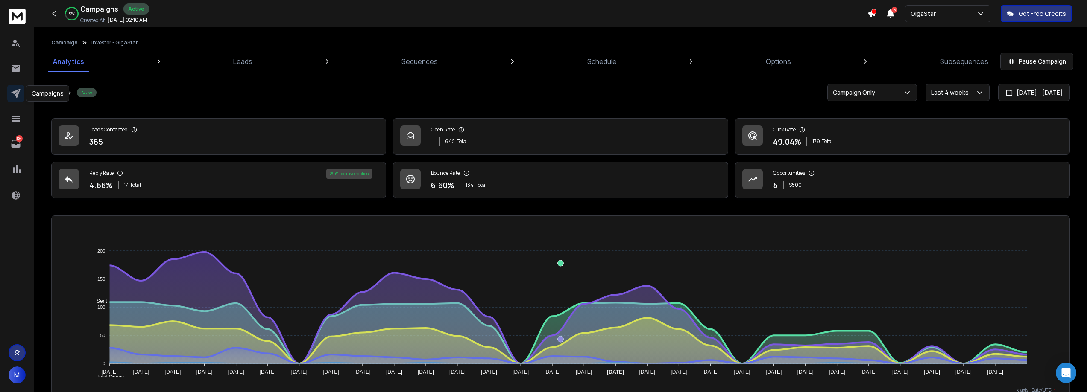
click at [22, 94] on link at bounding box center [15, 93] width 17 height 17
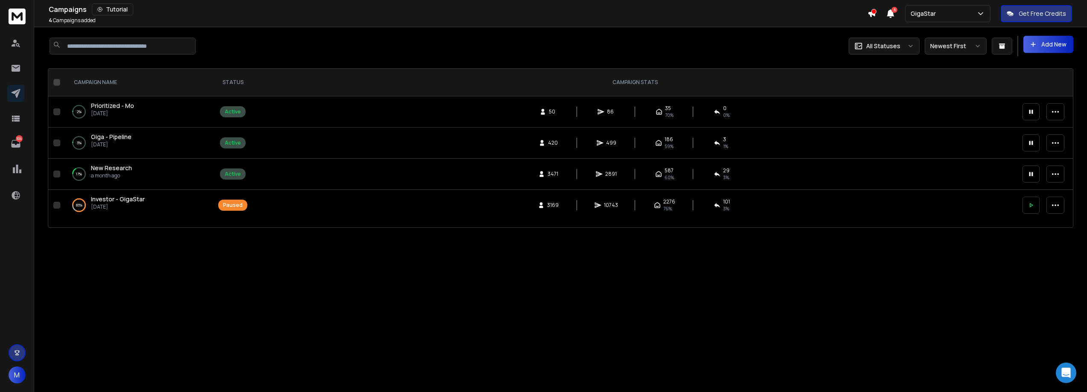
click at [152, 117] on div "2 % Prioritized - Mo [DATE]" at bounding box center [138, 112] width 132 height 20
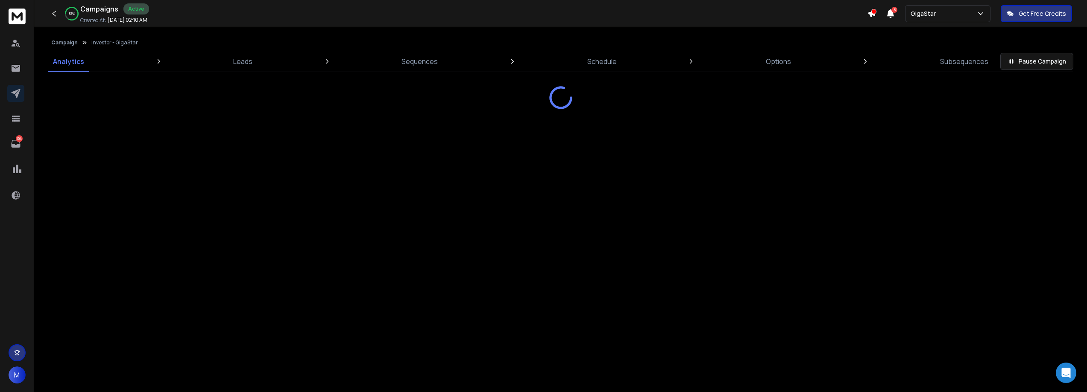
click at [258, 64] on div "Analytics Leads Sequences Schedule Options Subsequences" at bounding box center [521, 61] width 946 height 20
click at [246, 62] on p "Leads" at bounding box center [242, 61] width 19 height 10
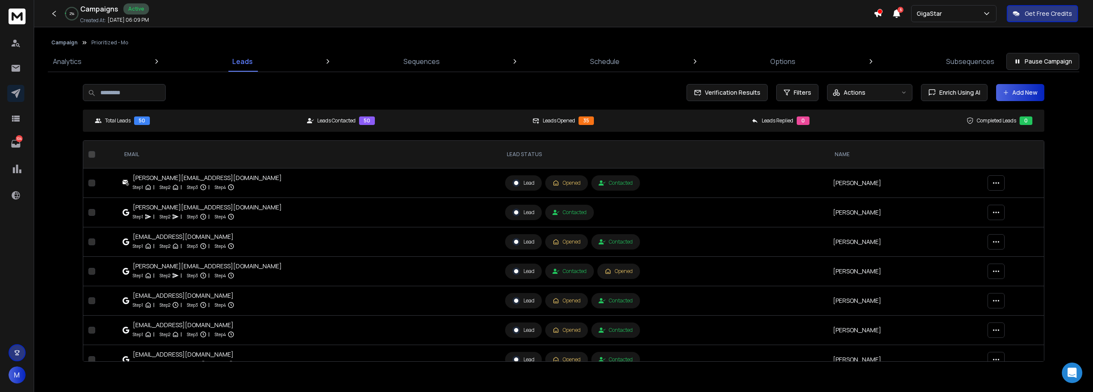
click at [1032, 94] on button "Add New" at bounding box center [1020, 92] width 48 height 17
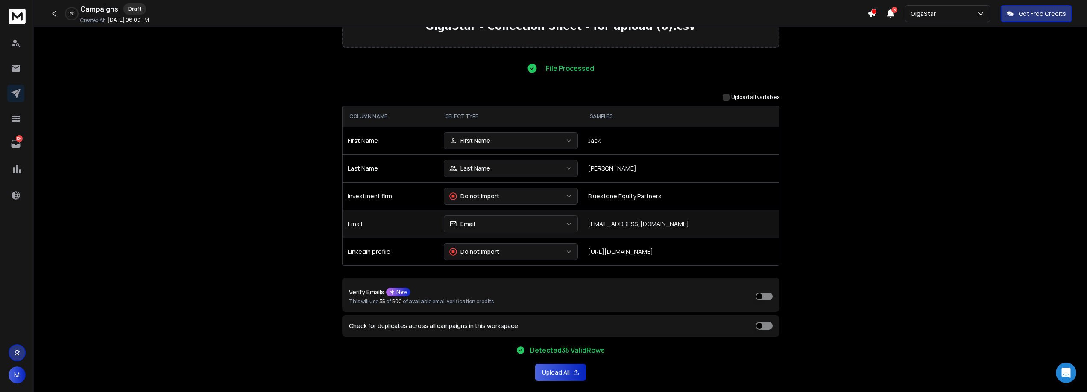
scroll to position [57, 0]
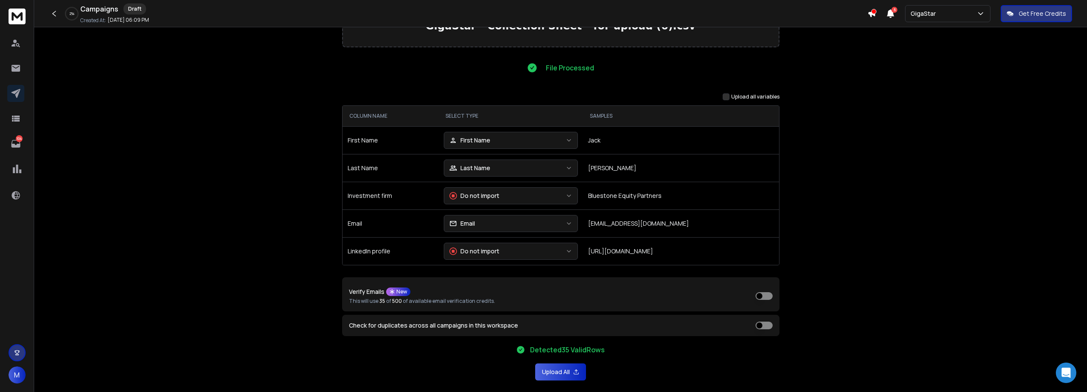
click at [555, 373] on button "Upload All" at bounding box center [560, 372] width 51 height 17
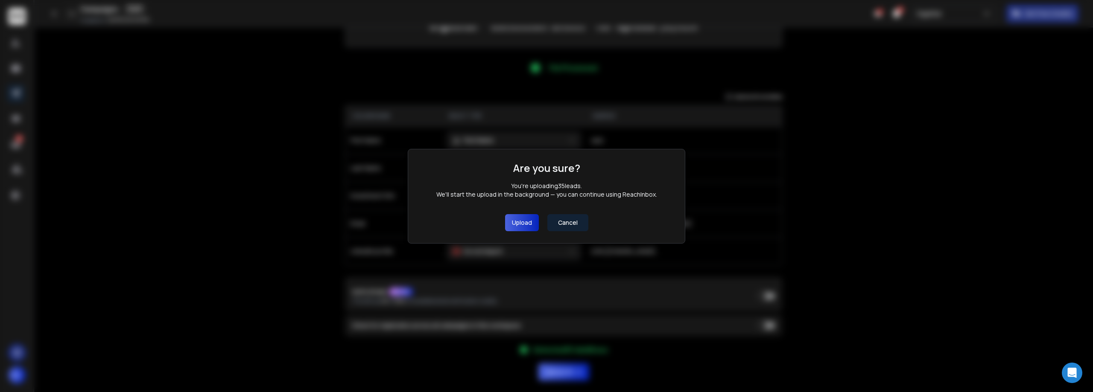
click at [524, 221] on button "Upload" at bounding box center [522, 222] width 34 height 17
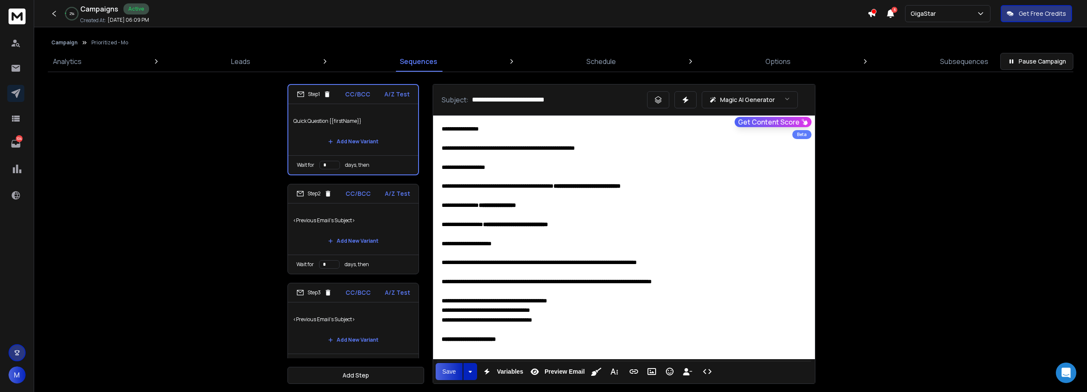
click at [18, 94] on icon at bounding box center [15, 93] width 9 height 9
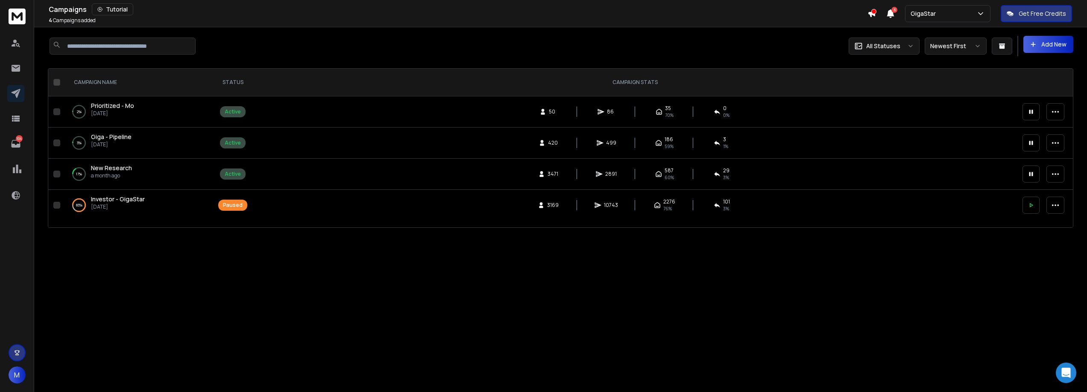
click at [171, 176] on div "17 % New Research a month ago" at bounding box center [138, 174] width 132 height 20
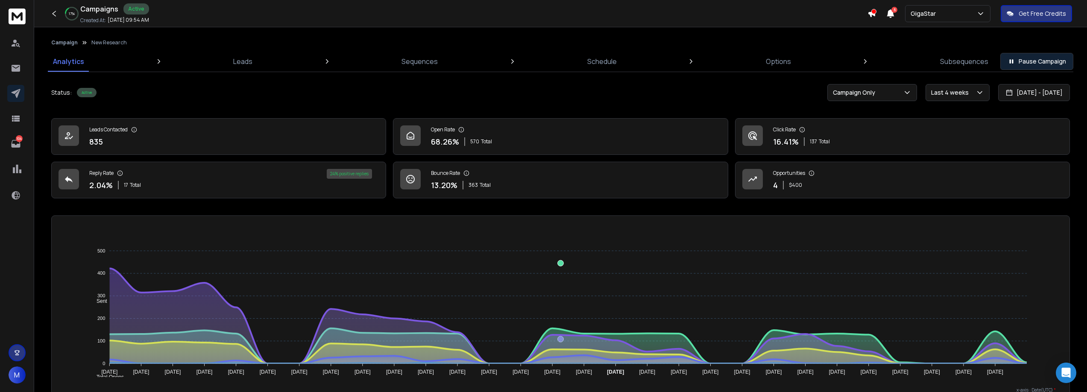
click at [1013, 58] on icon at bounding box center [1011, 62] width 8 height 8
click at [20, 94] on icon at bounding box center [16, 93] width 10 height 10
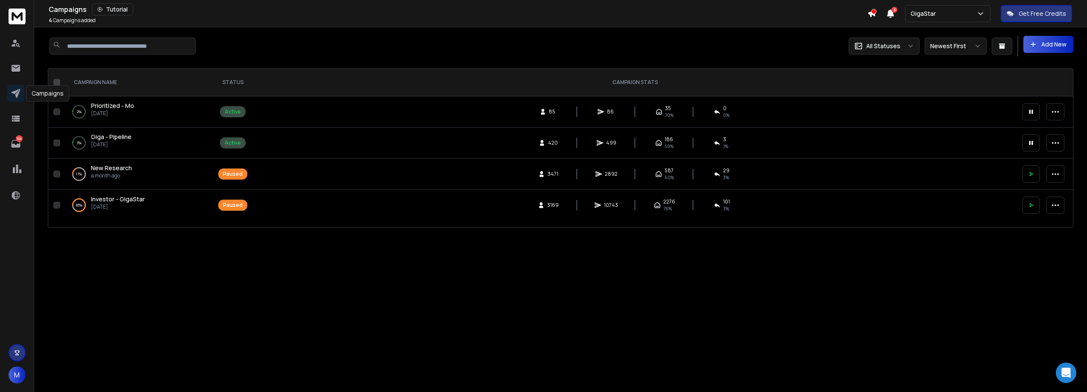
click at [135, 199] on span "Investor - GigaStar" at bounding box center [118, 199] width 54 height 8
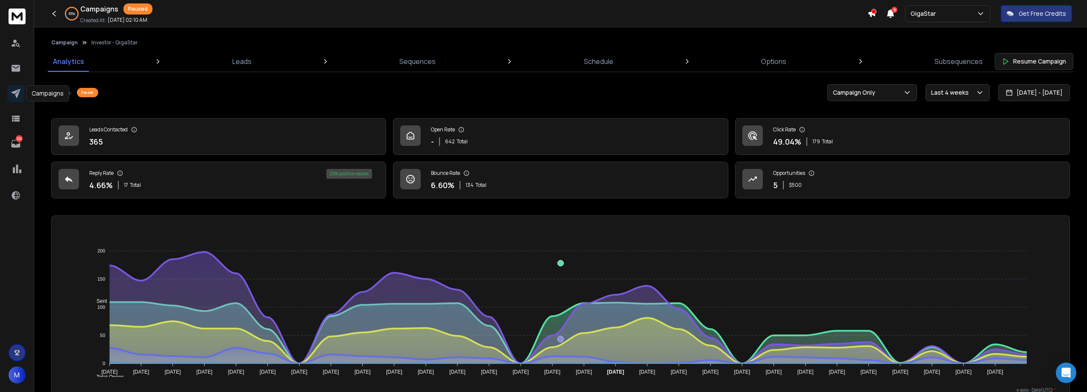
click at [18, 95] on icon at bounding box center [16, 93] width 10 height 10
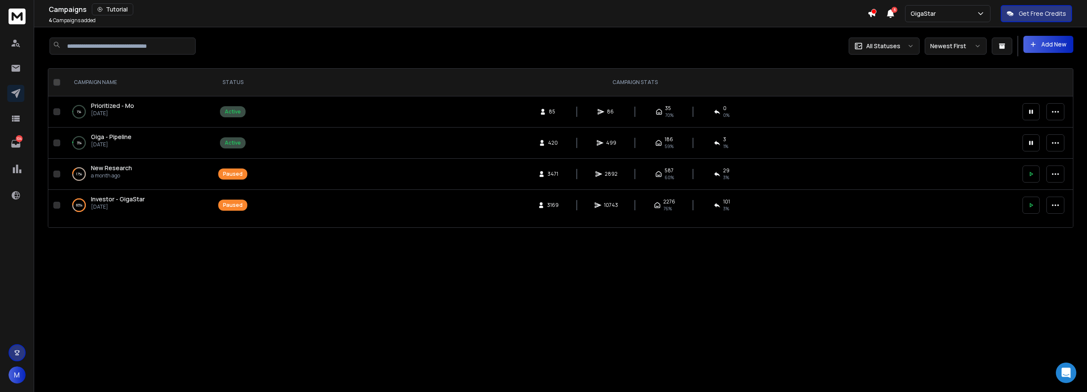
click at [121, 210] on p "[DATE]" at bounding box center [118, 207] width 54 height 7
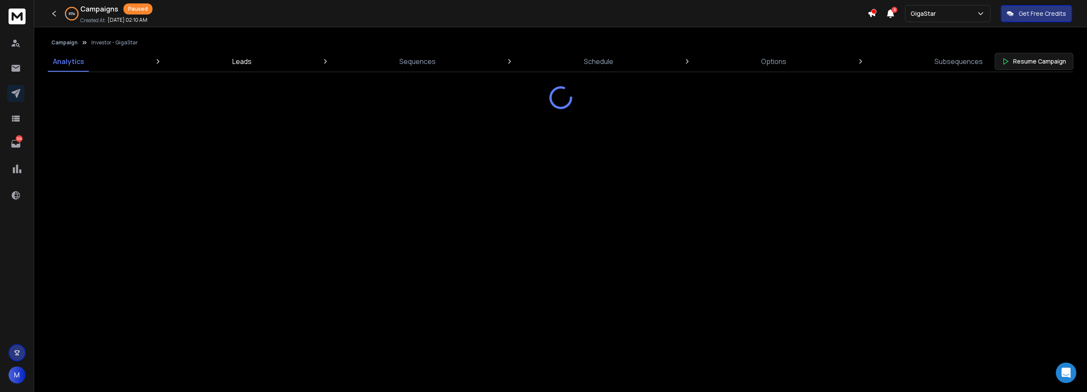
click at [249, 65] on p "Leads" at bounding box center [241, 61] width 19 height 10
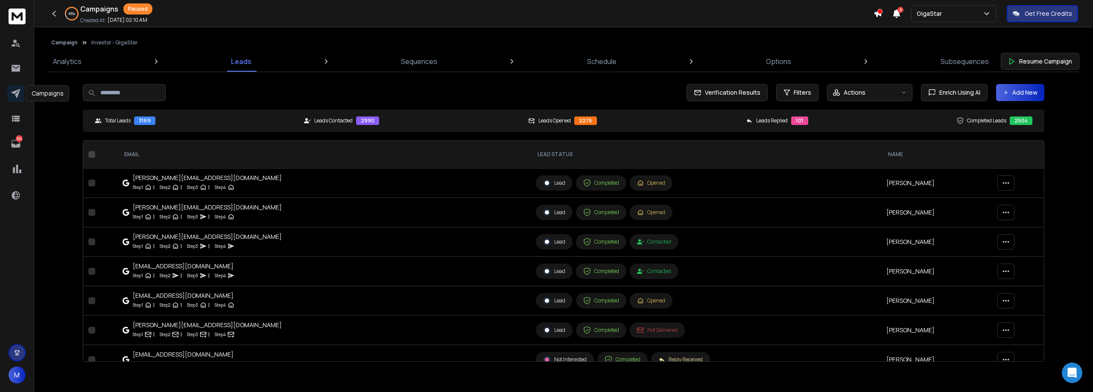
click at [19, 98] on icon at bounding box center [16, 93] width 10 height 10
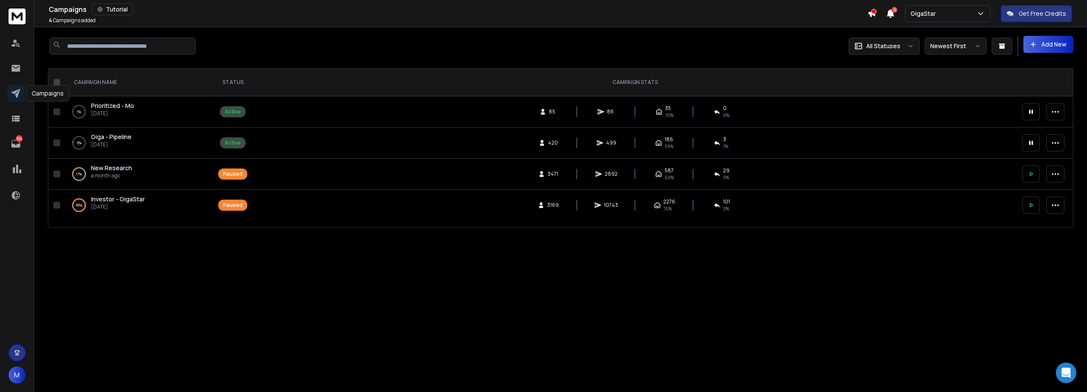
click at [144, 108] on div "1 % Prioritized - Mo [DATE]" at bounding box center [138, 112] width 132 height 20
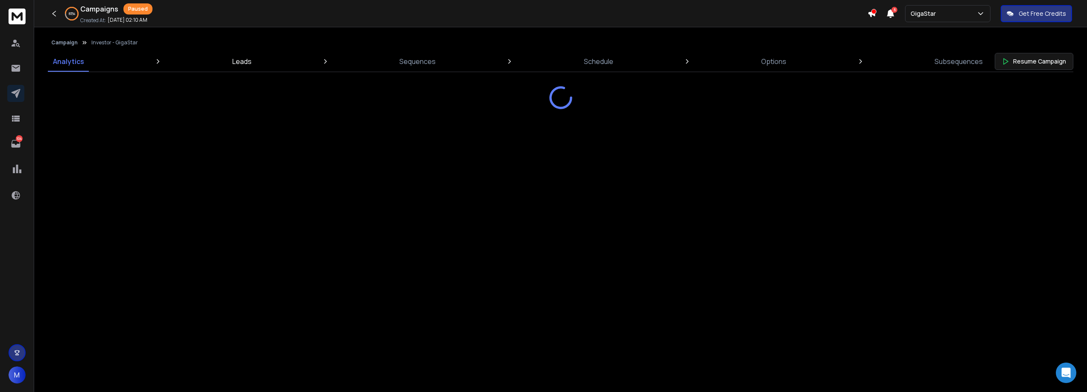
click at [235, 60] on p "Leads" at bounding box center [241, 61] width 19 height 10
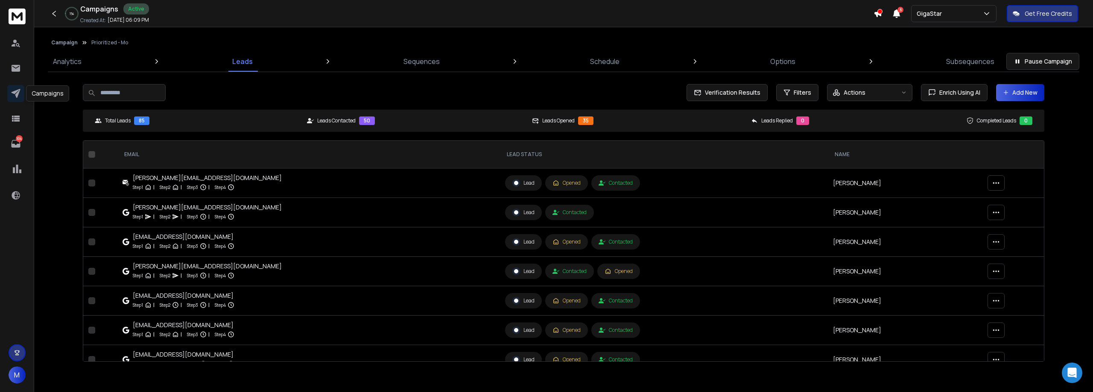
click at [18, 91] on icon at bounding box center [15, 93] width 9 height 9
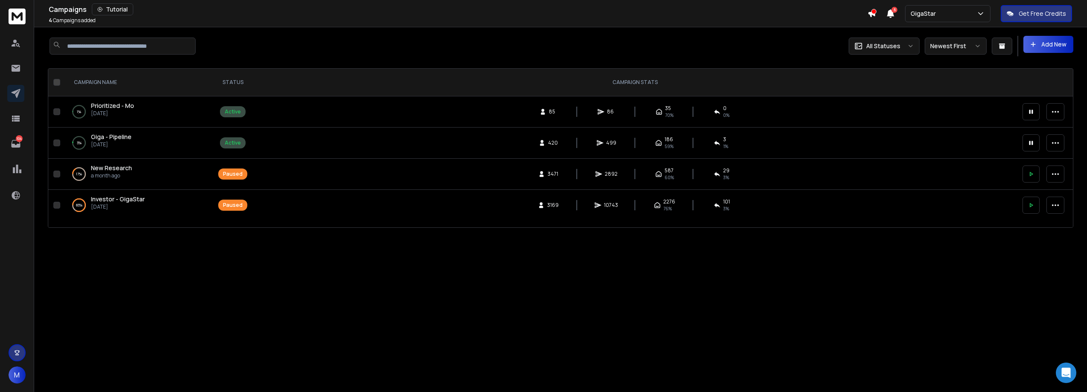
click at [140, 205] on p "[DATE]" at bounding box center [118, 207] width 54 height 7
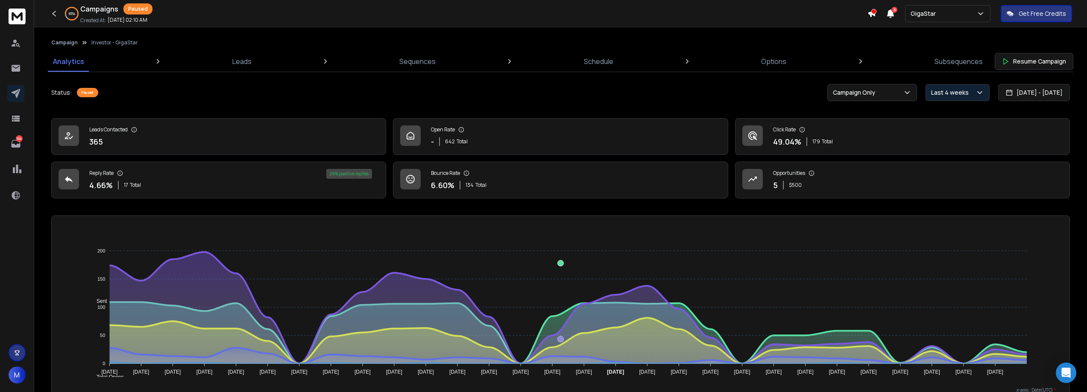
click at [925, 99] on button "Last 4 weeks" at bounding box center [957, 92] width 64 height 17
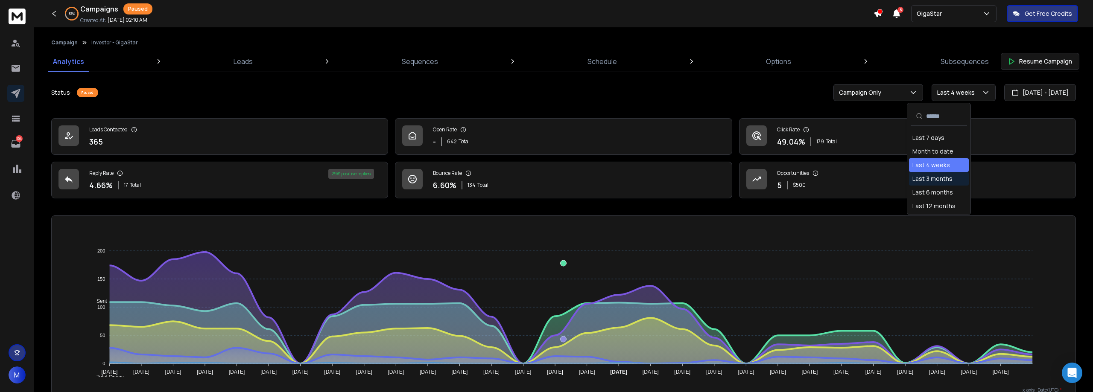
click at [946, 174] on div "Last 3 months" at bounding box center [939, 179] width 60 height 14
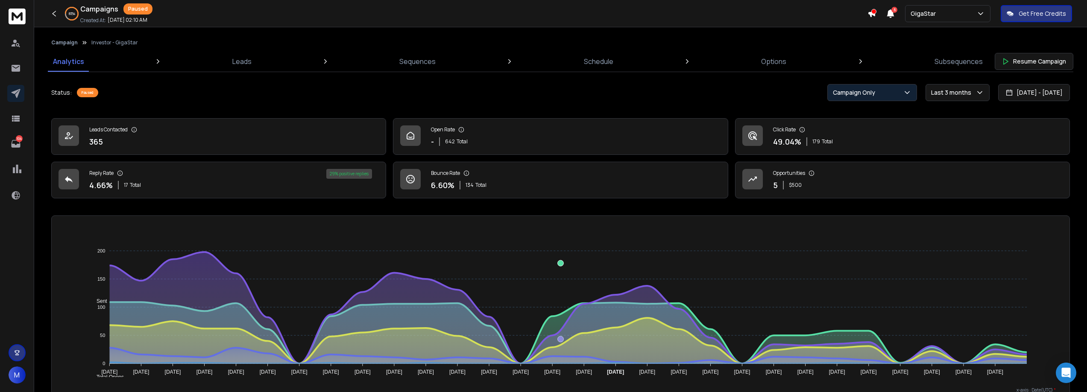
click at [903, 94] on icon at bounding box center [907, 92] width 9 height 9
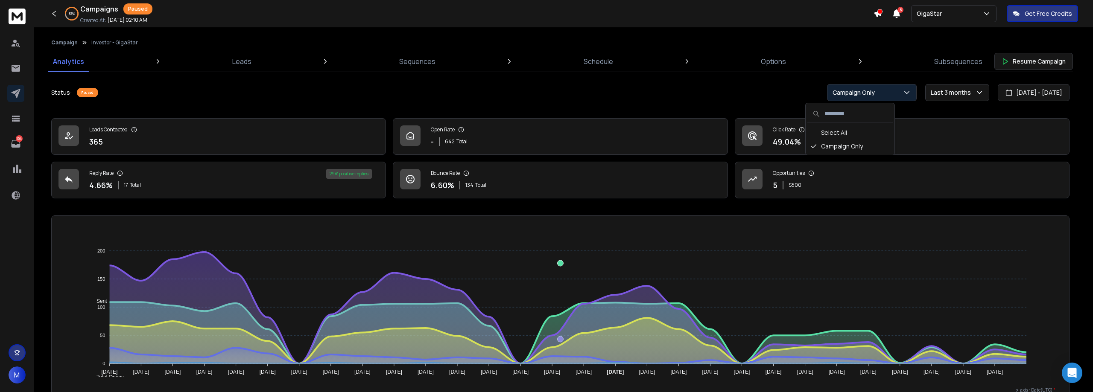
click at [903, 94] on icon at bounding box center [907, 92] width 9 height 9
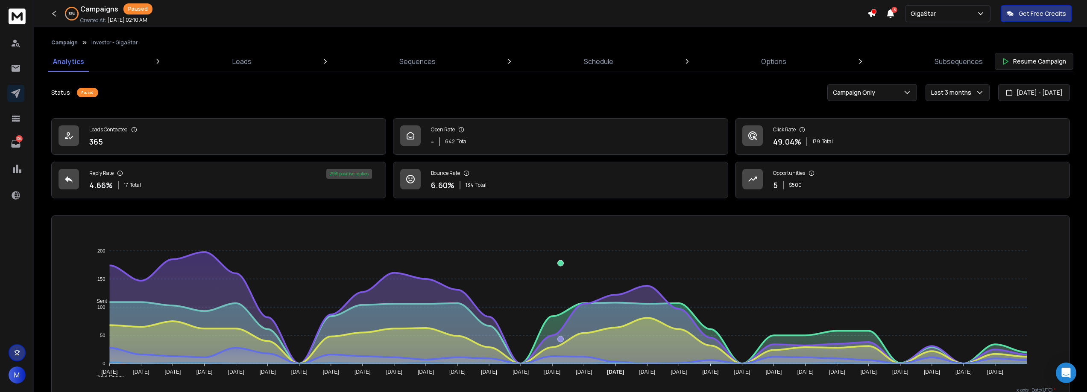
click at [67, 137] on icon at bounding box center [69, 135] width 8 height 7
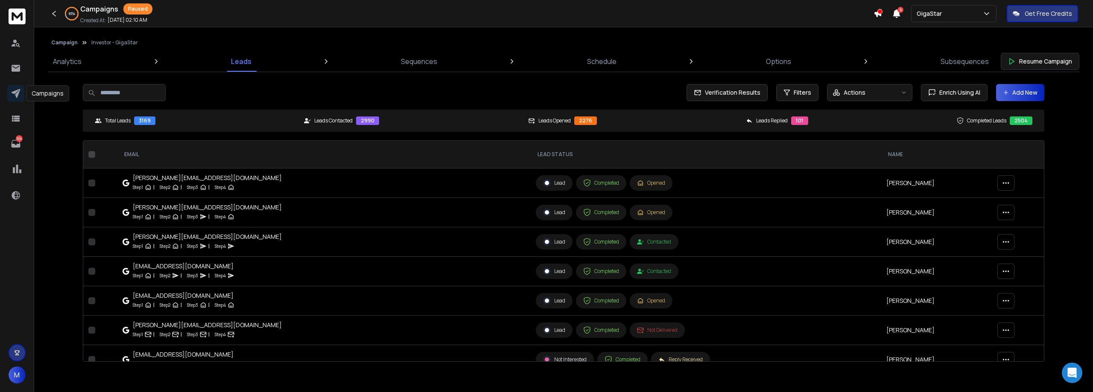
click at [17, 94] on icon at bounding box center [15, 93] width 9 height 9
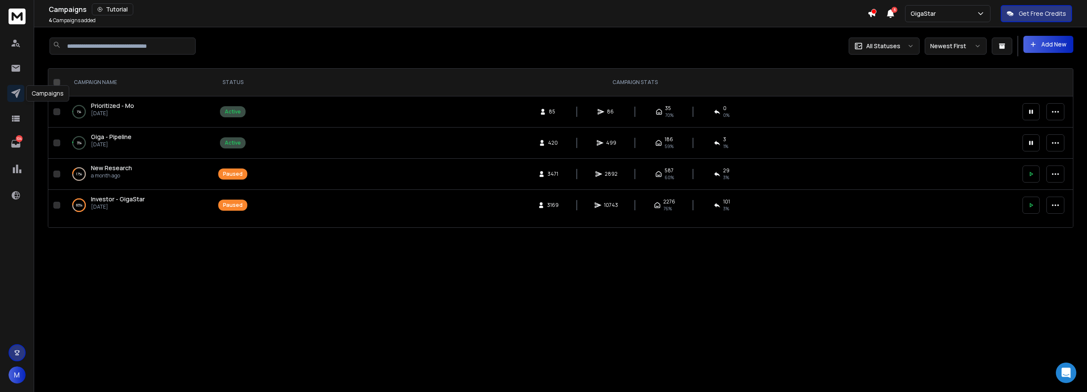
click at [167, 174] on div "17 % New Research a month ago" at bounding box center [138, 174] width 132 height 20
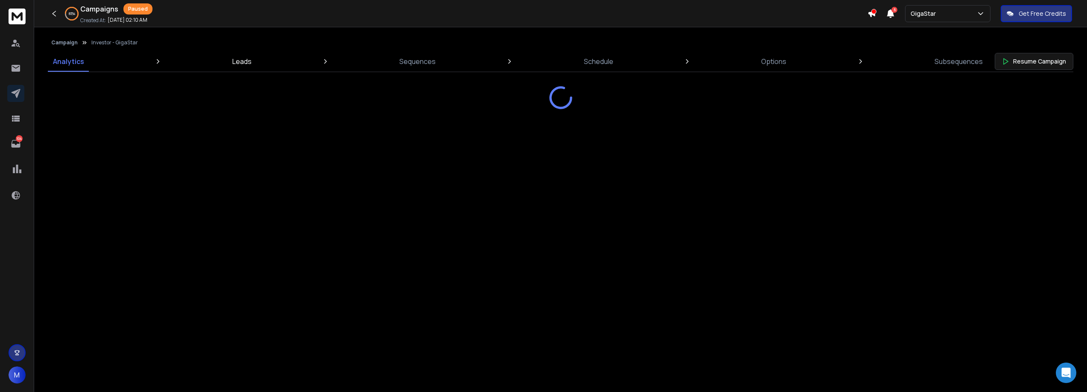
click at [239, 63] on p "Leads" at bounding box center [241, 61] width 19 height 10
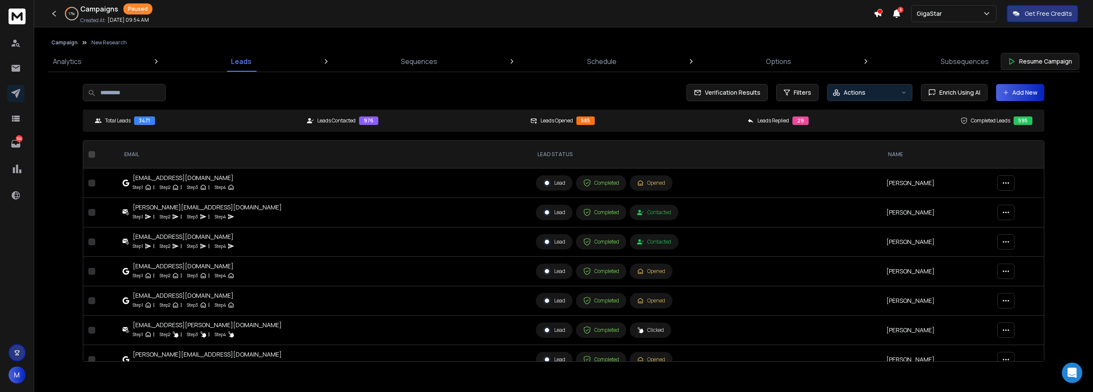
click at [843, 94] on div "Actions" at bounding box center [865, 92] width 65 height 9
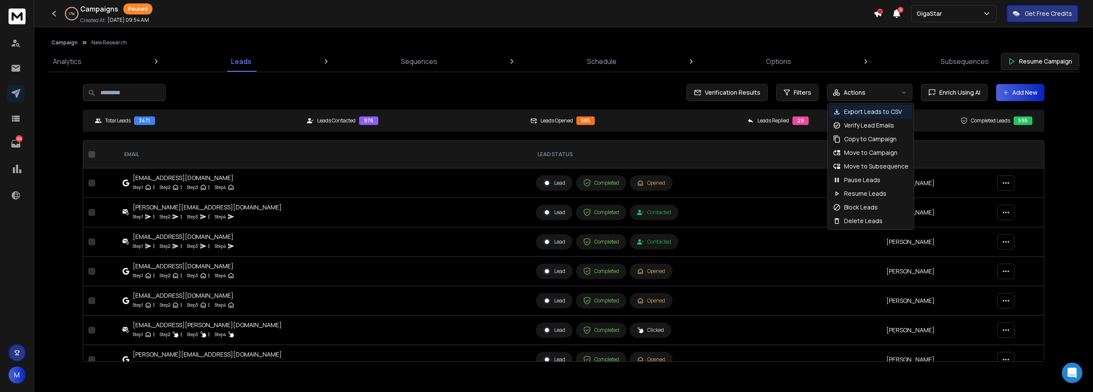
click at [875, 115] on p "Export Leads to CSV" at bounding box center [873, 112] width 58 height 9
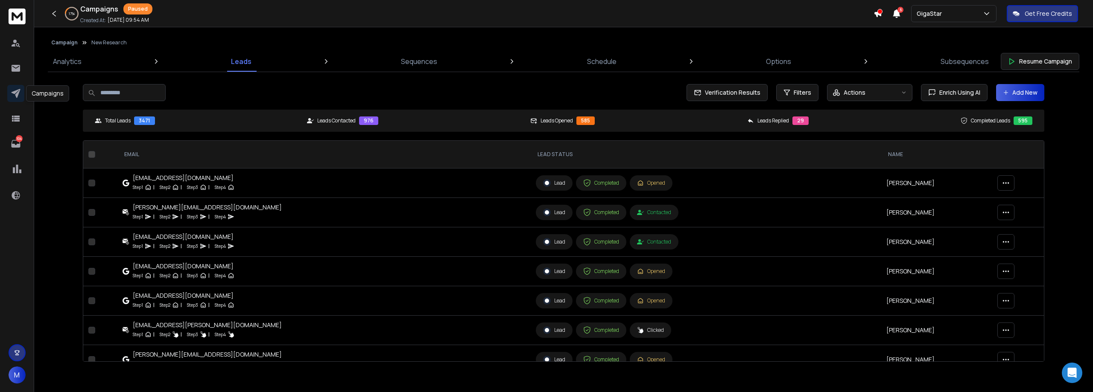
click at [18, 90] on icon at bounding box center [15, 93] width 9 height 9
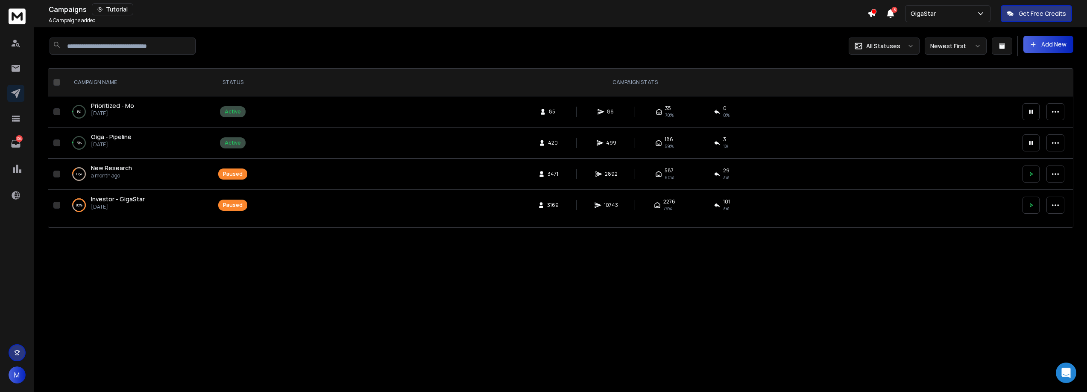
click at [146, 110] on div "1 % Prioritized - Mo [DATE]" at bounding box center [138, 112] width 132 height 20
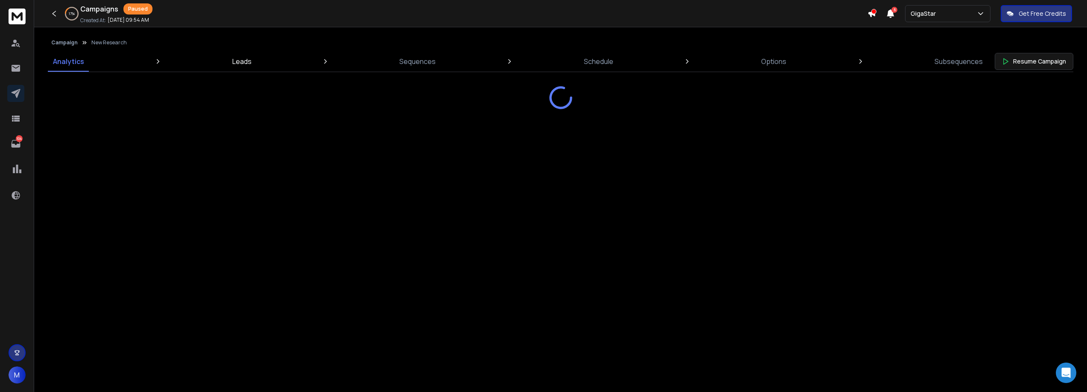
click at [234, 60] on p "Leads" at bounding box center [241, 61] width 19 height 10
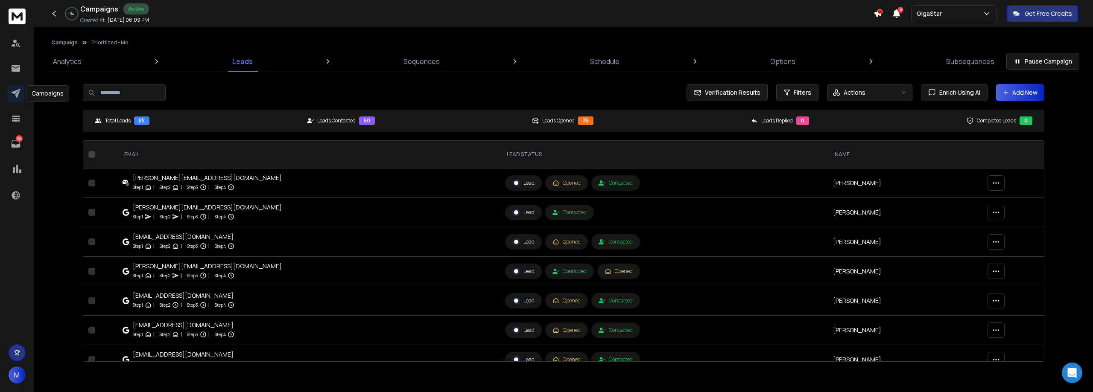
click at [20, 95] on icon at bounding box center [16, 93] width 10 height 10
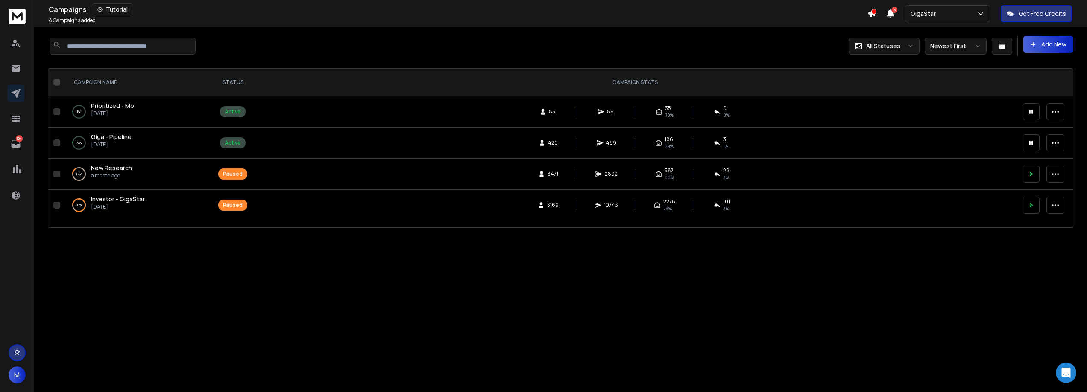
click at [184, 144] on div "3 % Giga - Pipeline [DATE]" at bounding box center [138, 143] width 132 height 20
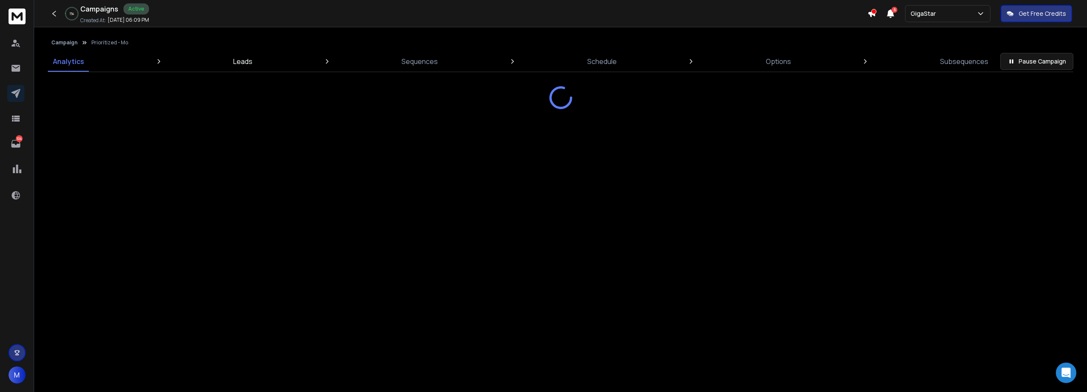
click at [249, 58] on p "Leads" at bounding box center [242, 61] width 19 height 10
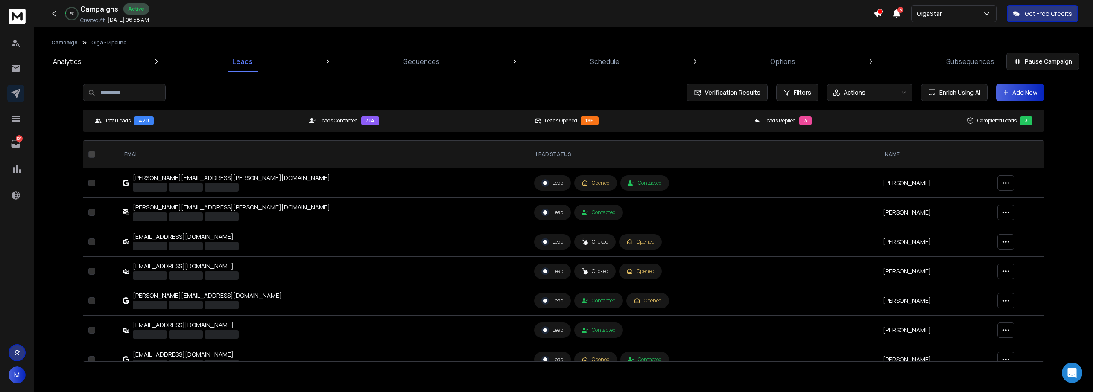
click at [83, 59] on link "Analytics" at bounding box center [67, 61] width 39 height 20
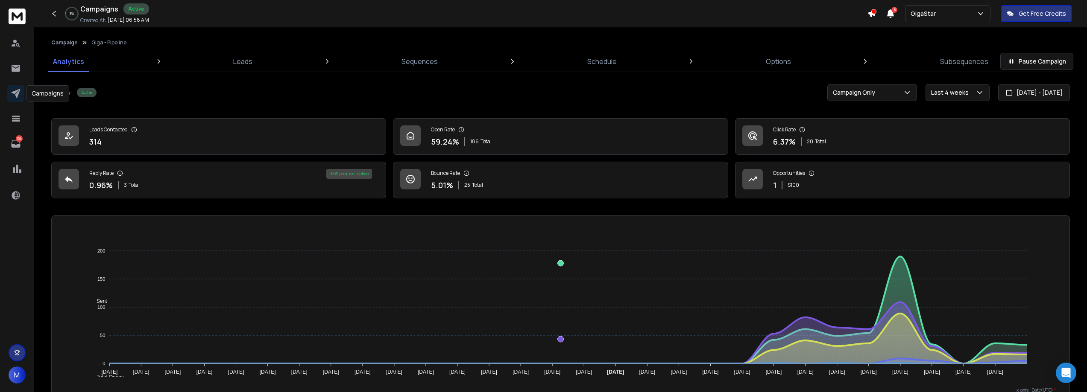
click at [15, 83] on div "104" at bounding box center [17, 121] width 20 height 173
click at [17, 92] on icon at bounding box center [15, 93] width 9 height 9
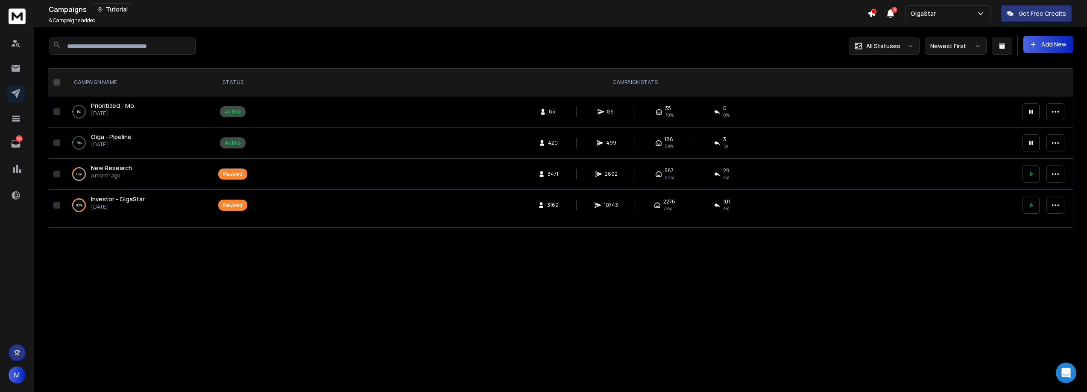
click at [168, 169] on div "17 % New Research a month ago" at bounding box center [138, 174] width 132 height 20
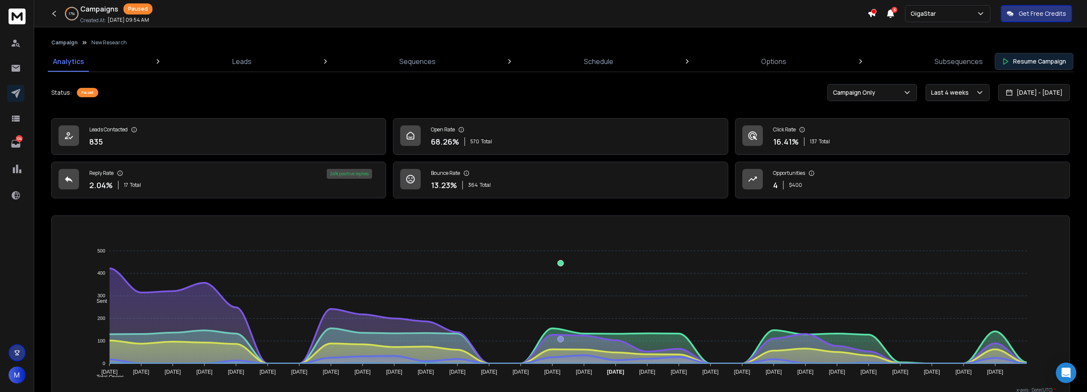
click at [1024, 61] on button "Resume Campaign" at bounding box center [1034, 61] width 79 height 17
click at [18, 95] on icon at bounding box center [15, 93] width 9 height 9
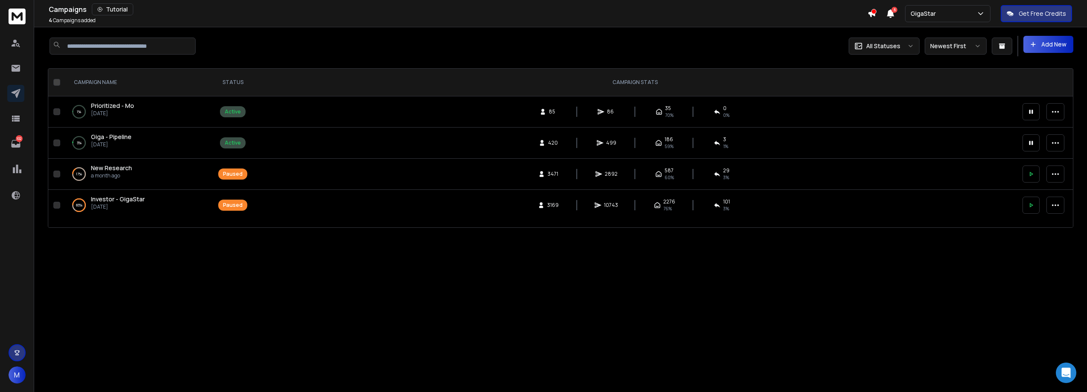
click at [173, 106] on div "1 % Prioritized - Mo [DATE]" at bounding box center [138, 112] width 132 height 20
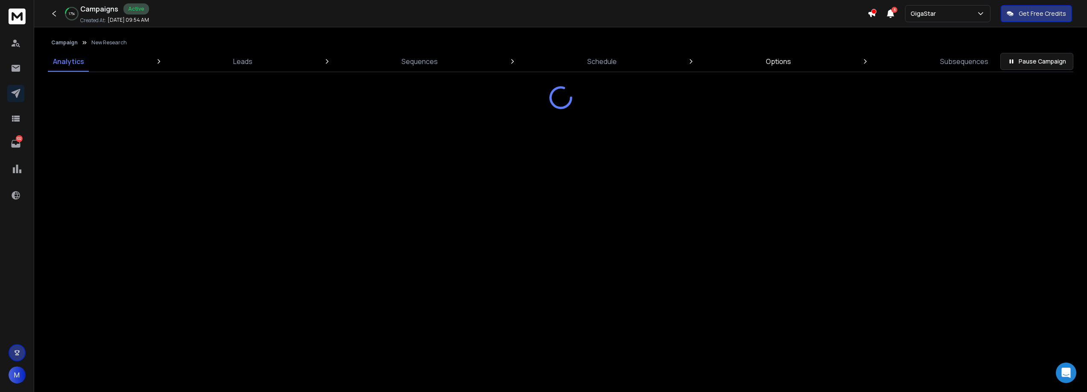
click at [791, 63] on p "Options" at bounding box center [778, 61] width 25 height 10
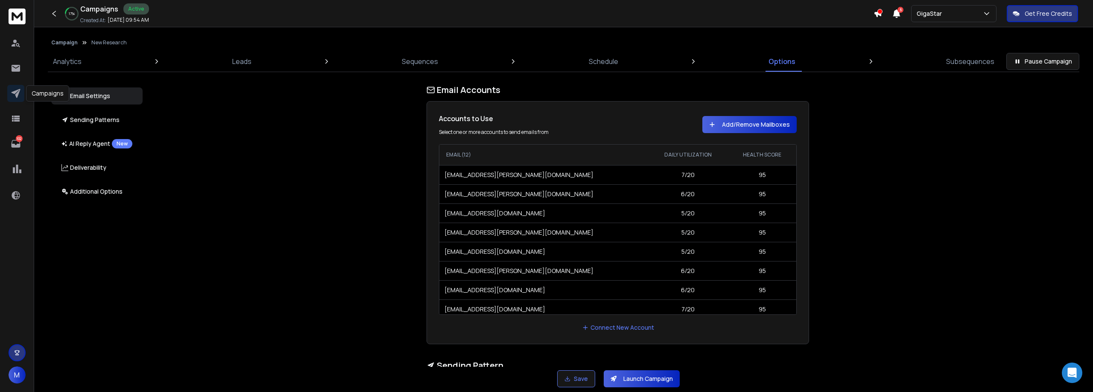
click at [21, 91] on link at bounding box center [15, 93] width 17 height 17
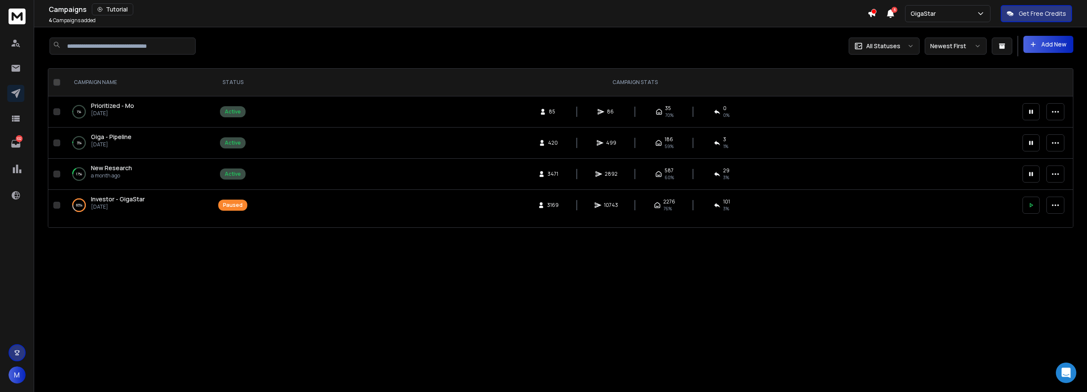
click at [154, 111] on div "1 % Prioritized - Mo [DATE]" at bounding box center [138, 112] width 132 height 20
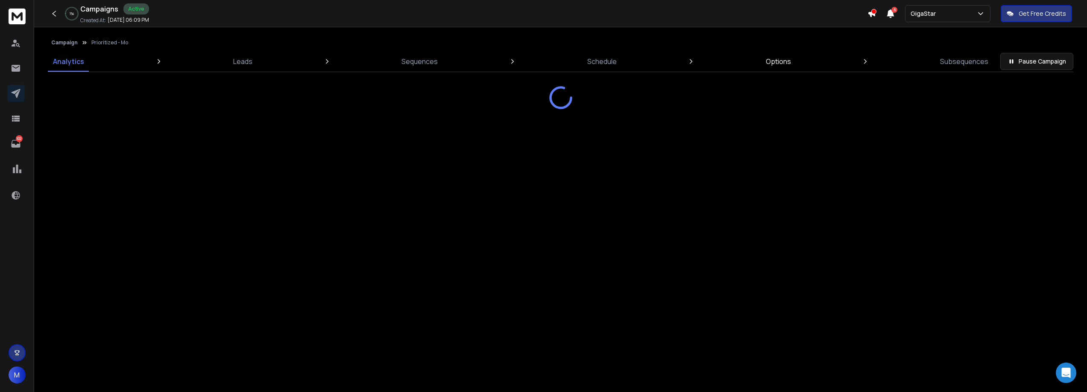
click at [773, 64] on p "Options" at bounding box center [778, 61] width 25 height 10
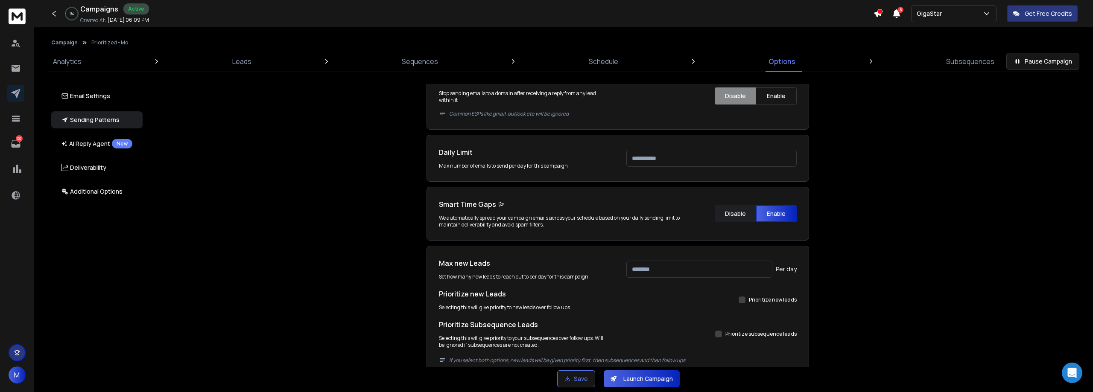
scroll to position [419, 0]
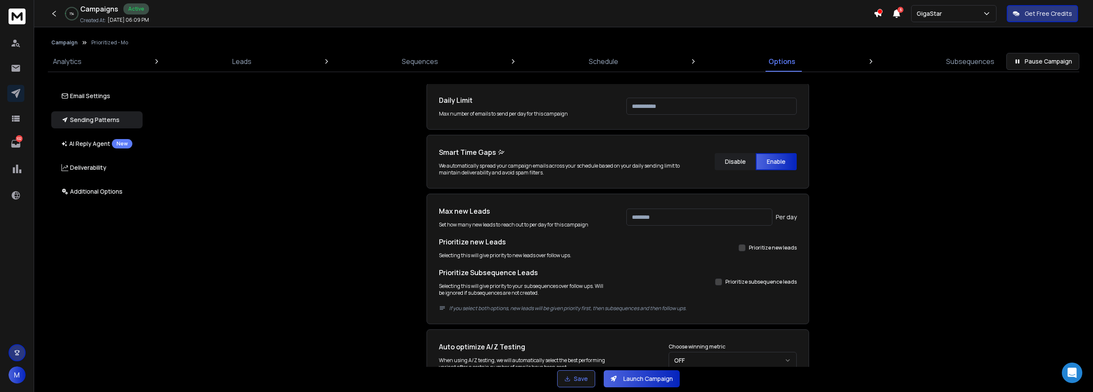
click at [739, 247] on button "Prioritize new leads" at bounding box center [742, 248] width 7 height 7
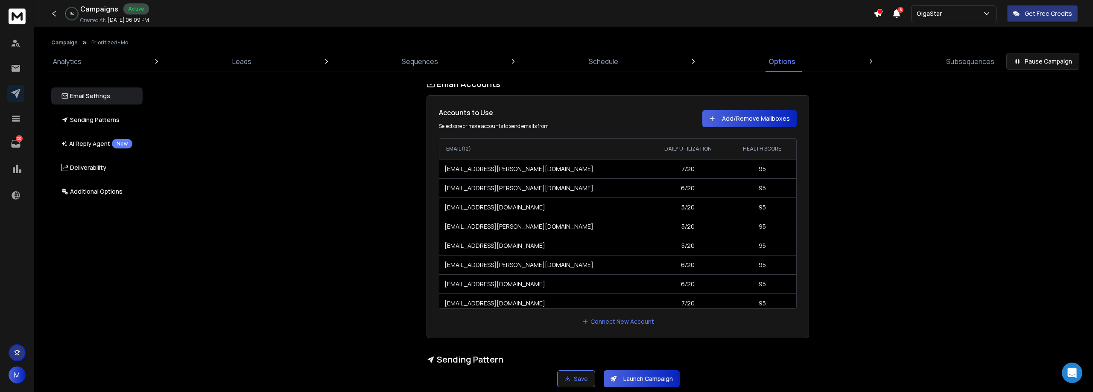
scroll to position [0, 0]
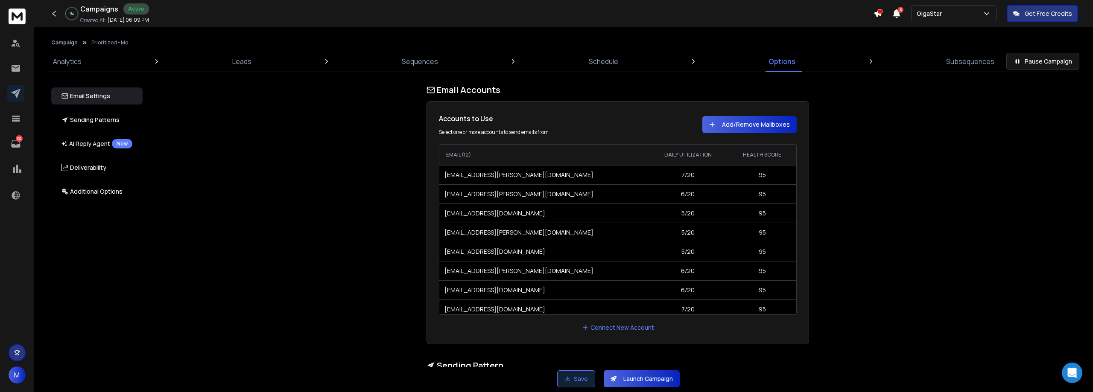
click at [576, 372] on button "Save" at bounding box center [576, 379] width 38 height 17
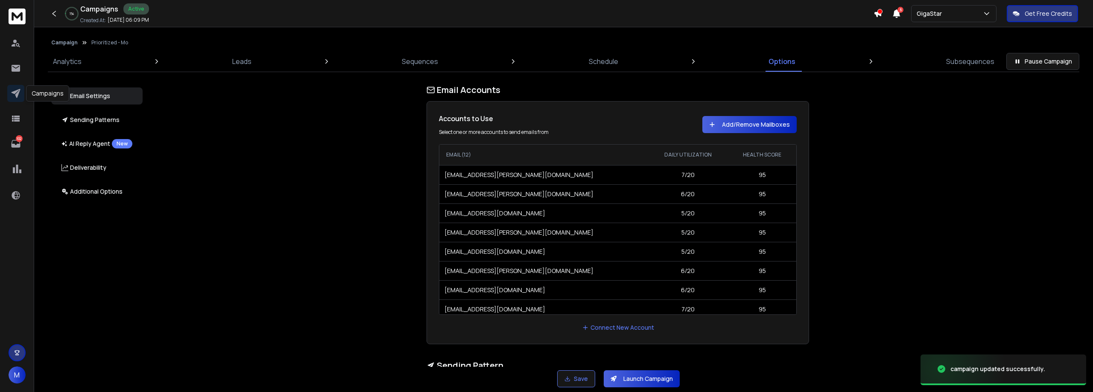
drag, startPoint x: 16, startPoint y: 91, endPoint x: 33, endPoint y: 93, distance: 16.7
click at [16, 91] on icon at bounding box center [15, 93] width 9 height 9
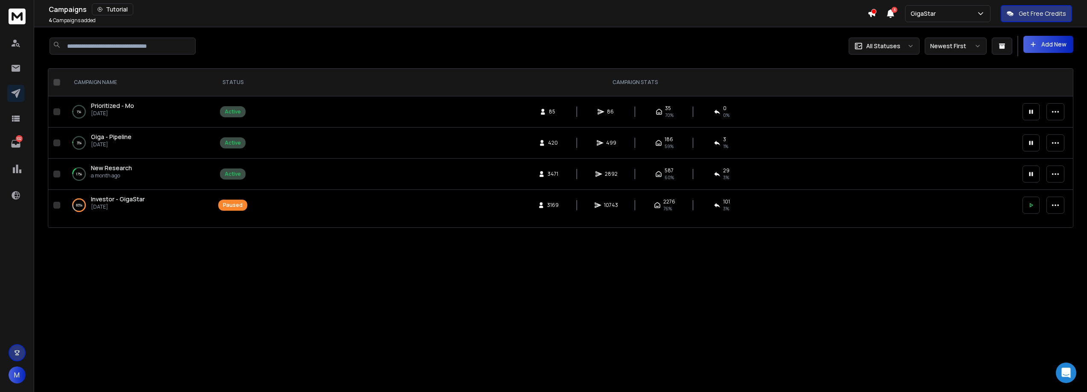
click at [174, 179] on div "17 % New Research a month ago" at bounding box center [138, 174] width 132 height 20
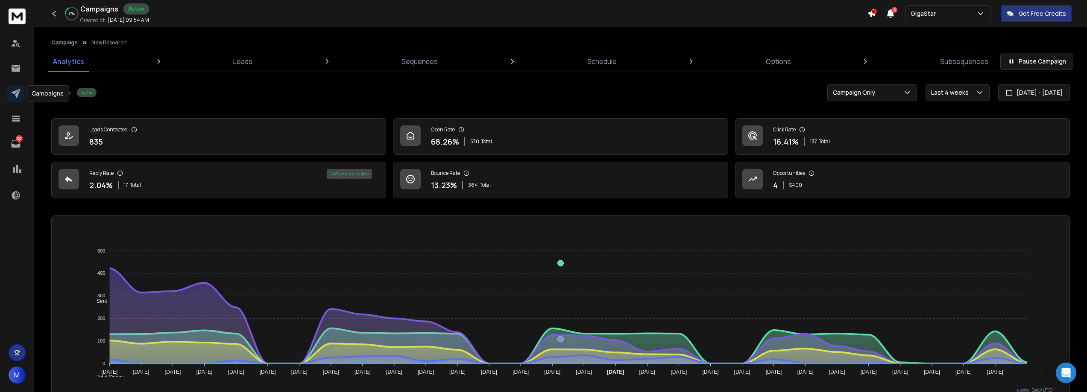
click at [18, 94] on icon at bounding box center [15, 93] width 9 height 9
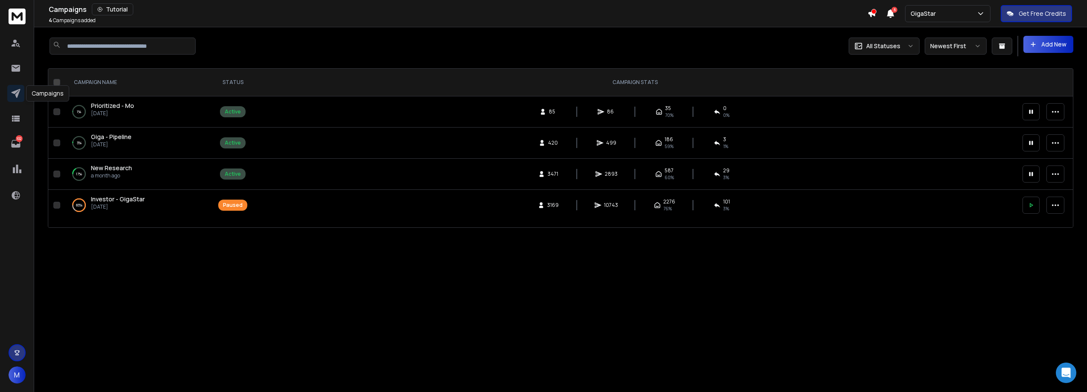
click at [135, 169] on div "17 % New Research a month ago" at bounding box center [138, 174] width 132 height 20
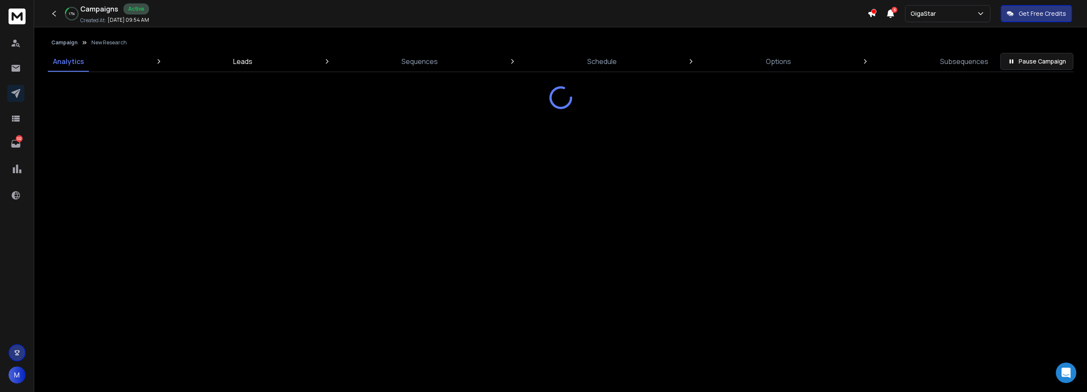
click at [251, 61] on p "Leads" at bounding box center [242, 61] width 19 height 10
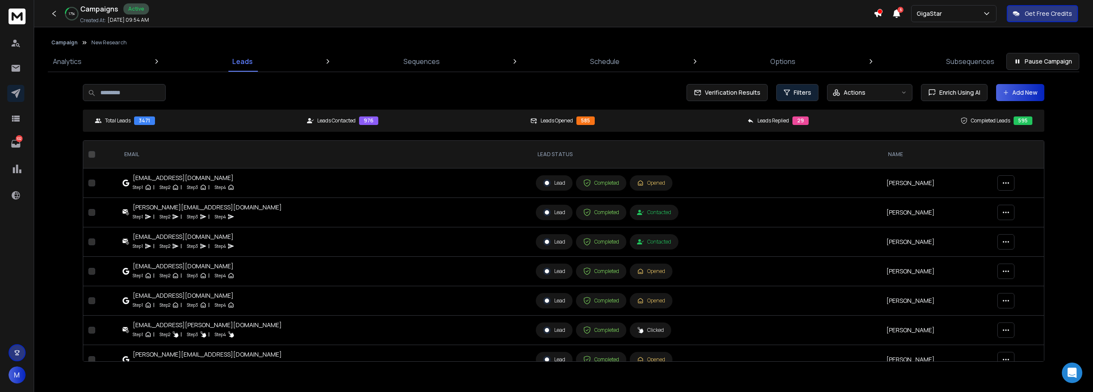
click at [800, 91] on span "Filters" at bounding box center [803, 92] width 18 height 9
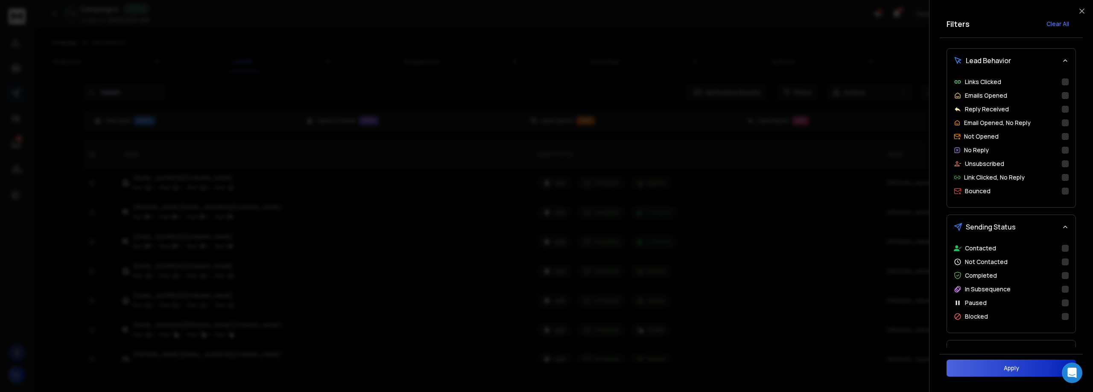
click at [993, 109] on p "Reply Received" at bounding box center [987, 109] width 44 height 9
click at [1062, 109] on button "Reply Received" at bounding box center [1065, 109] width 7 height 7
click at [1001, 375] on button "Apply" at bounding box center [1011, 368] width 129 height 17
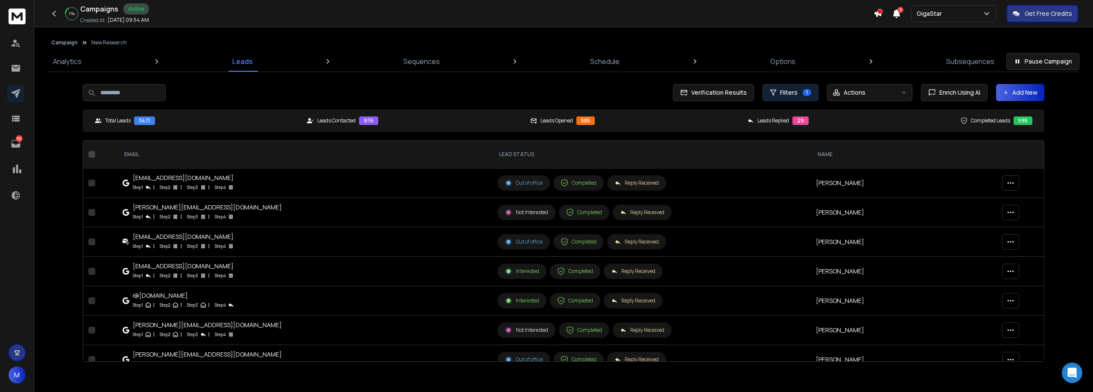
click at [790, 86] on button "Filters 1" at bounding box center [791, 92] width 56 height 17
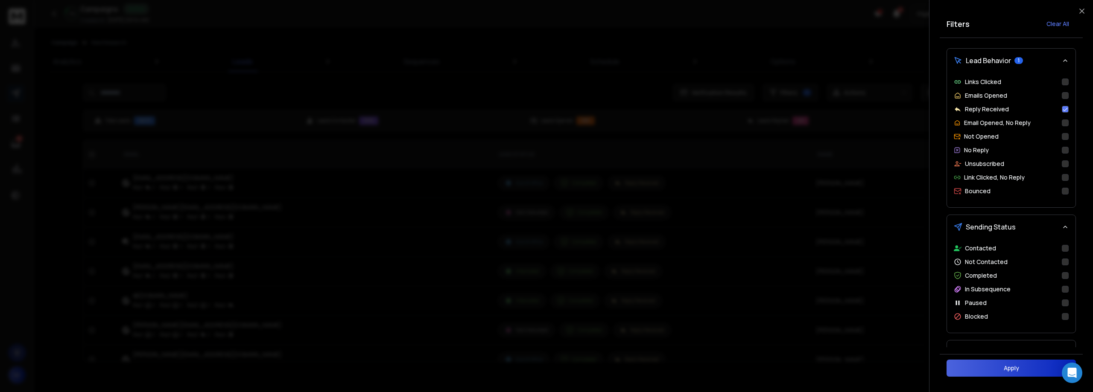
click at [1062, 109] on button "Reply Received" at bounding box center [1065, 109] width 7 height 7
click at [649, 50] on div at bounding box center [546, 196] width 1093 height 392
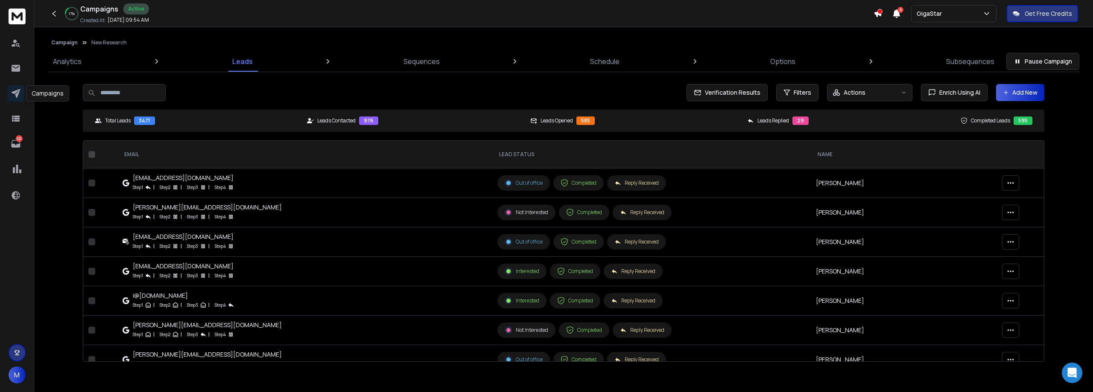
click at [12, 93] on icon at bounding box center [15, 93] width 9 height 9
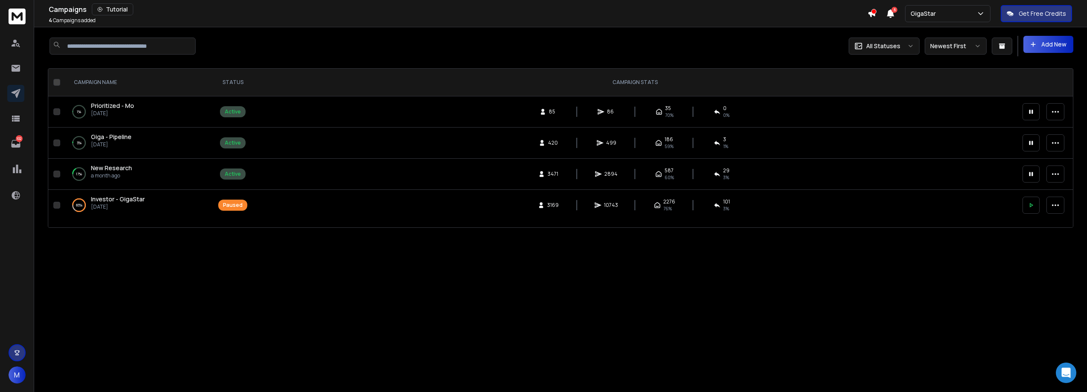
click at [112, 173] on p "a month ago" at bounding box center [111, 176] width 41 height 7
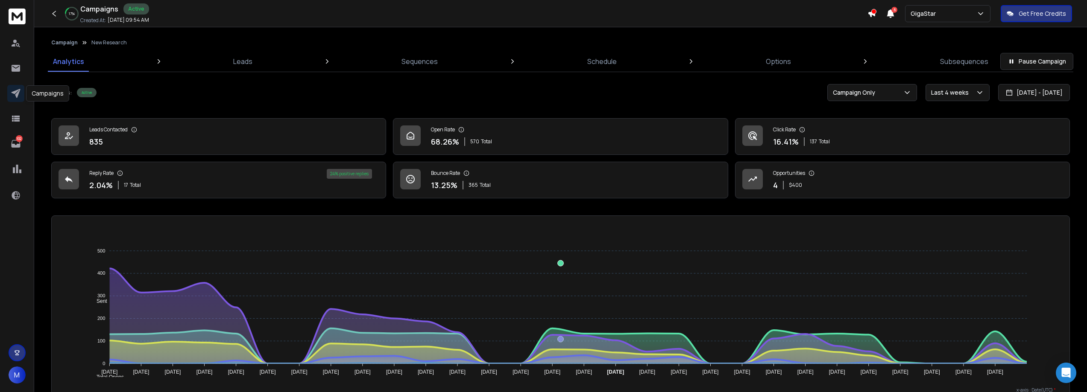
click at [22, 93] on link at bounding box center [15, 93] width 17 height 17
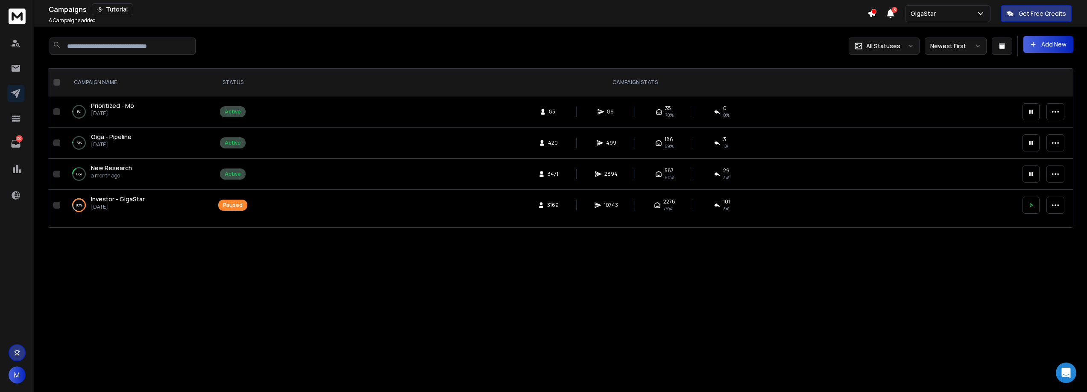
click at [116, 209] on p "[DATE]" at bounding box center [118, 207] width 54 height 7
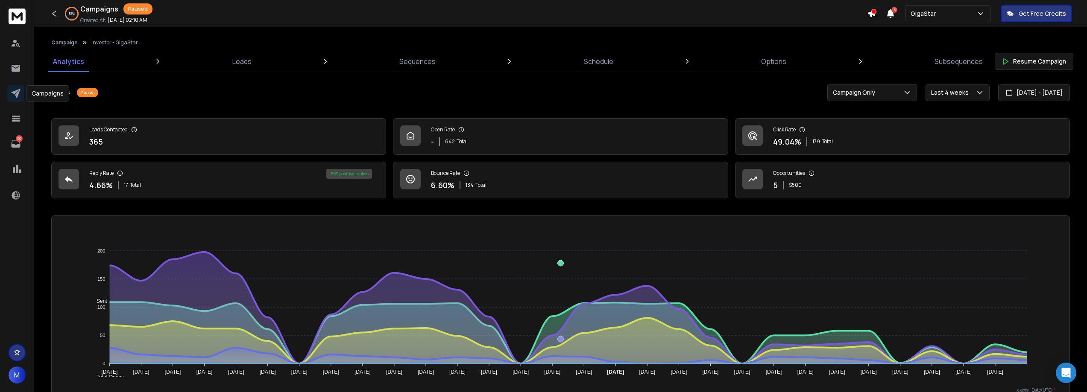
click at [18, 91] on icon at bounding box center [15, 93] width 9 height 9
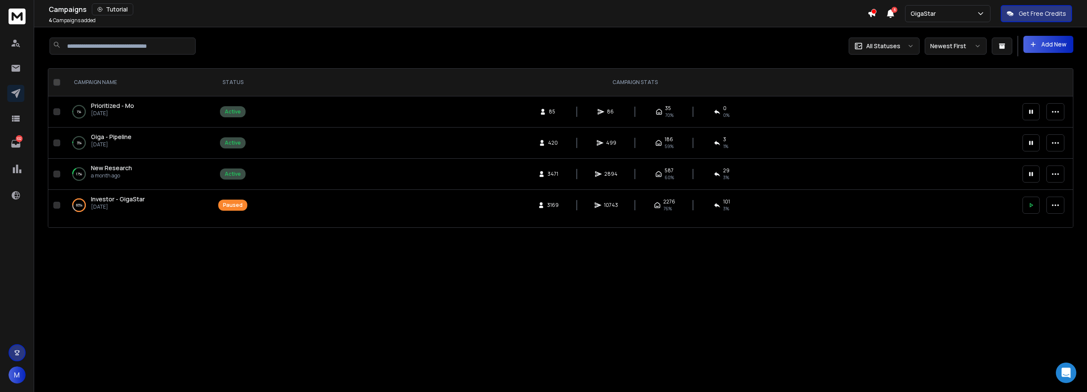
click at [139, 141] on div "3 % Giga - Pipeline [DATE]" at bounding box center [138, 143] width 132 height 20
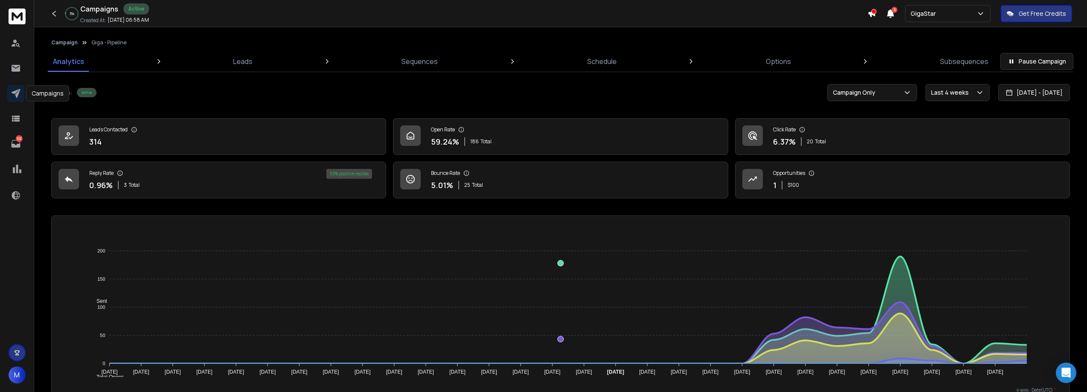
click at [18, 95] on icon at bounding box center [16, 93] width 10 height 10
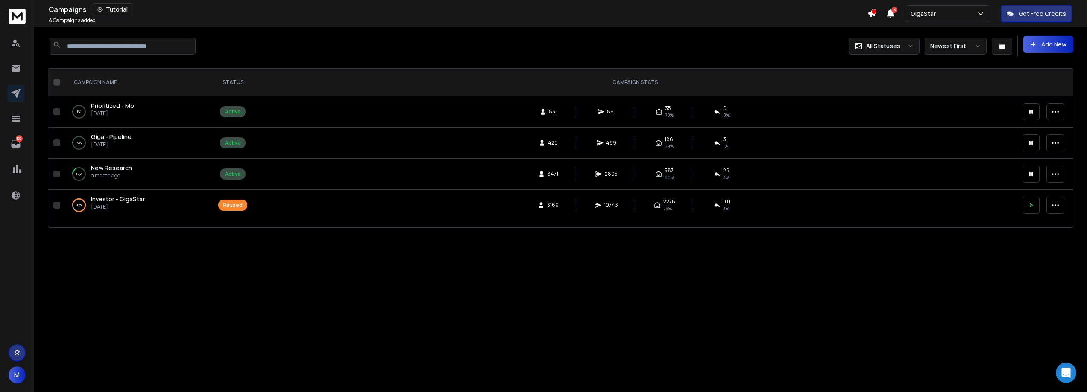
click at [120, 113] on p "[DATE]" at bounding box center [112, 113] width 43 height 7
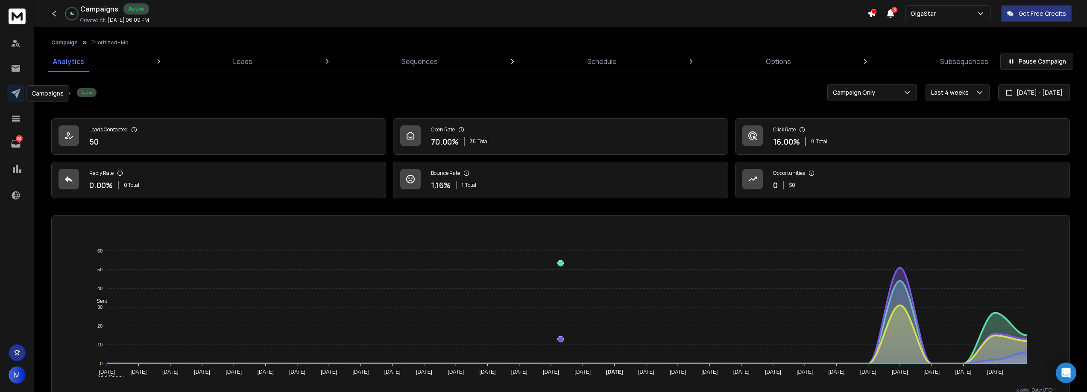
click at [18, 99] on link at bounding box center [15, 93] width 17 height 17
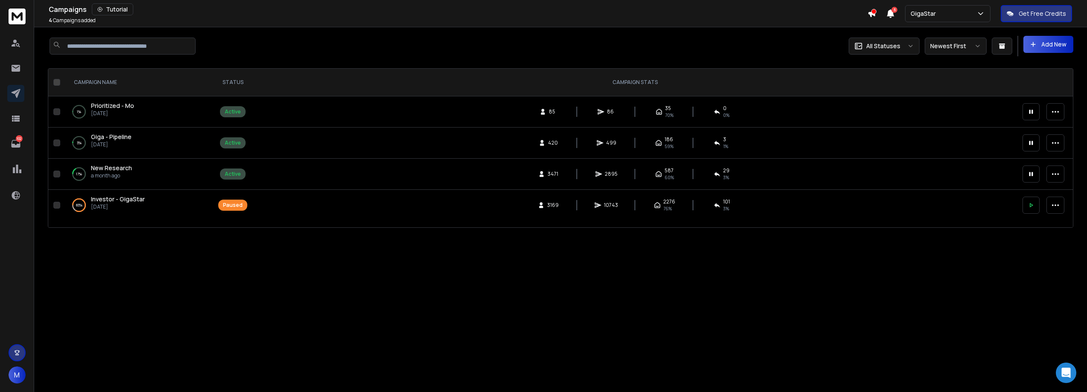
click at [147, 113] on div "1 % Prioritized - Mo [DATE]" at bounding box center [138, 112] width 132 height 20
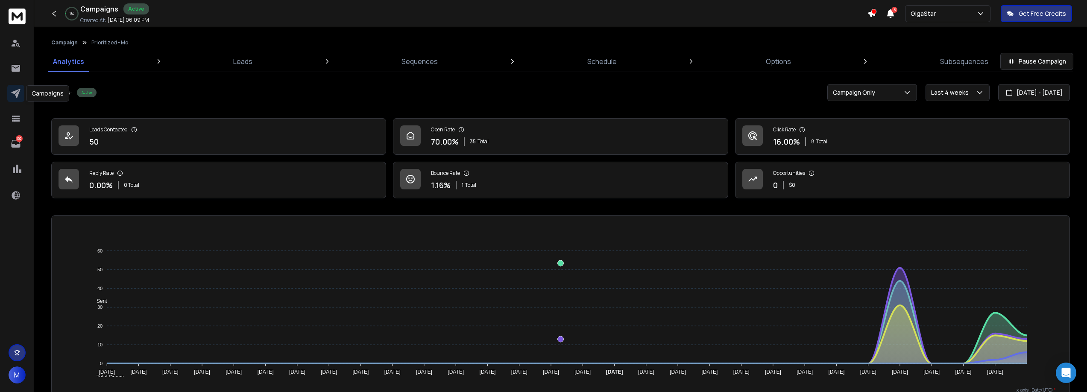
click at [15, 96] on icon at bounding box center [16, 93] width 10 height 10
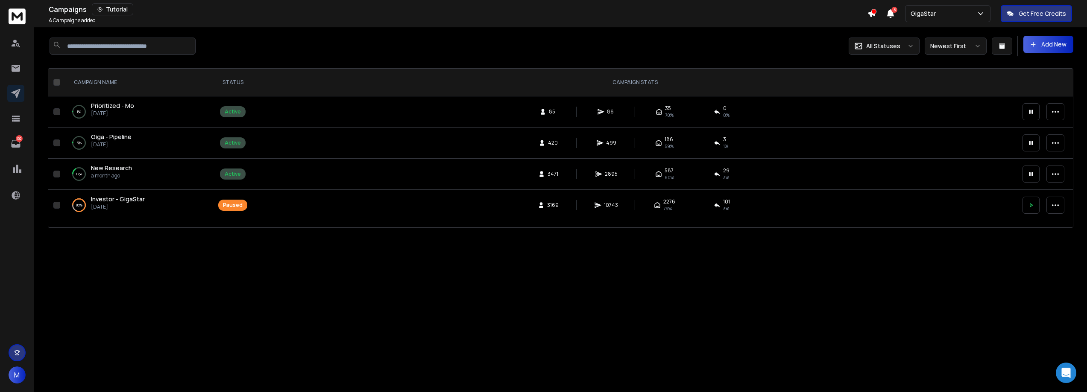
click at [136, 210] on p "[DATE]" at bounding box center [118, 207] width 54 height 7
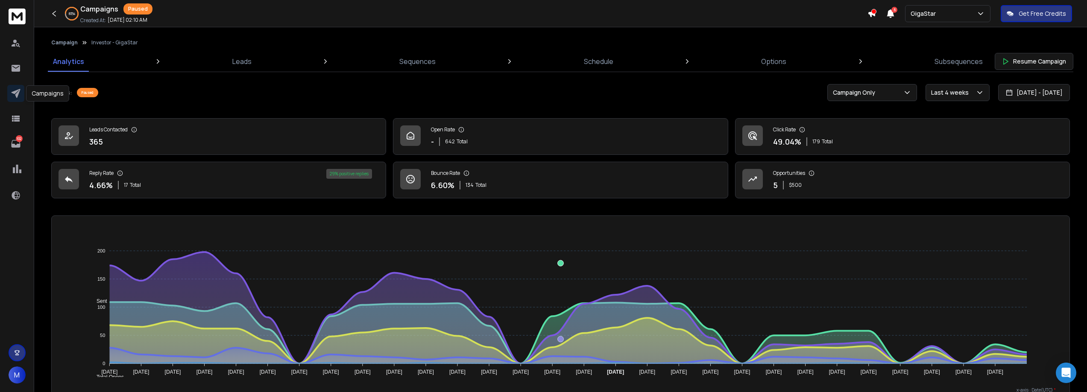
click at [16, 93] on icon at bounding box center [16, 93] width 10 height 10
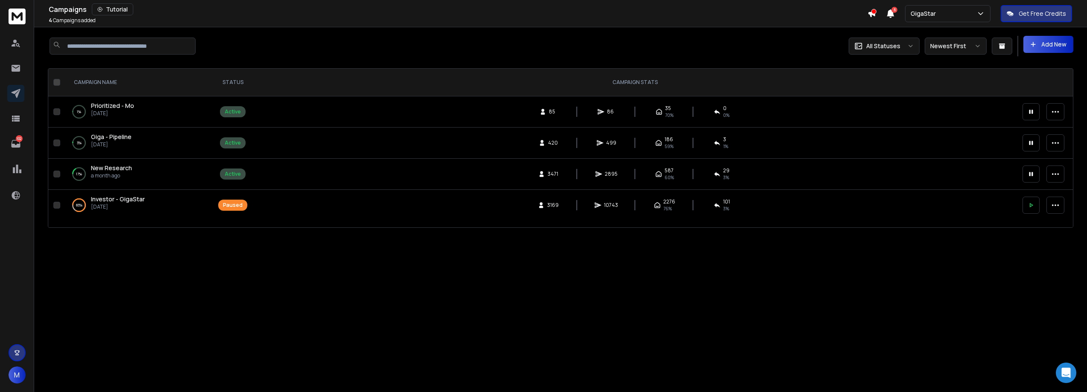
click at [118, 214] on div "Investor - GigaStar [DATE]" at bounding box center [118, 205] width 54 height 20
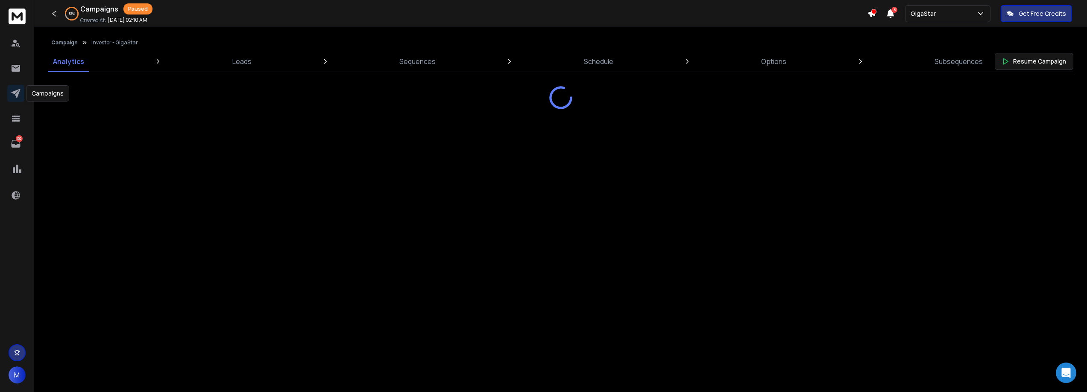
click at [19, 99] on link at bounding box center [15, 93] width 17 height 17
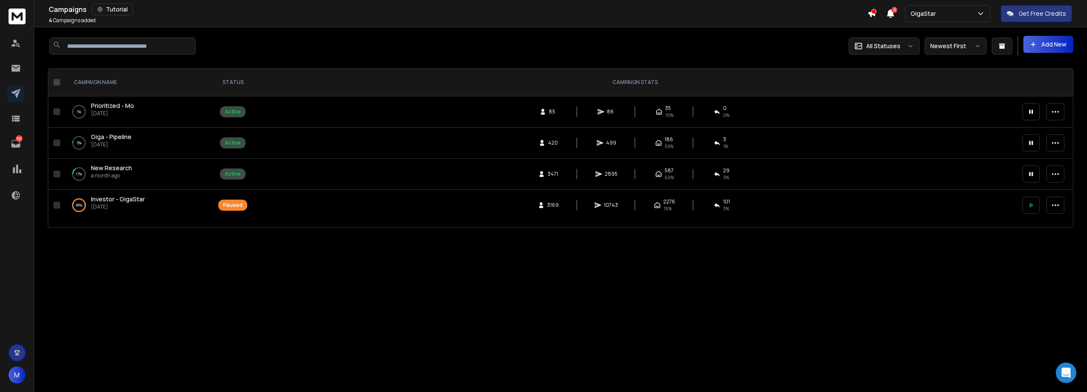
click at [129, 208] on p "[DATE]" at bounding box center [118, 207] width 54 height 7
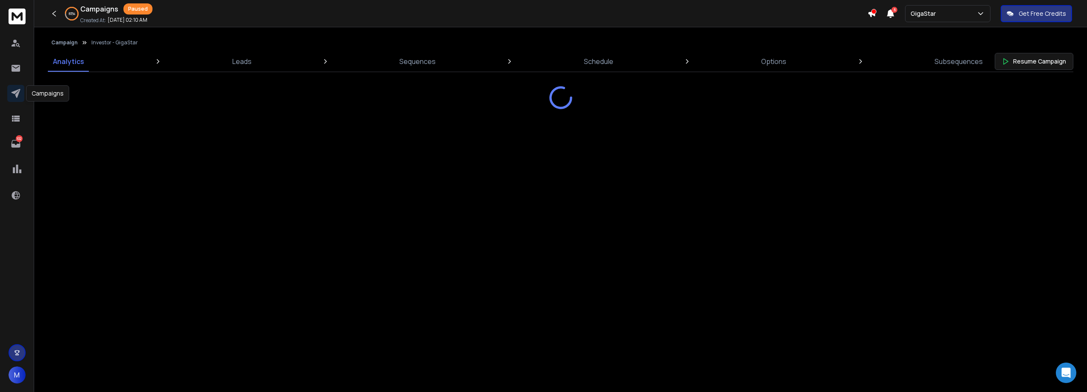
click at [14, 98] on icon at bounding box center [16, 93] width 10 height 10
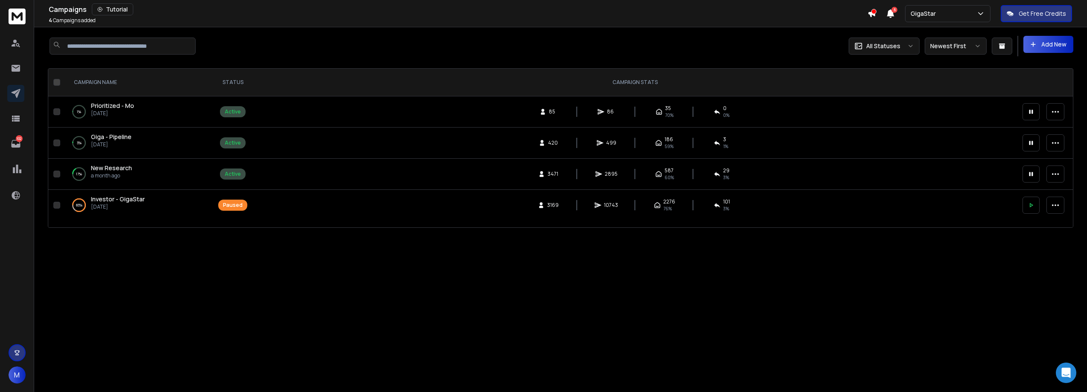
click at [120, 211] on div "Investor - GigaStar [DATE]" at bounding box center [118, 205] width 54 height 20
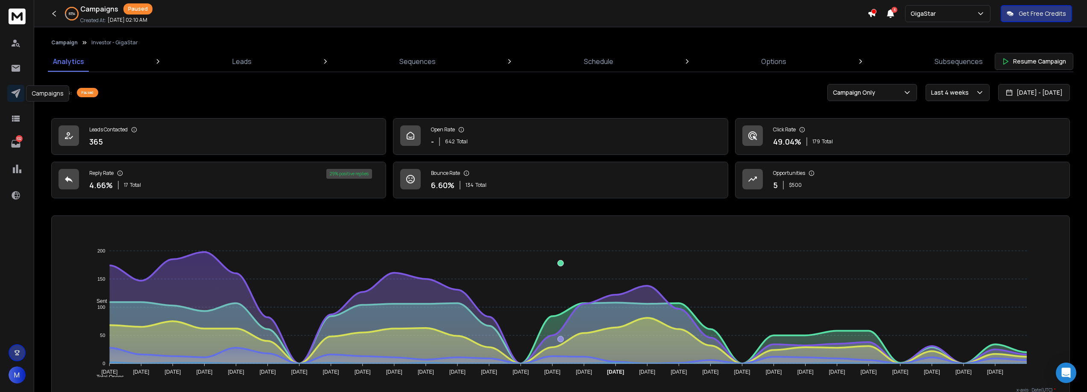
click at [20, 95] on icon at bounding box center [16, 93] width 10 height 10
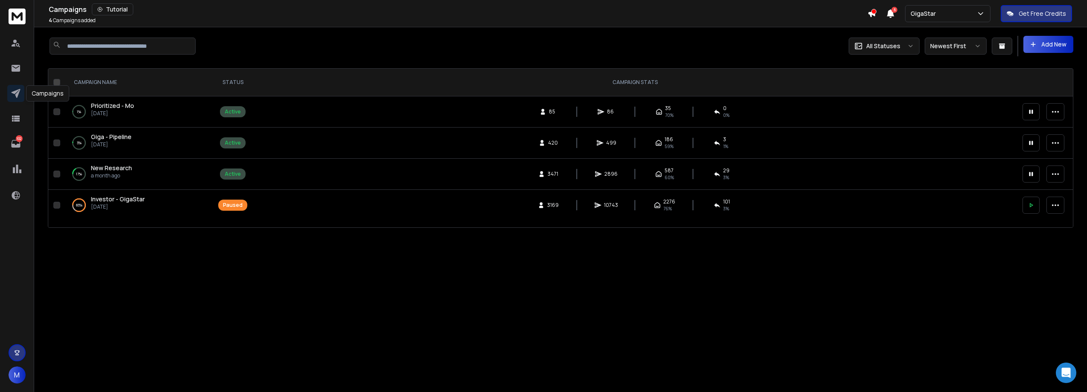
click at [148, 178] on div "17 % New Research a month ago" at bounding box center [138, 174] width 132 height 20
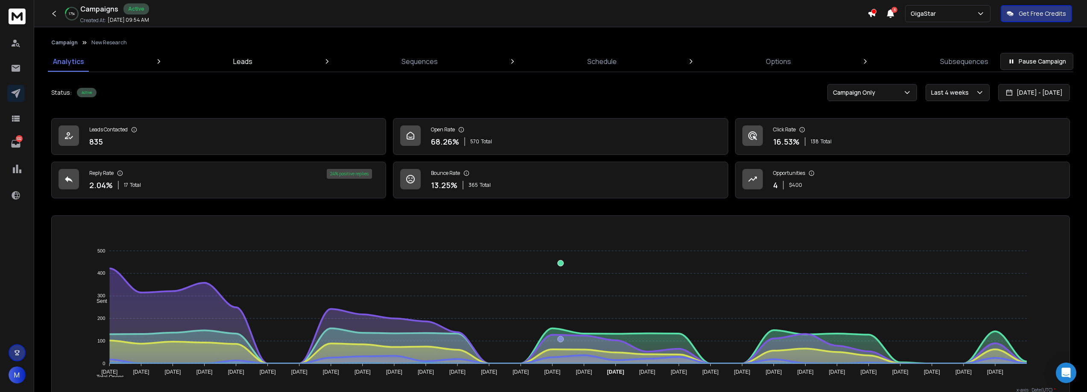
click at [239, 64] on p "Leads" at bounding box center [242, 61] width 19 height 10
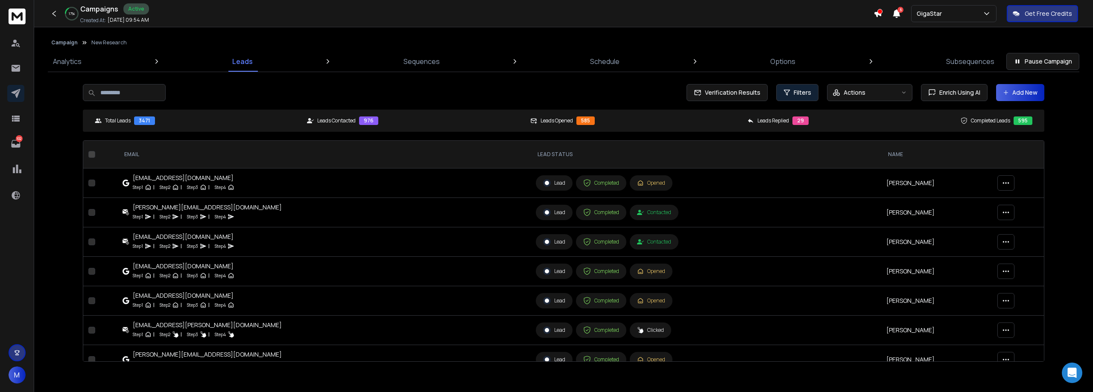
click at [792, 95] on button "Filters" at bounding box center [797, 92] width 42 height 17
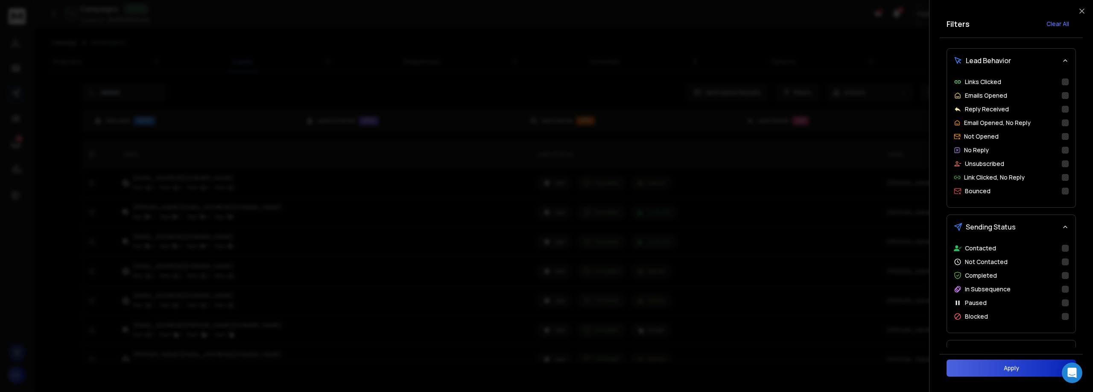
click at [993, 111] on p "Reply Received" at bounding box center [987, 109] width 44 height 9
click at [1062, 111] on button "Reply Received" at bounding box center [1065, 109] width 7 height 7
click at [970, 370] on button "Apply" at bounding box center [1011, 368] width 129 height 17
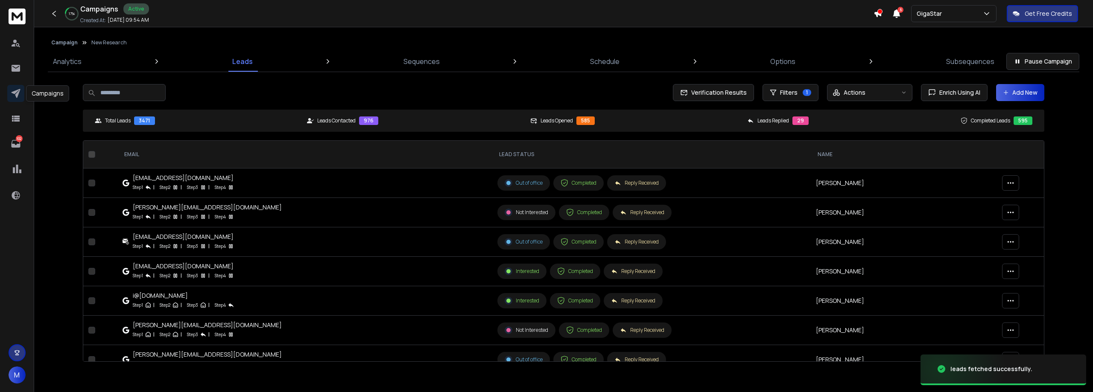
click at [20, 98] on icon at bounding box center [16, 93] width 10 height 10
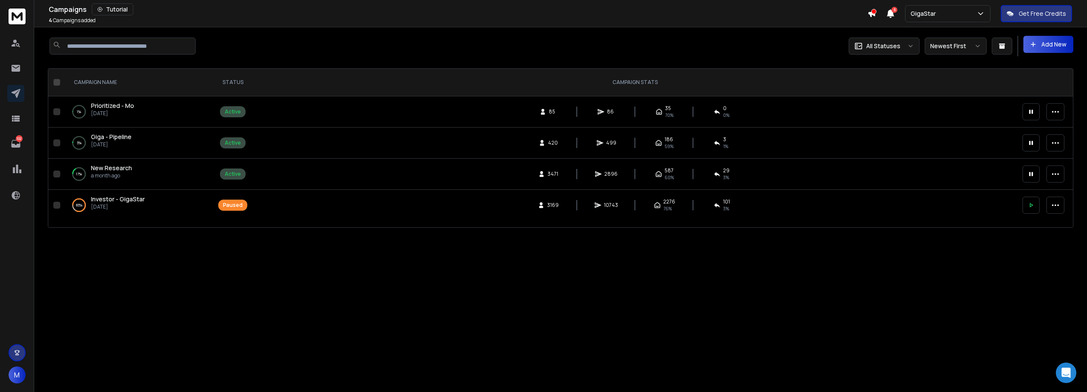
click at [136, 214] on div "Investor - GigaStar [DATE]" at bounding box center [118, 205] width 54 height 20
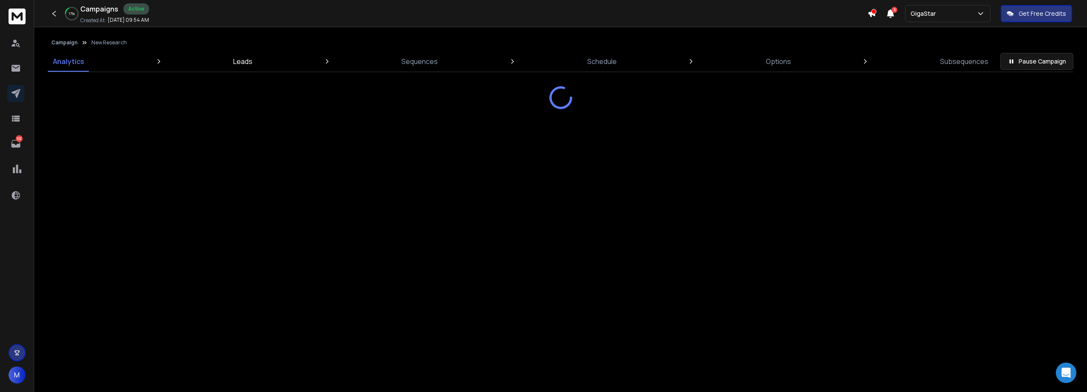
click at [243, 64] on p "Leads" at bounding box center [242, 61] width 19 height 10
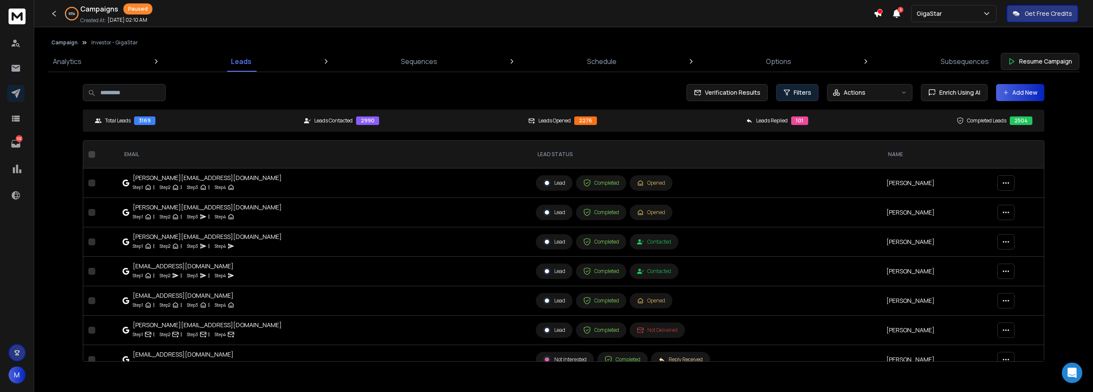
click at [792, 94] on button "Filters" at bounding box center [797, 92] width 42 height 17
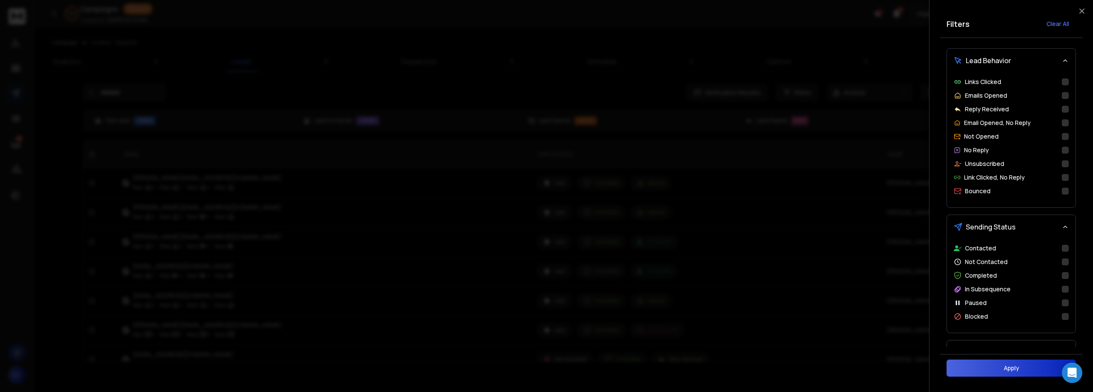
click at [979, 109] on p "Reply Received" at bounding box center [987, 109] width 44 height 9
click at [1062, 109] on button "Reply Received" at bounding box center [1065, 109] width 7 height 7
click at [970, 376] on button "Apply" at bounding box center [1011, 368] width 129 height 17
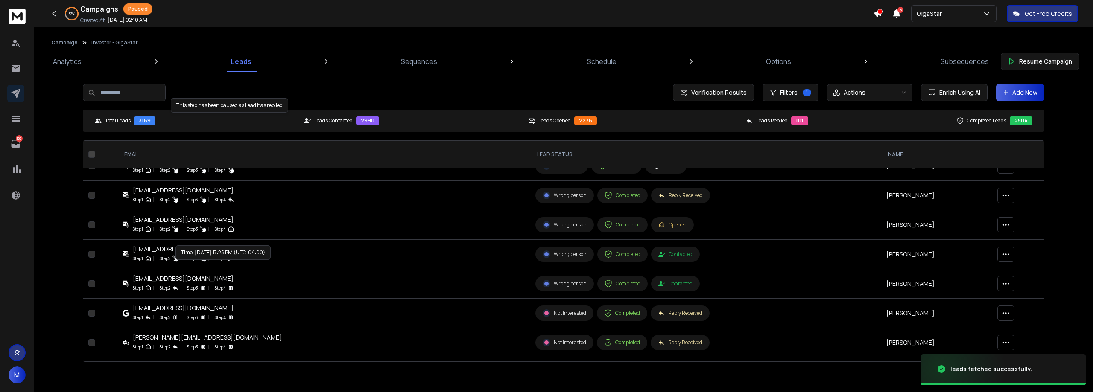
scroll to position [342, 0]
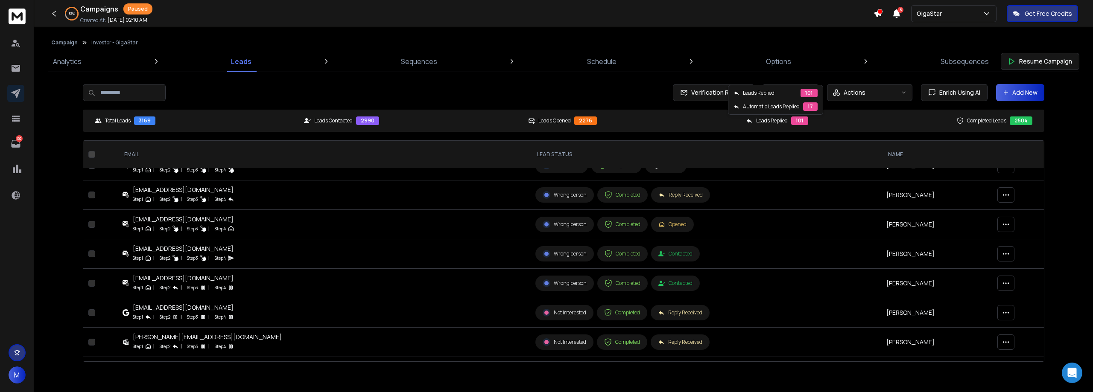
click at [787, 96] on div "Leads Replied 101" at bounding box center [776, 93] width 84 height 9
click at [788, 93] on span "Filters" at bounding box center [789, 92] width 18 height 9
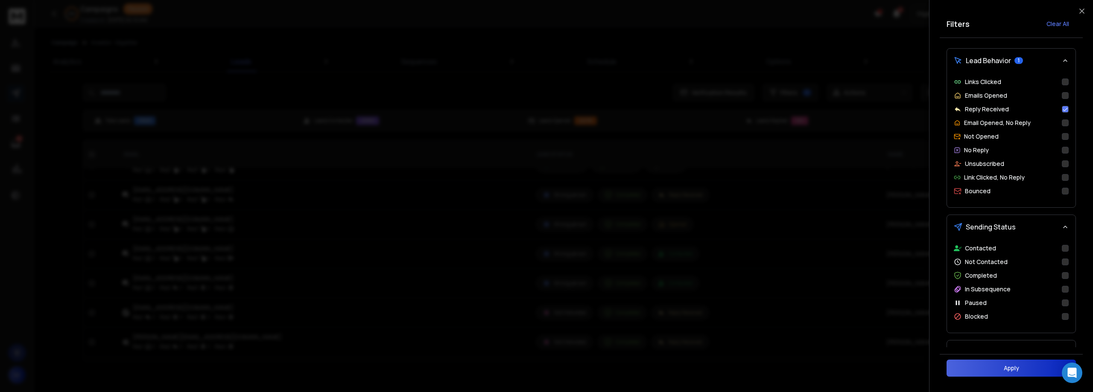
click at [63, 265] on div at bounding box center [546, 196] width 1093 height 392
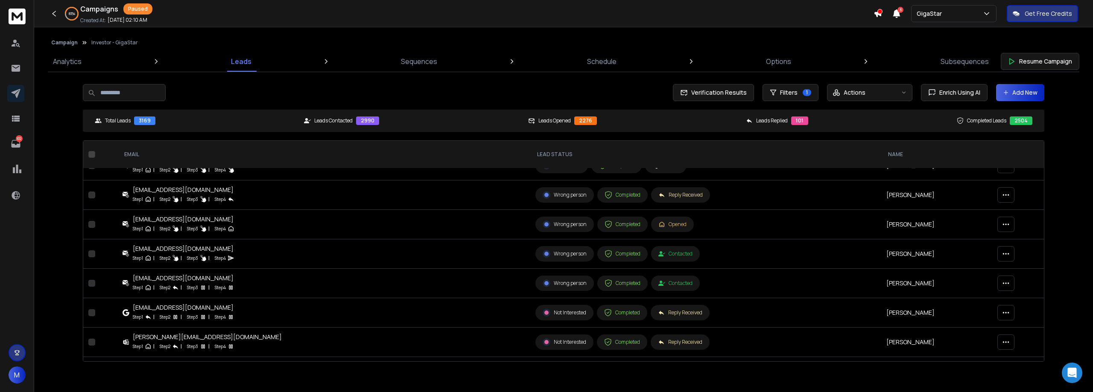
click at [91, 66] on div "Analytics Leads Sequences Schedule Options Subsequences" at bounding box center [521, 61] width 946 height 20
click at [78, 59] on p "Analytics" at bounding box center [67, 61] width 29 height 10
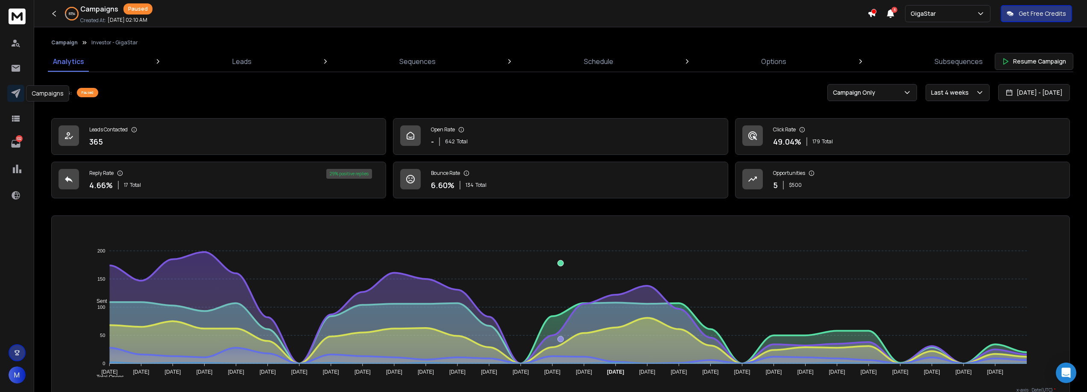
click at [16, 97] on icon at bounding box center [15, 93] width 9 height 9
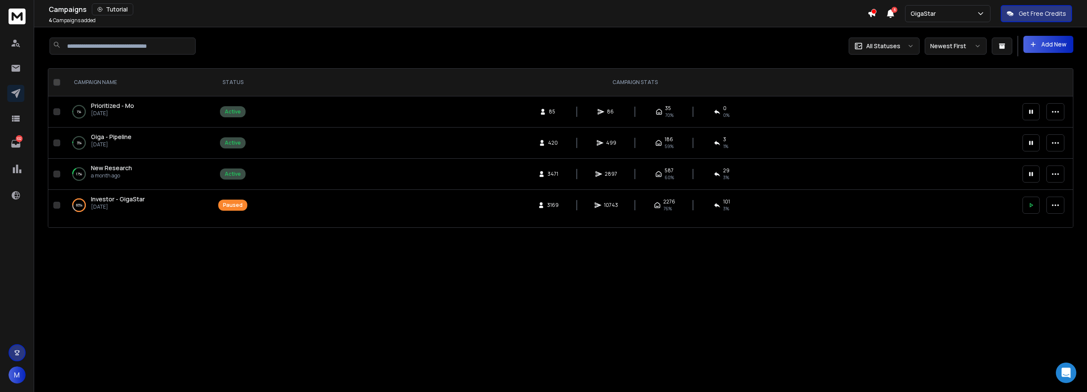
click at [141, 137] on div "3 % Giga - Pipeline [DATE]" at bounding box center [138, 143] width 132 height 20
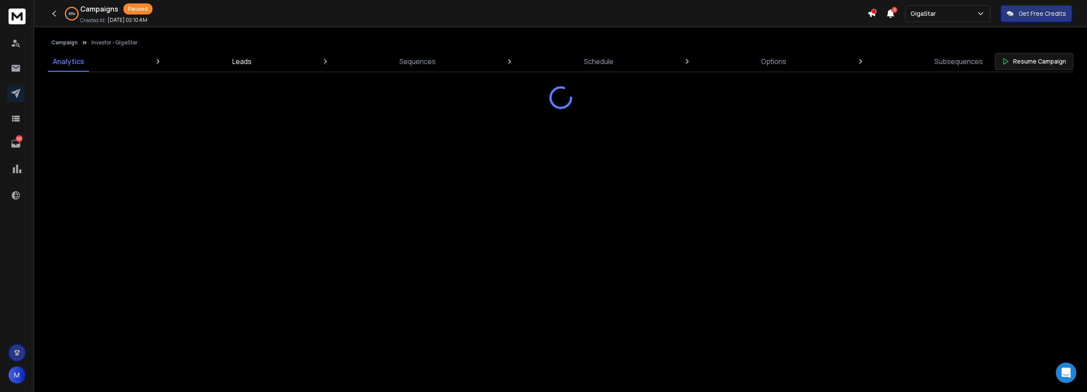
click at [237, 64] on p "Leads" at bounding box center [241, 61] width 19 height 10
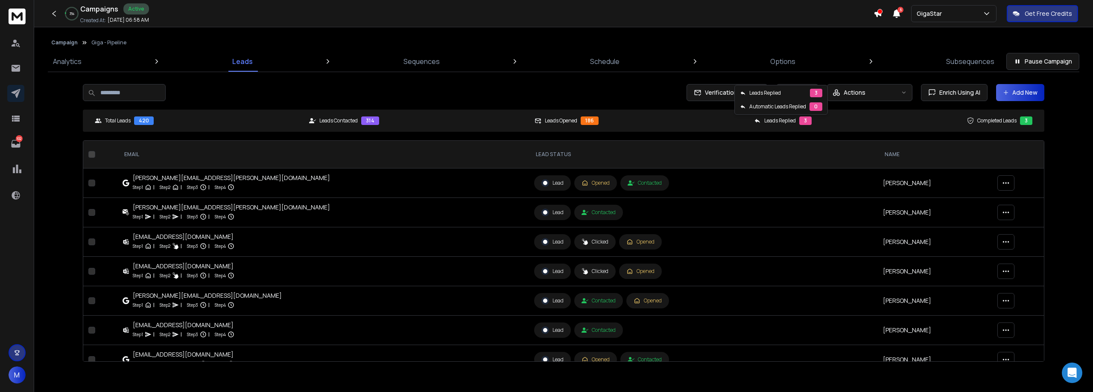
click at [798, 89] on div "Leads Replied 3" at bounding box center [781, 93] width 82 height 9
click at [798, 88] on button "Filters" at bounding box center [797, 92] width 42 height 17
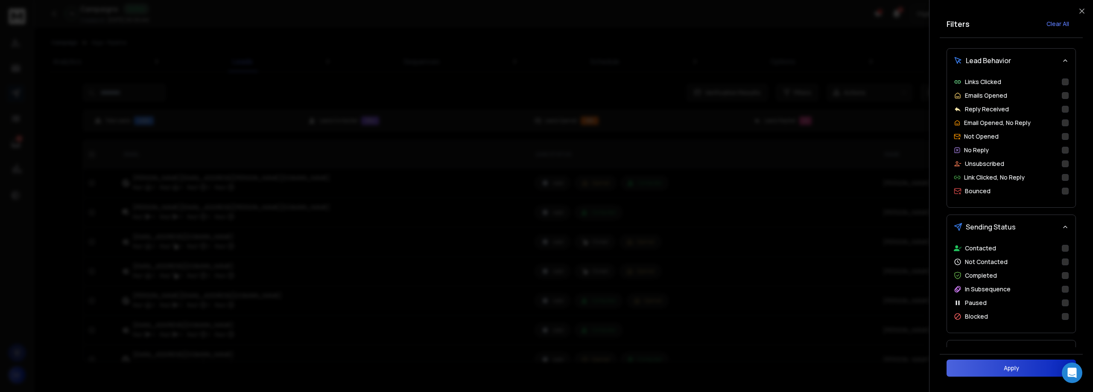
click at [983, 109] on p "Reply Received" at bounding box center [987, 109] width 44 height 9
click at [1062, 109] on button "Reply Received" at bounding box center [1065, 109] width 7 height 7
click at [982, 362] on button "Apply" at bounding box center [1011, 368] width 129 height 17
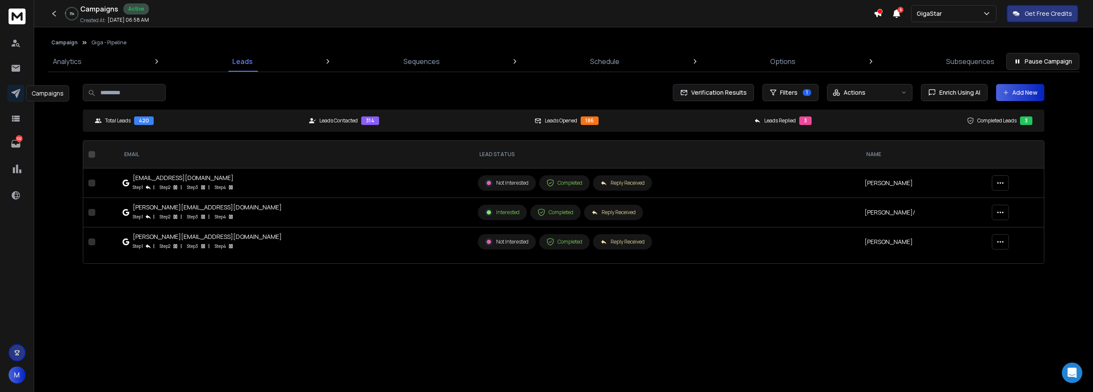
click at [14, 94] on icon at bounding box center [15, 93] width 9 height 9
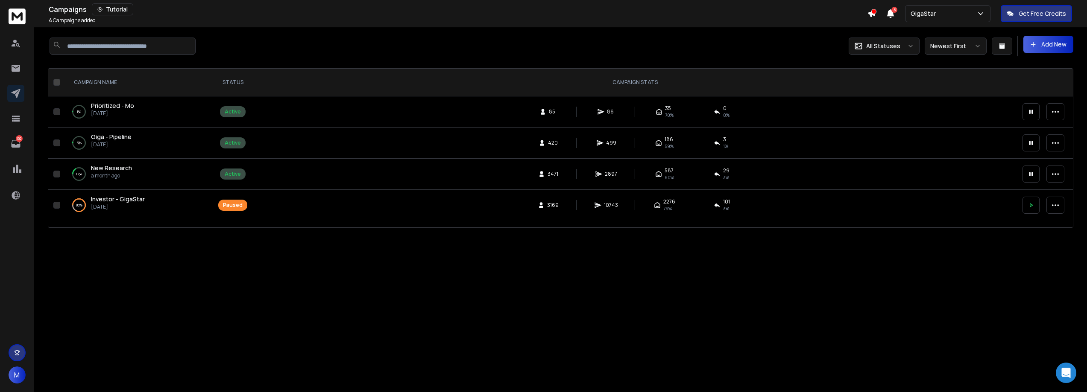
click at [109, 141] on p "[DATE]" at bounding box center [111, 144] width 41 height 7
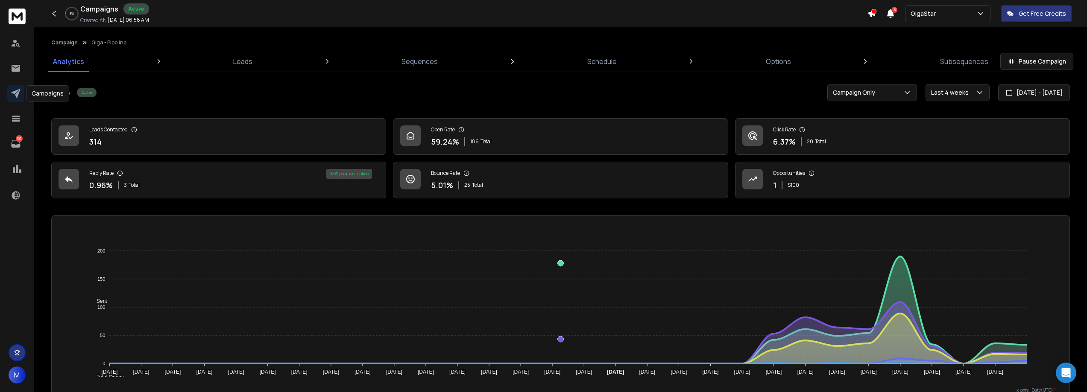
click at [23, 94] on link at bounding box center [15, 93] width 17 height 17
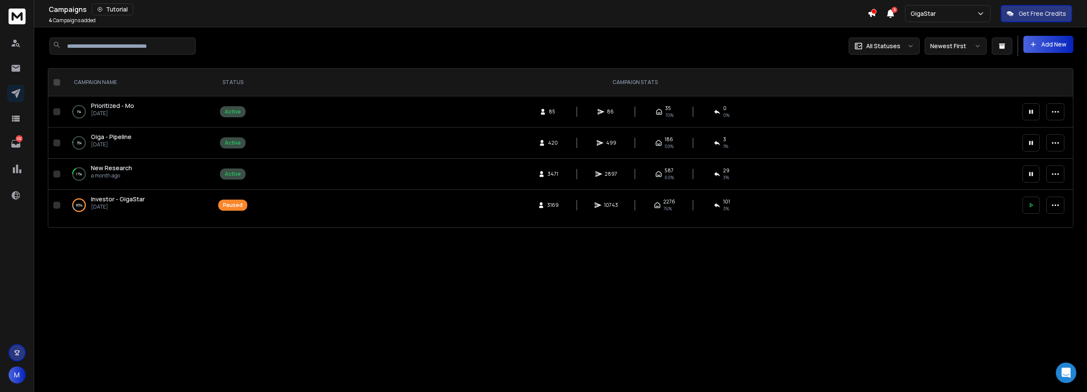
click at [132, 205] on p "[DATE]" at bounding box center [118, 207] width 54 height 7
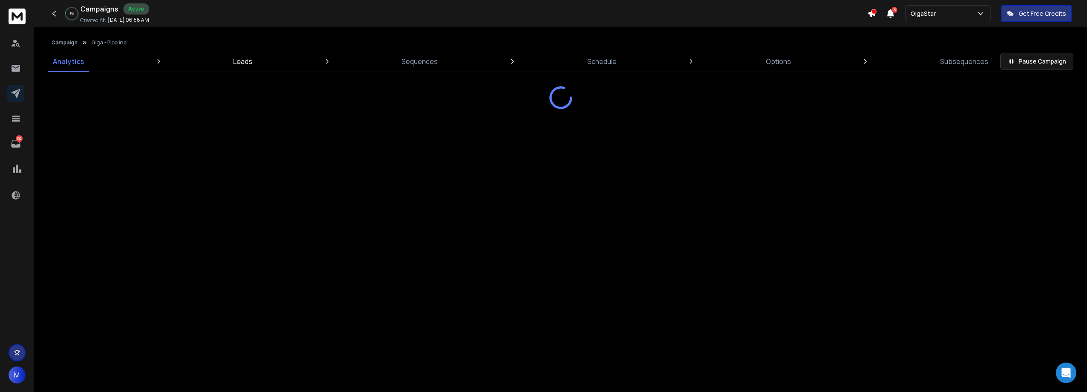
click at [239, 62] on p "Leads" at bounding box center [242, 61] width 19 height 10
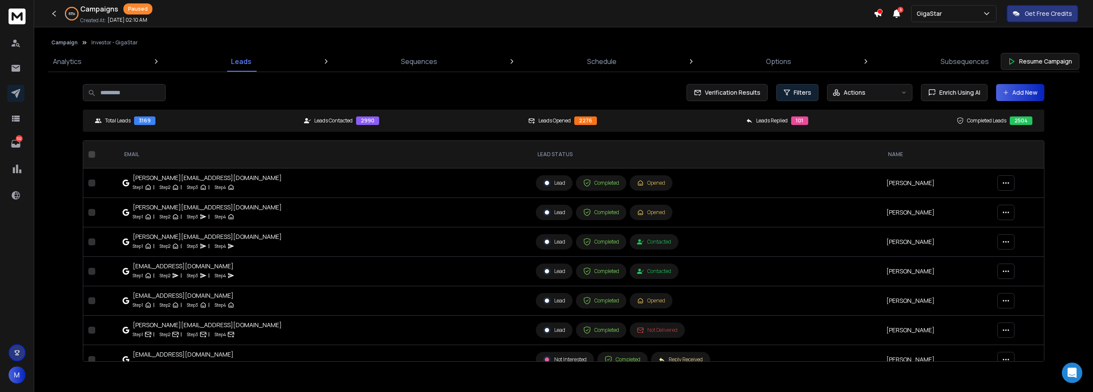
click at [791, 89] on icon "button" at bounding box center [787, 92] width 7 height 7
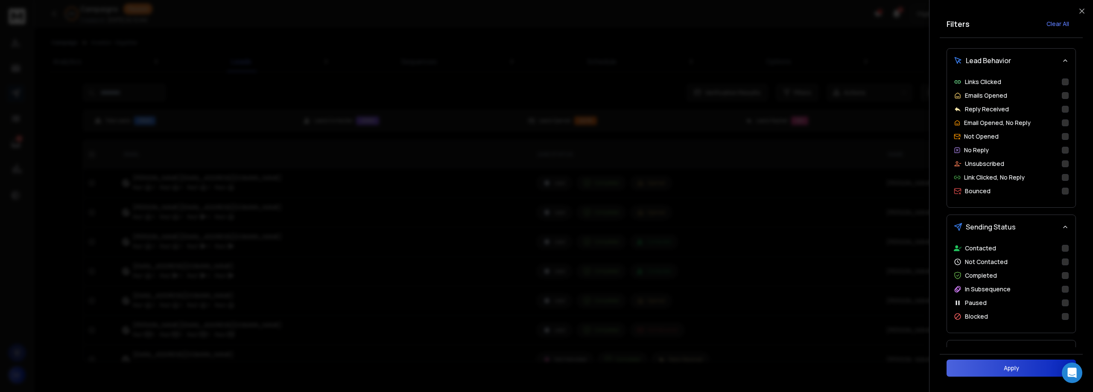
click at [1000, 106] on p "Reply Received" at bounding box center [987, 109] width 44 height 9
click at [1062, 106] on button "Reply Received" at bounding box center [1065, 109] width 7 height 7
click at [988, 360] on button "Apply" at bounding box center [1011, 368] width 129 height 17
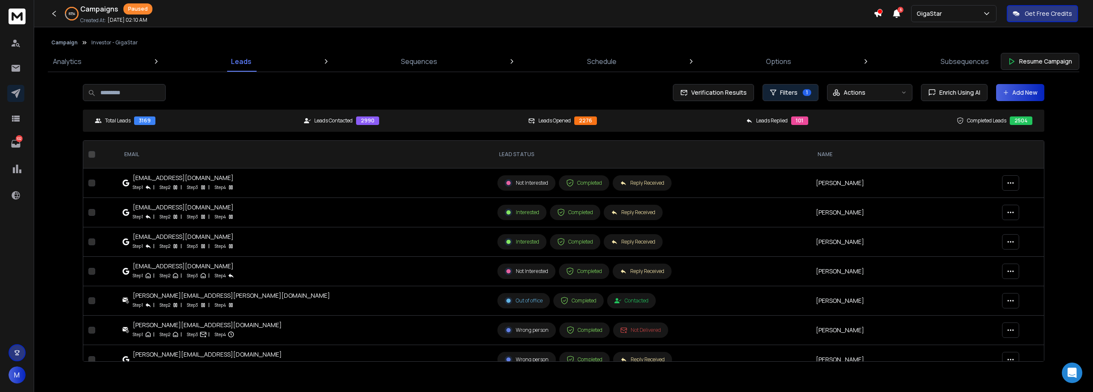
click at [805, 100] on button "Filters 1" at bounding box center [791, 92] width 56 height 17
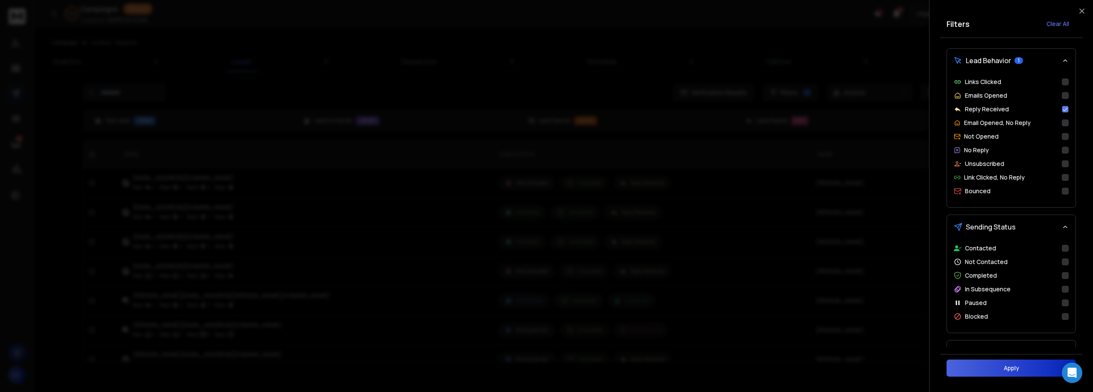
click at [759, 54] on div at bounding box center [546, 196] width 1093 height 392
